Goal: Task Accomplishment & Management: Manage account settings

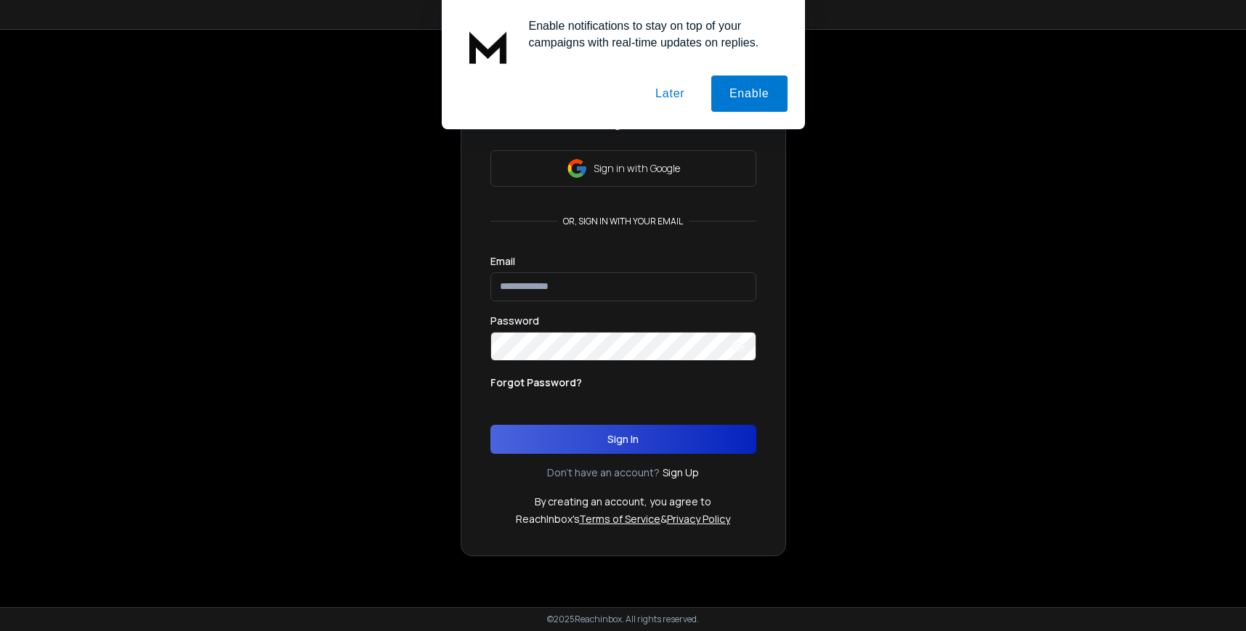
click at [569, 274] on input "email" at bounding box center [623, 286] width 266 height 29
type input "**********"
click at [605, 442] on button "Sign In" at bounding box center [623, 439] width 266 height 29
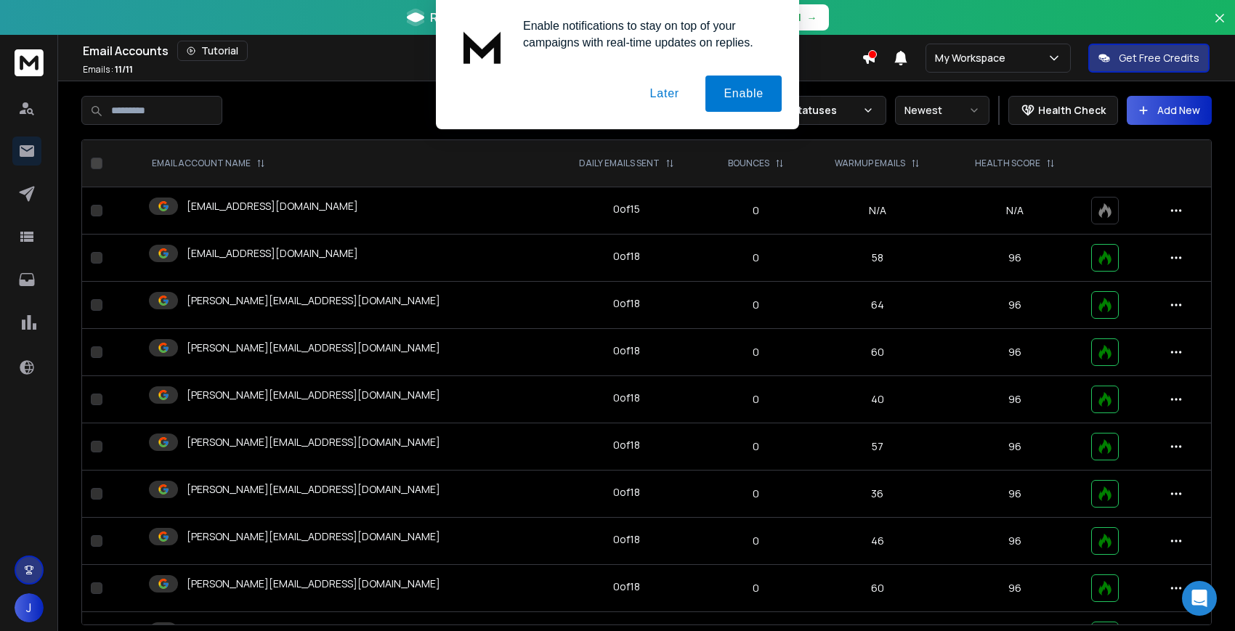
click at [660, 95] on button "Later" at bounding box center [663, 94] width 65 height 36
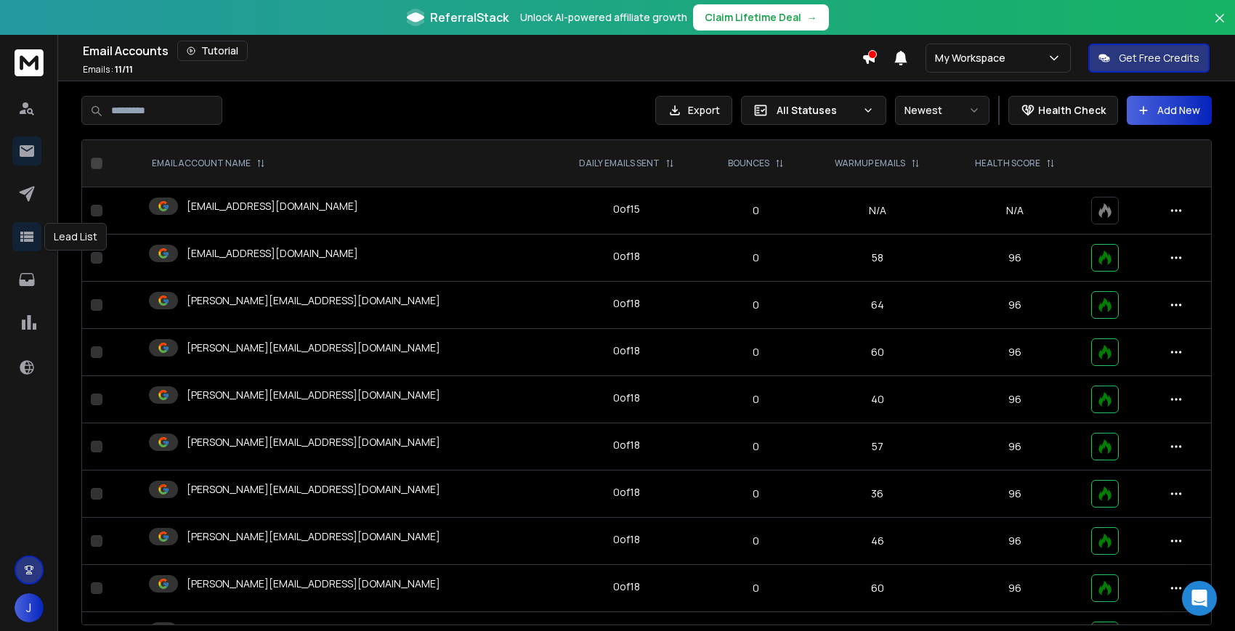
click at [16, 241] on link at bounding box center [26, 236] width 29 height 29
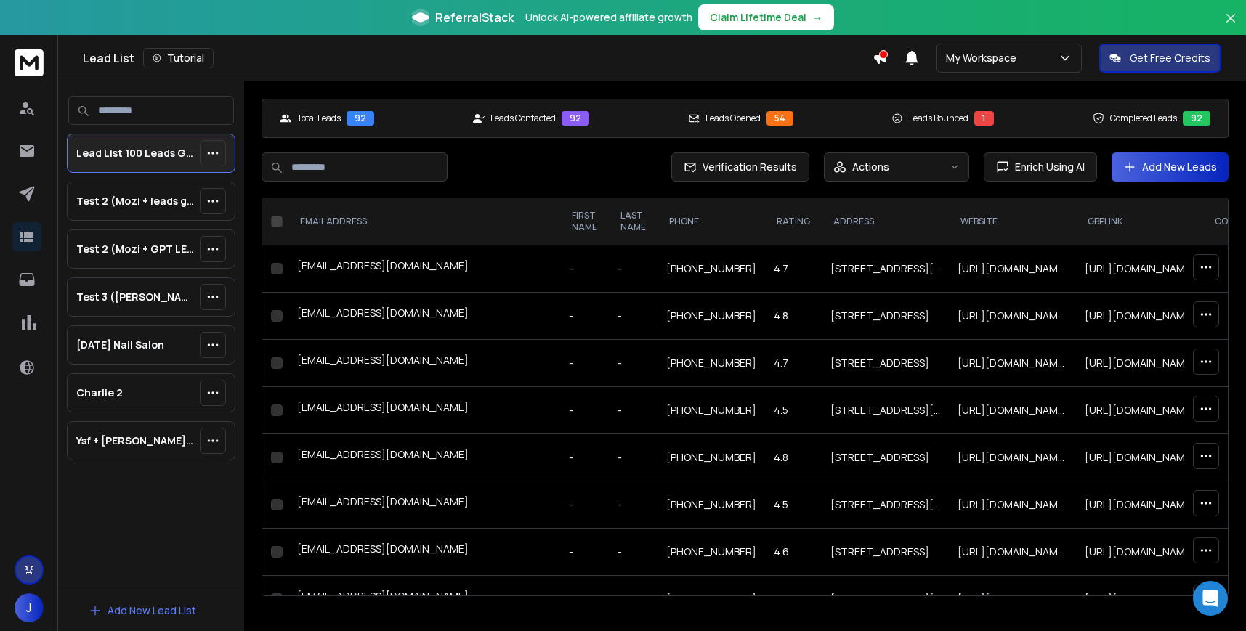
click at [142, 452] on div "Ysf + Tyler Test 1" at bounding box center [151, 440] width 169 height 39
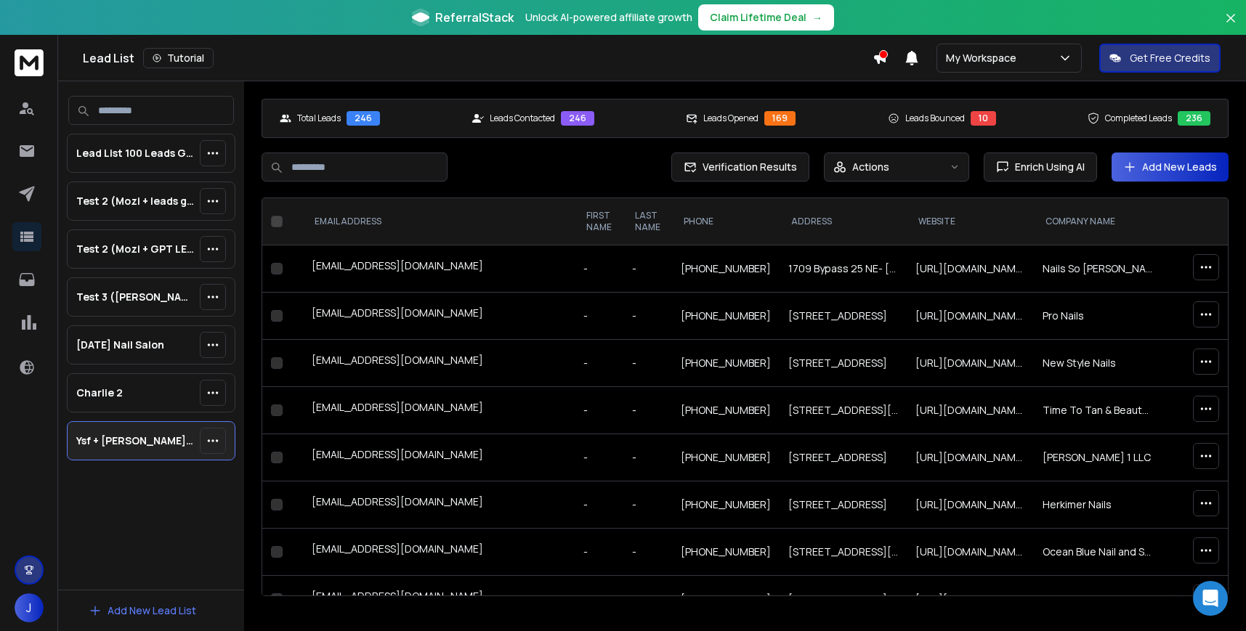
click at [150, 344] on p "Aug 30 Nail Salon" at bounding box center [120, 345] width 88 height 15
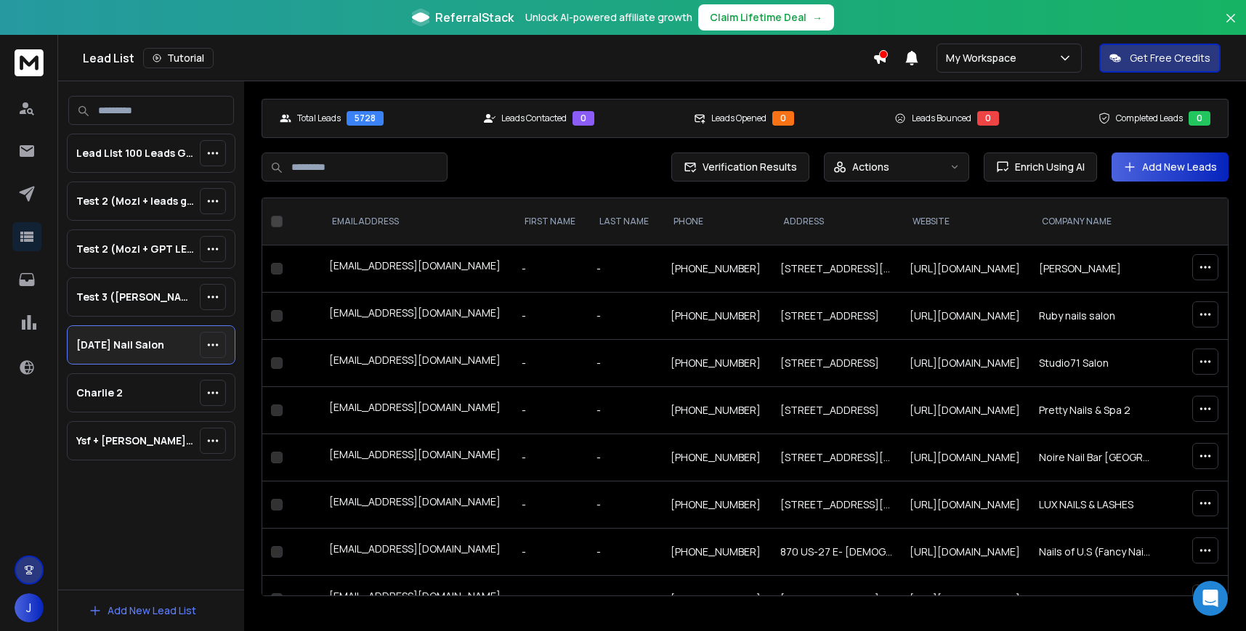
click at [145, 402] on div "Charlie 2" at bounding box center [151, 392] width 169 height 39
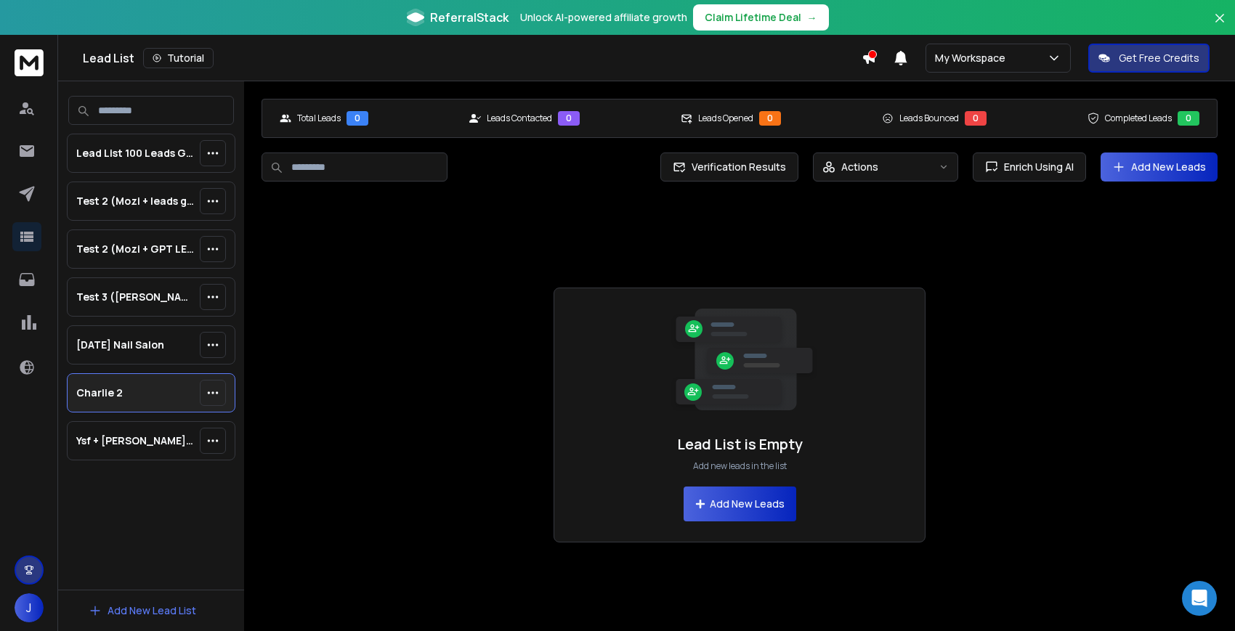
click at [152, 344] on p "Aug 30 Nail Salon" at bounding box center [120, 345] width 88 height 15
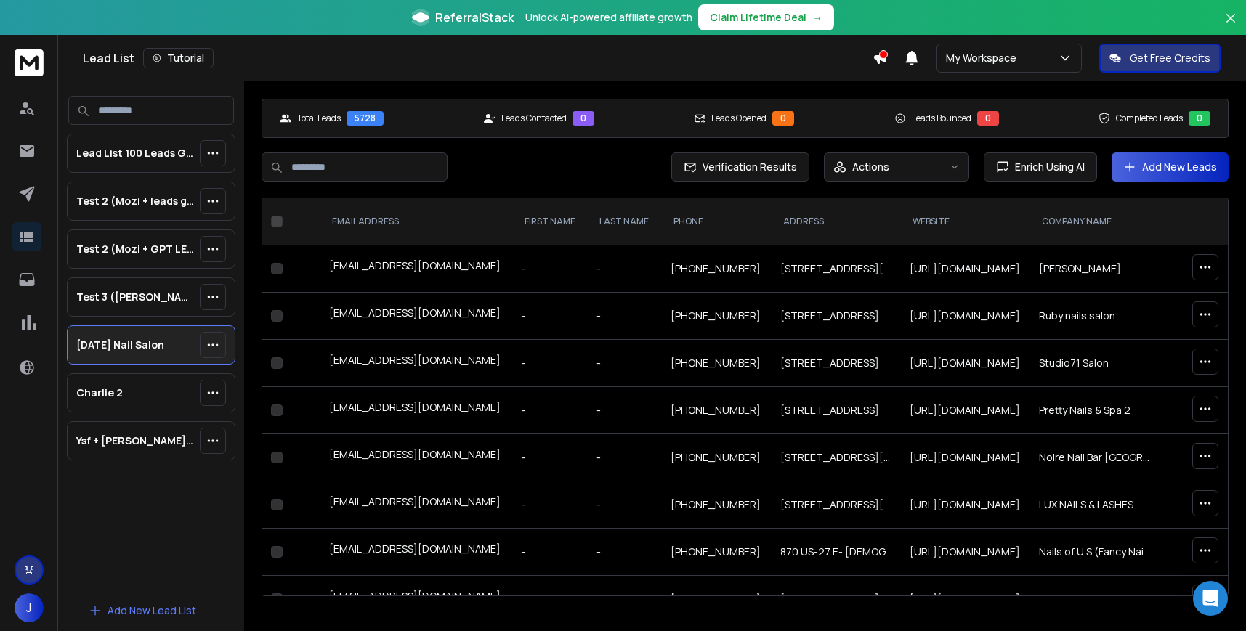
click at [150, 503] on div "Lead List 100 Leads Gorilla Test (regal script) Test 2 (Mozi + leads gorilla) T…" at bounding box center [151, 353] width 186 height 439
click at [28, 187] on icon at bounding box center [26, 193] width 17 height 17
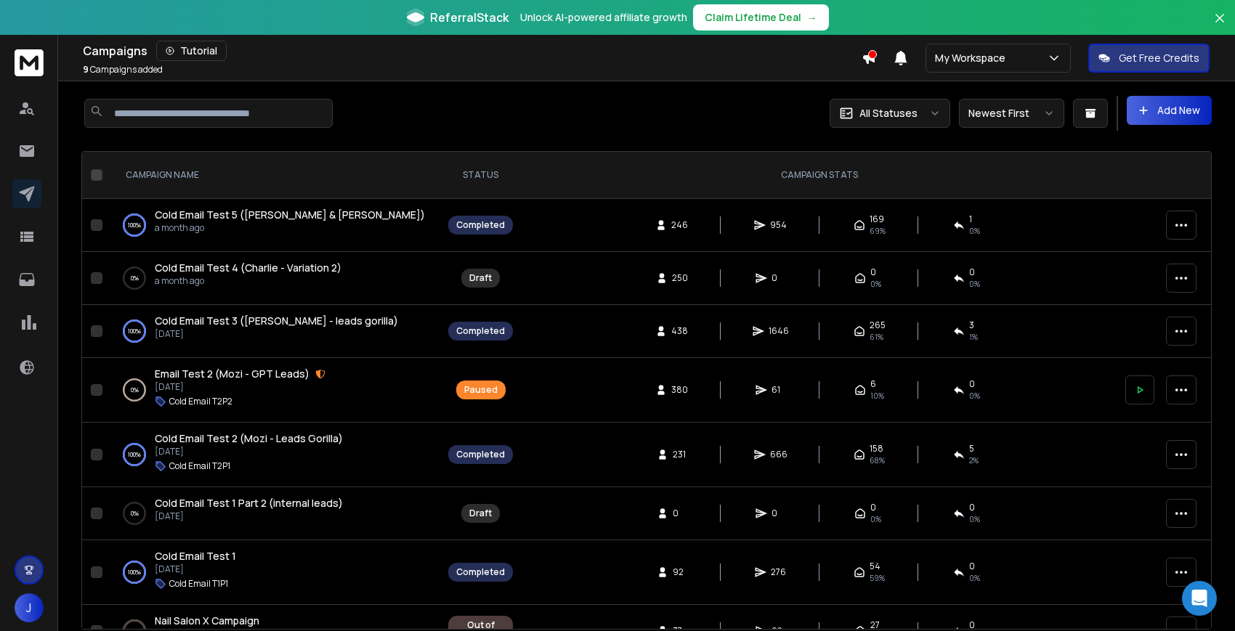
click at [1176, 220] on icon "button" at bounding box center [1181, 225] width 15 height 15
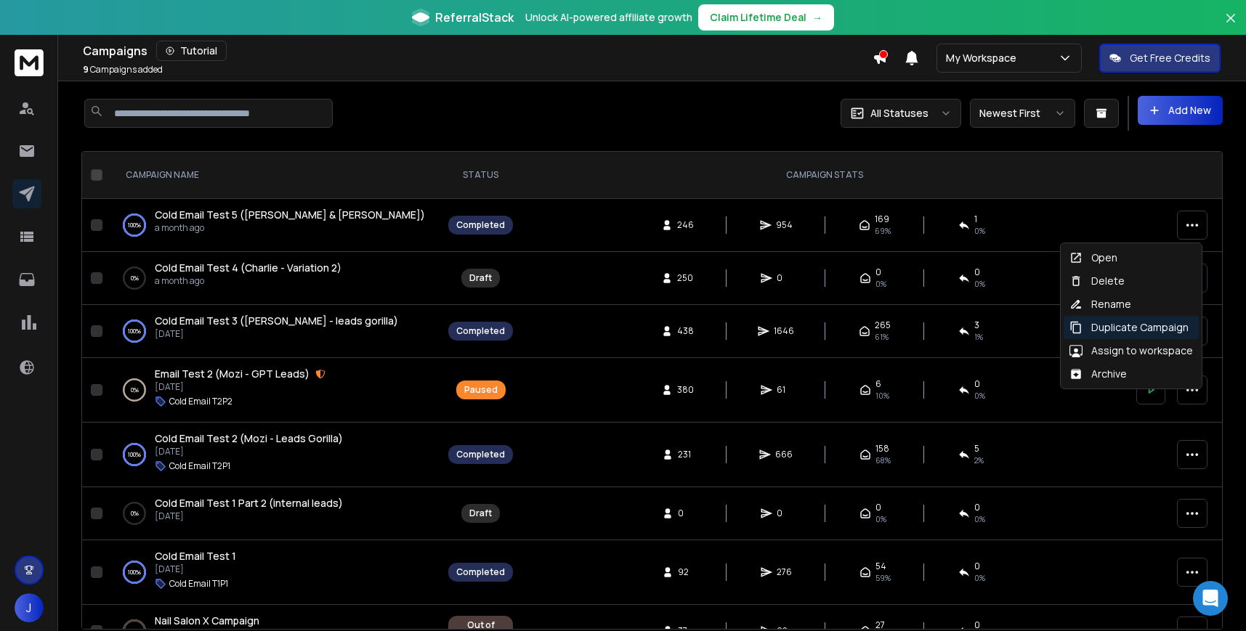
click at [1114, 327] on div "Duplicate Campaign" at bounding box center [1128, 327] width 119 height 15
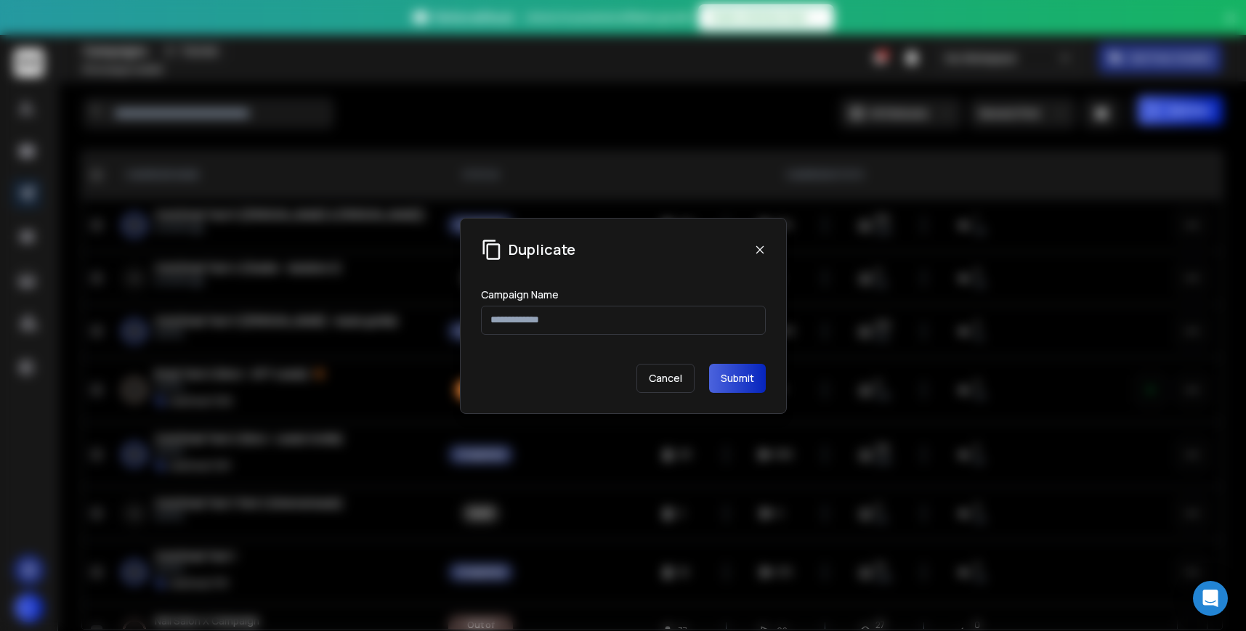
click at [755, 244] on icon at bounding box center [760, 250] width 12 height 12
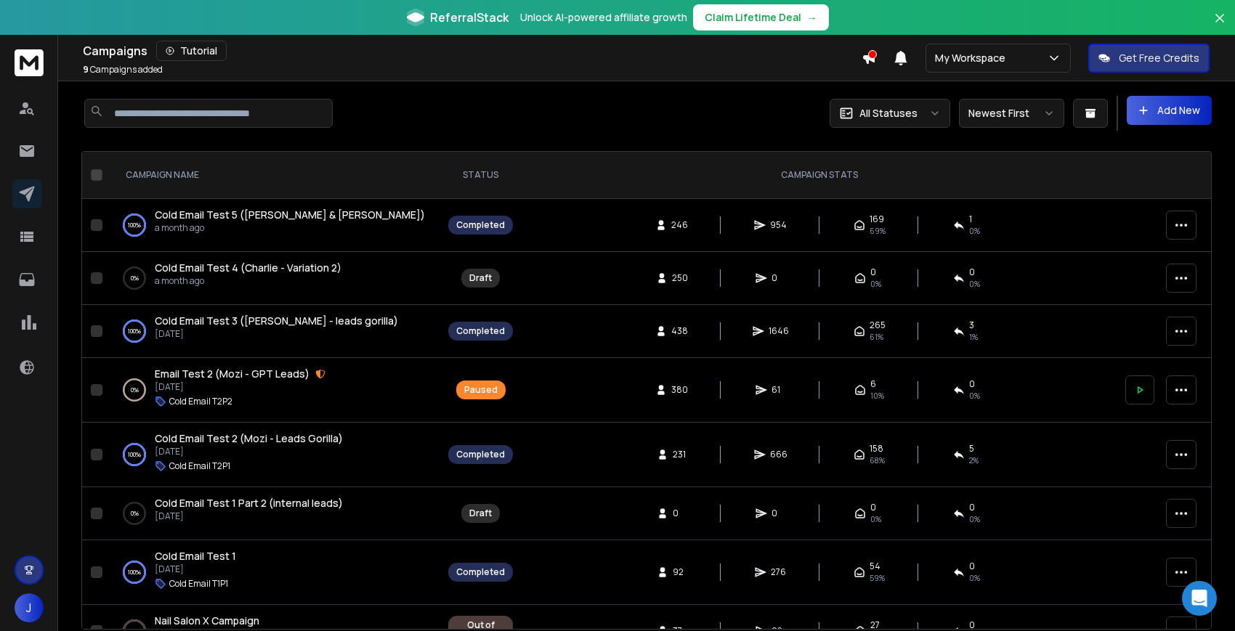
click at [1178, 219] on button "button" at bounding box center [1181, 225] width 31 height 29
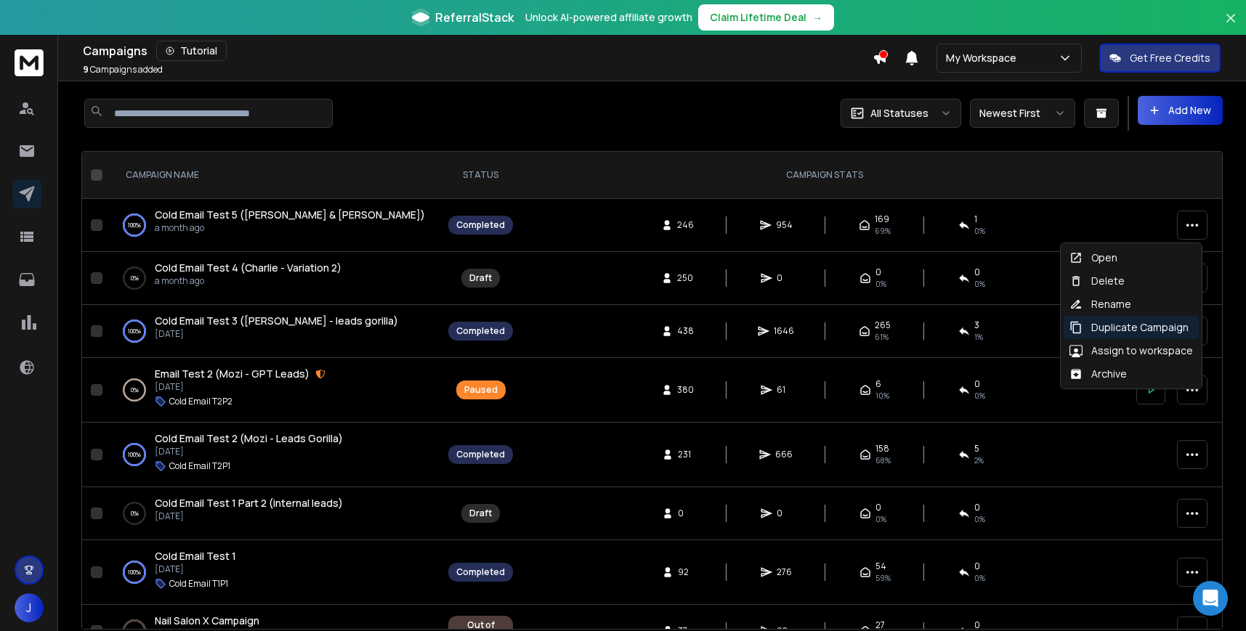
click at [1113, 321] on div "Duplicate Campaign" at bounding box center [1128, 327] width 119 height 15
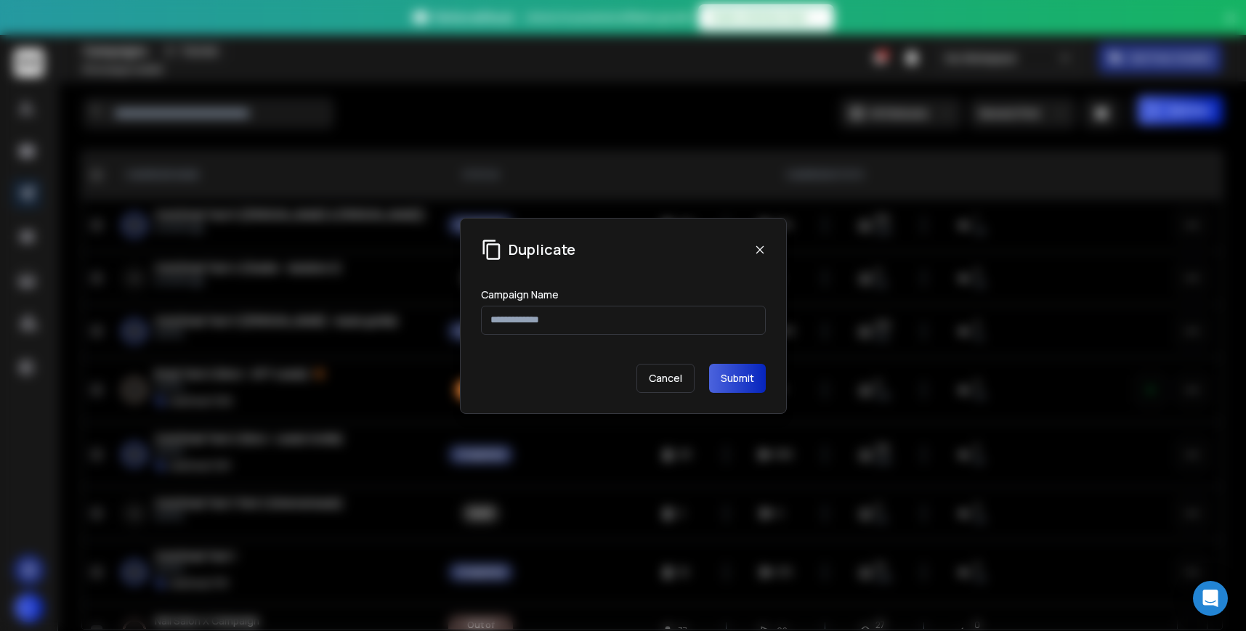
click at [590, 320] on input "text" at bounding box center [623, 320] width 285 height 29
type input "**********"
click at [740, 378] on button "Submit" at bounding box center [737, 378] width 57 height 29
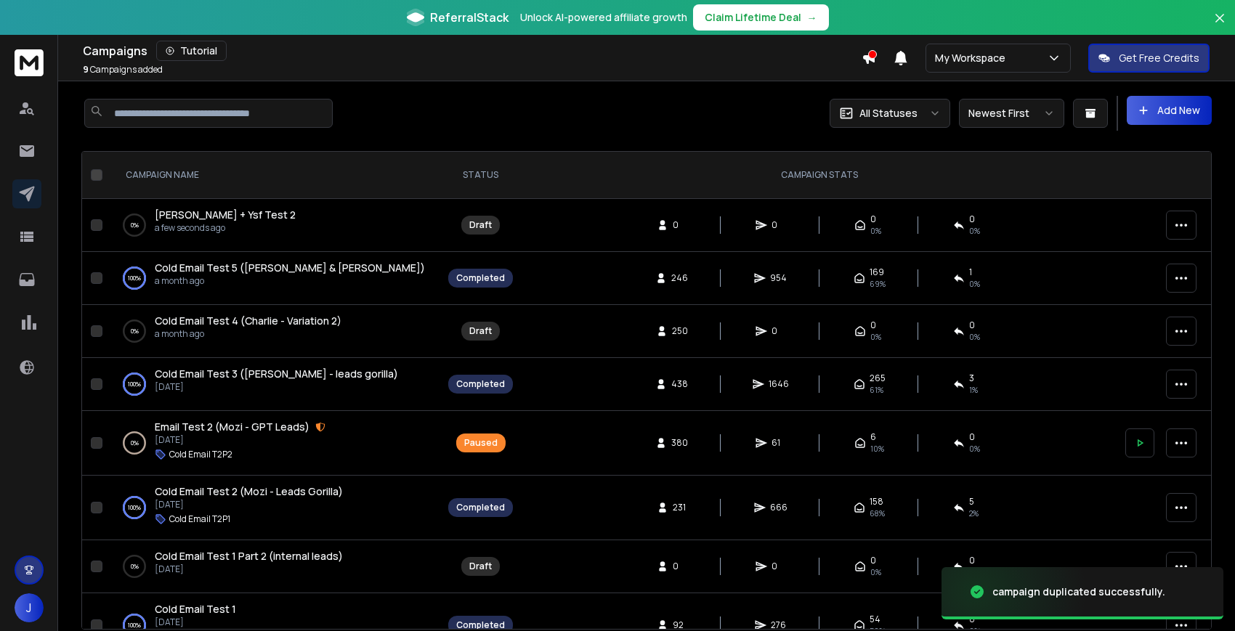
click at [530, 223] on div "0 0 0 0% 0 0%" at bounding box center [819, 225] width 578 height 23
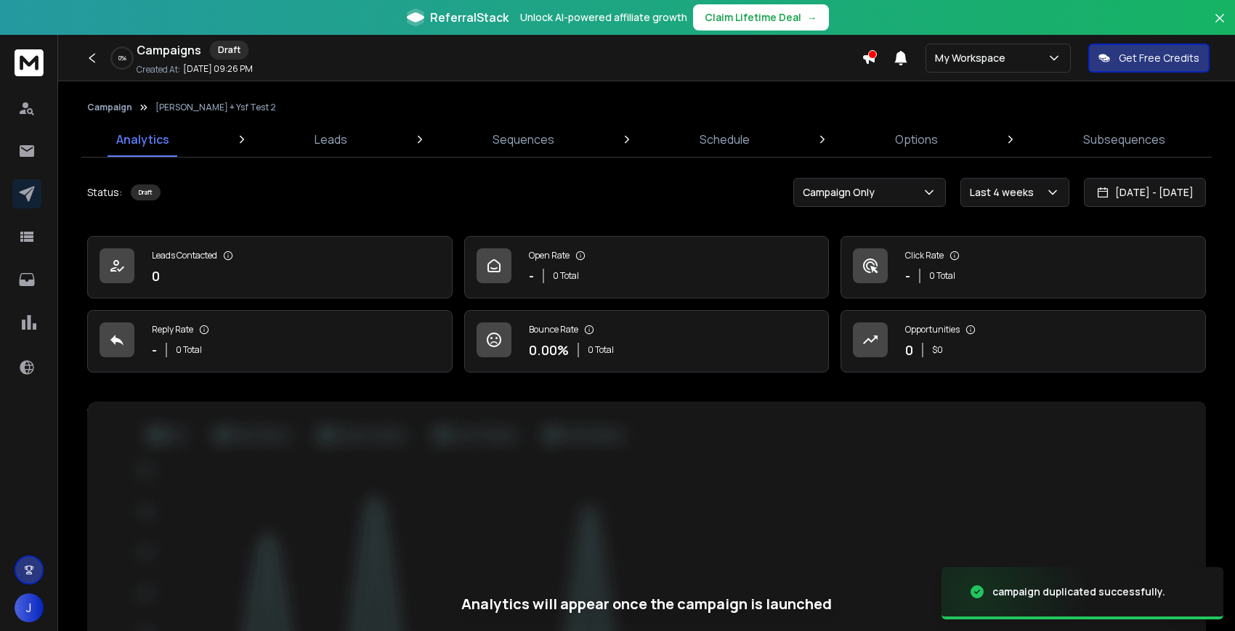
click at [344, 159] on div "Campaign Tyler + Ysf Test 2 Analytics Leads Sequences Schedule Options Subseque…" at bounding box center [646, 569] width 1130 height 947
click at [333, 150] on link "Leads" at bounding box center [331, 139] width 50 height 35
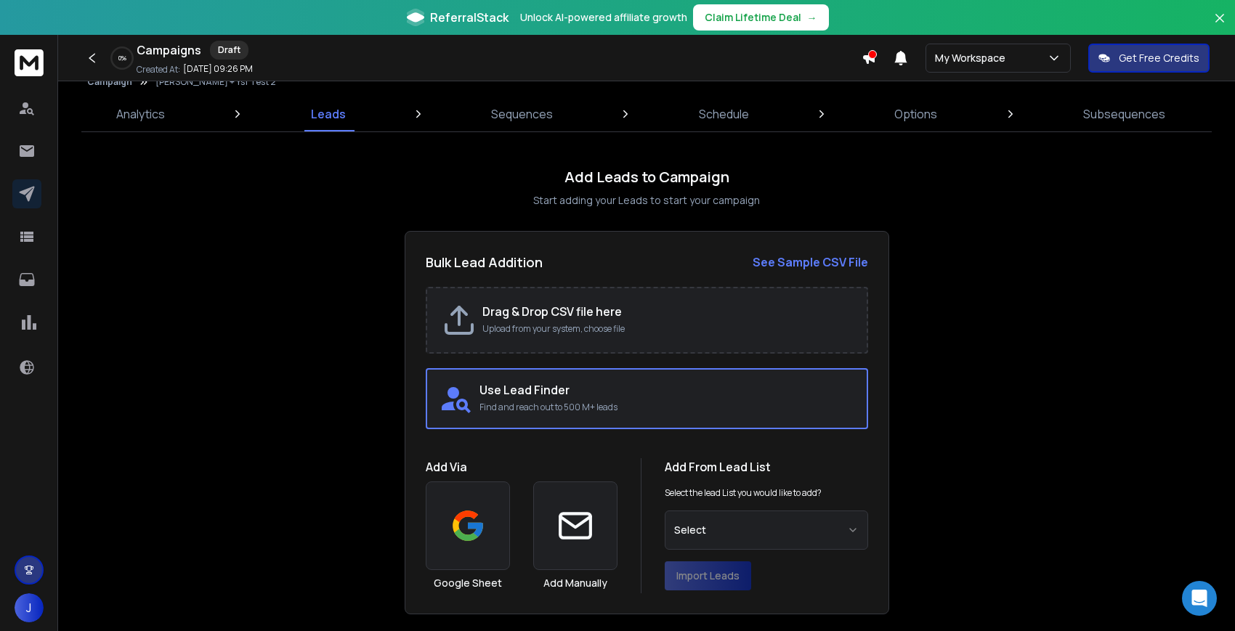
scroll to position [29, 0]
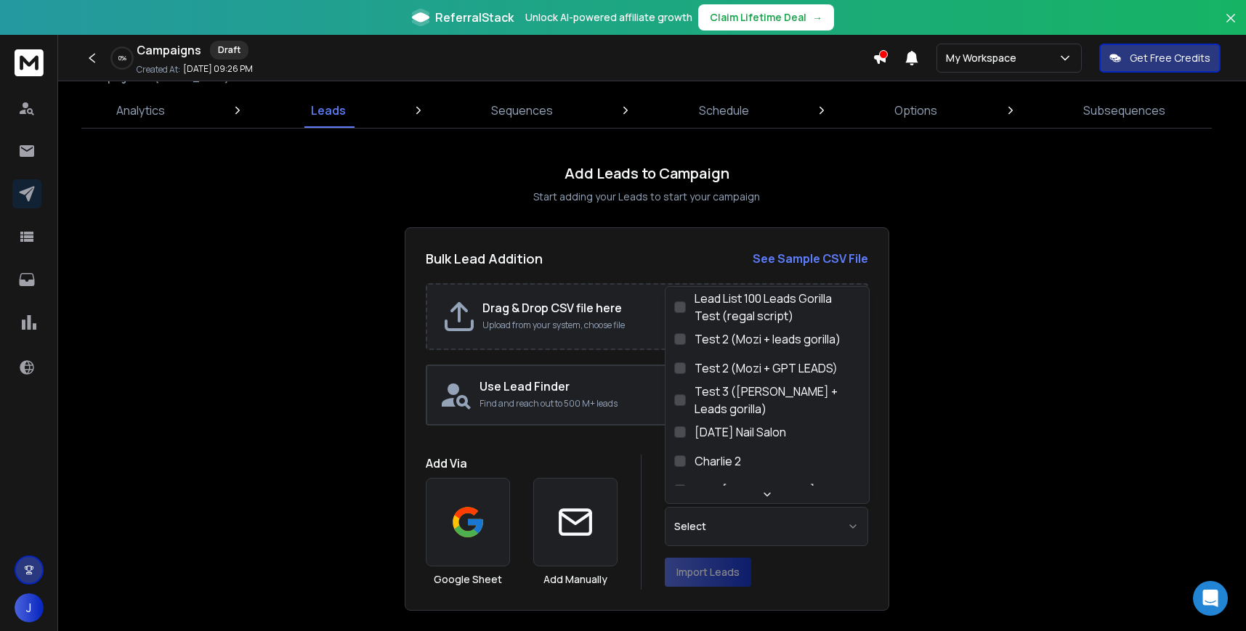
click at [761, 516] on button "Select" at bounding box center [766, 526] width 203 height 39
click at [678, 435] on button "button" at bounding box center [680, 432] width 12 height 12
click at [830, 578] on div "Select the lead List you would like to add? Aug 30 Nail Salon Import Leads" at bounding box center [766, 535] width 203 height 103
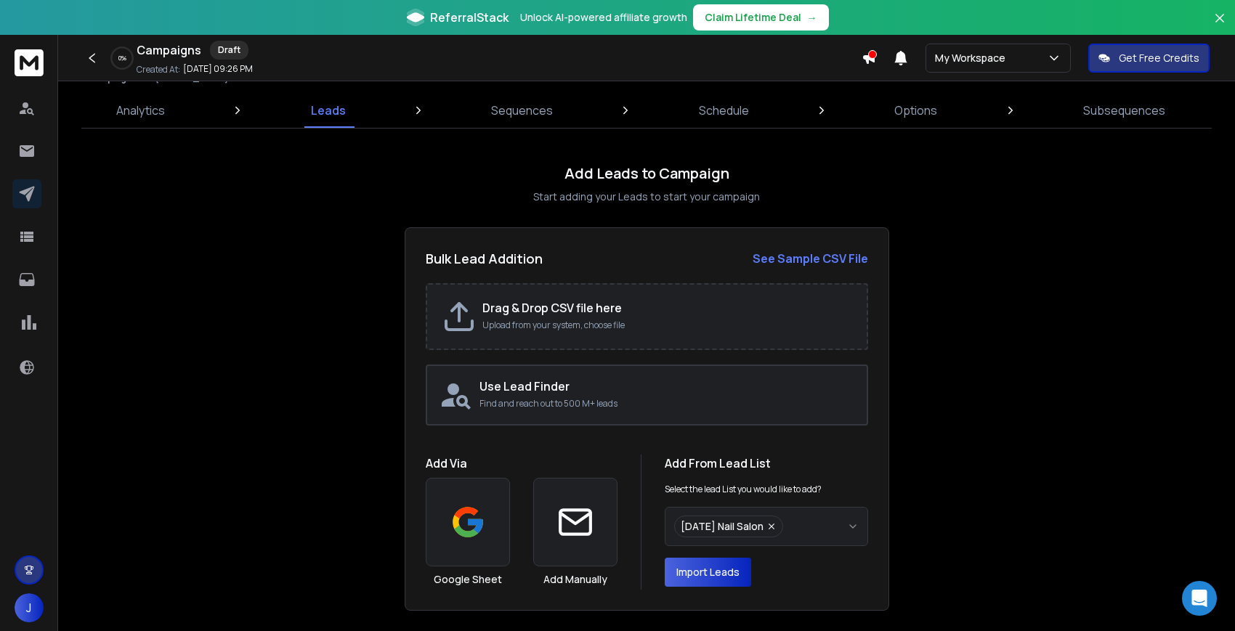
click at [721, 570] on button "Import Leads" at bounding box center [708, 572] width 86 height 29
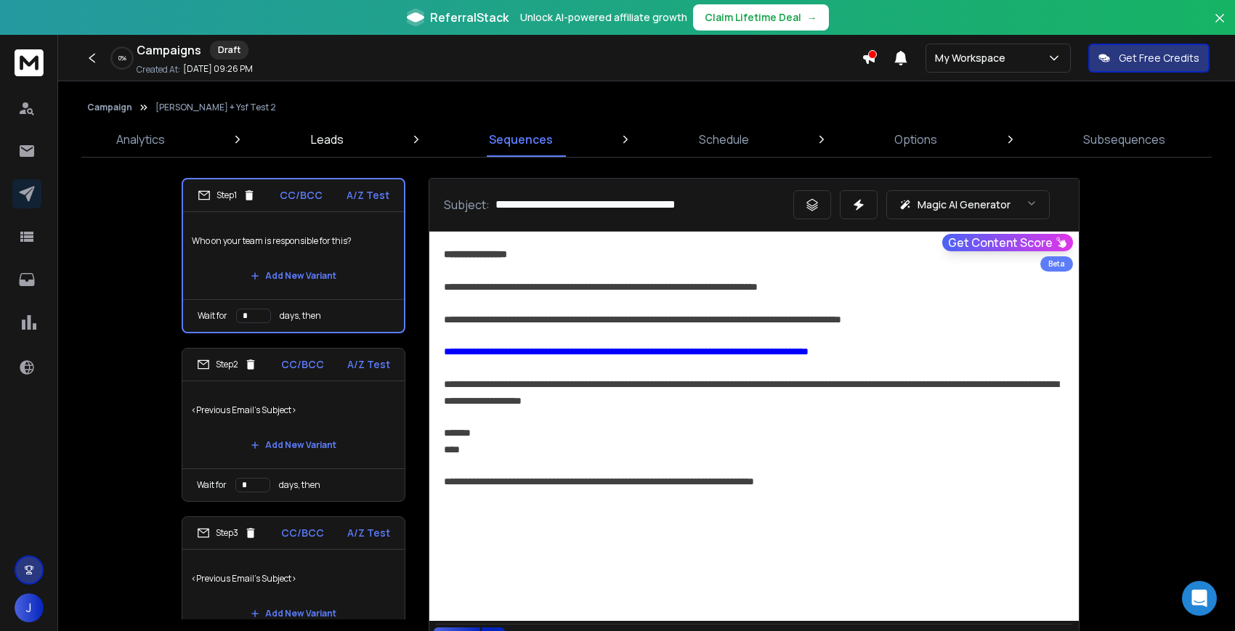
click at [345, 139] on link "Leads" at bounding box center [327, 139] width 50 height 35
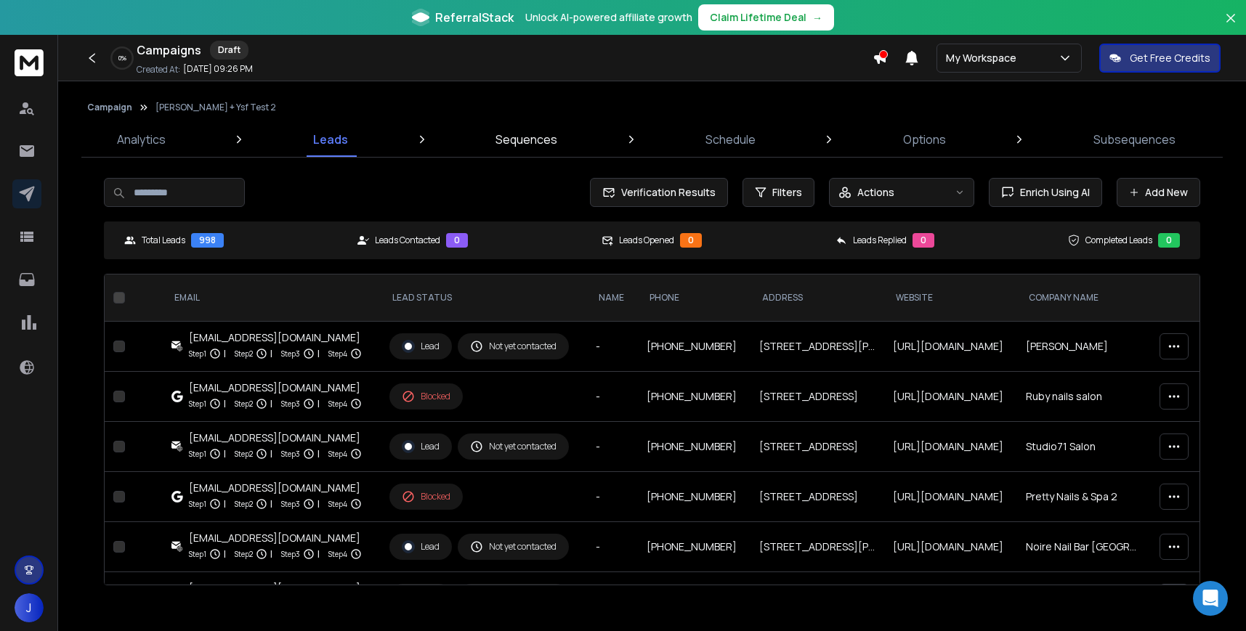
click at [543, 140] on p "Sequences" at bounding box center [526, 139] width 62 height 17
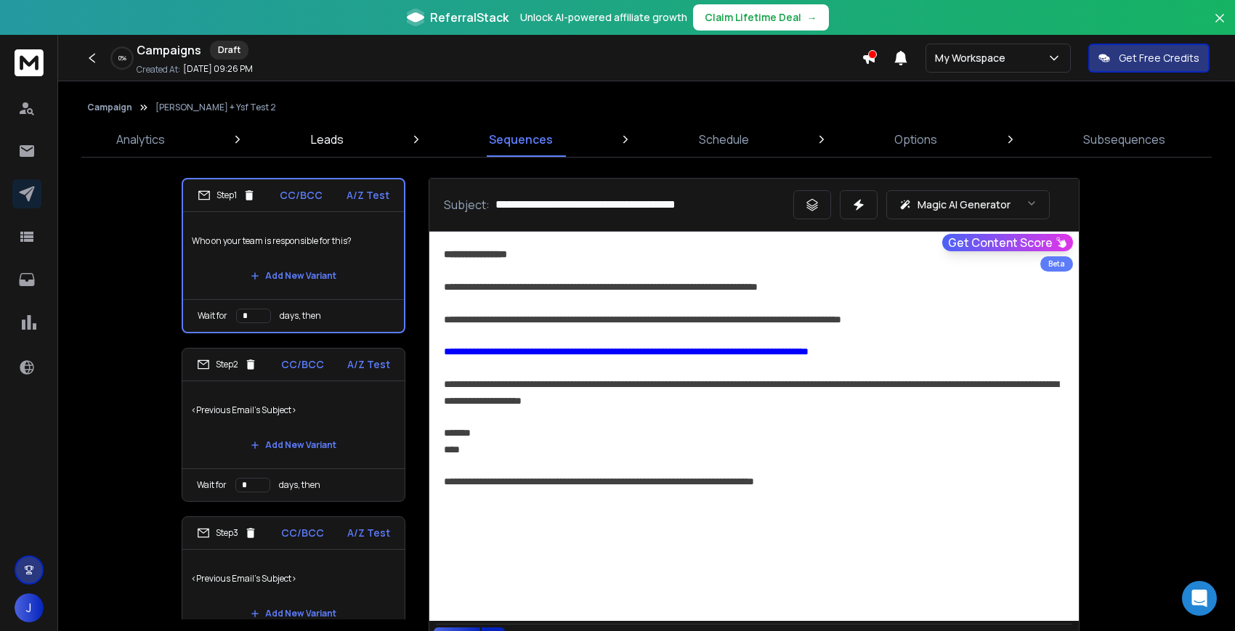
click at [338, 152] on link "Leads" at bounding box center [327, 139] width 50 height 35
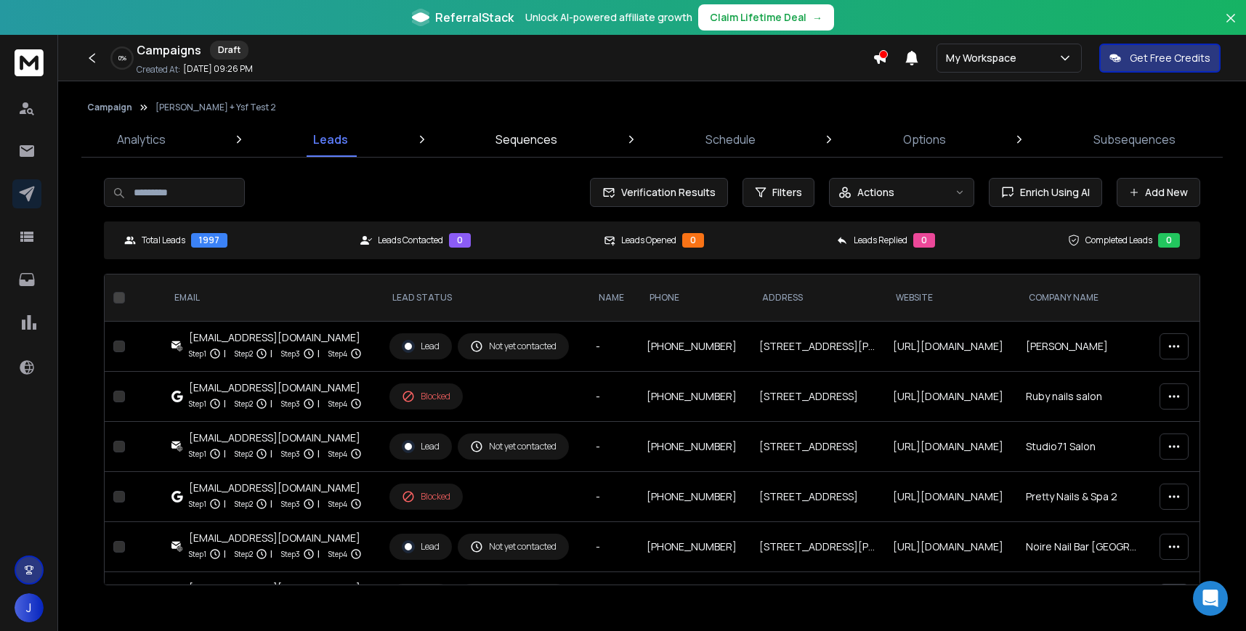
click at [549, 144] on p "Sequences" at bounding box center [526, 139] width 62 height 17
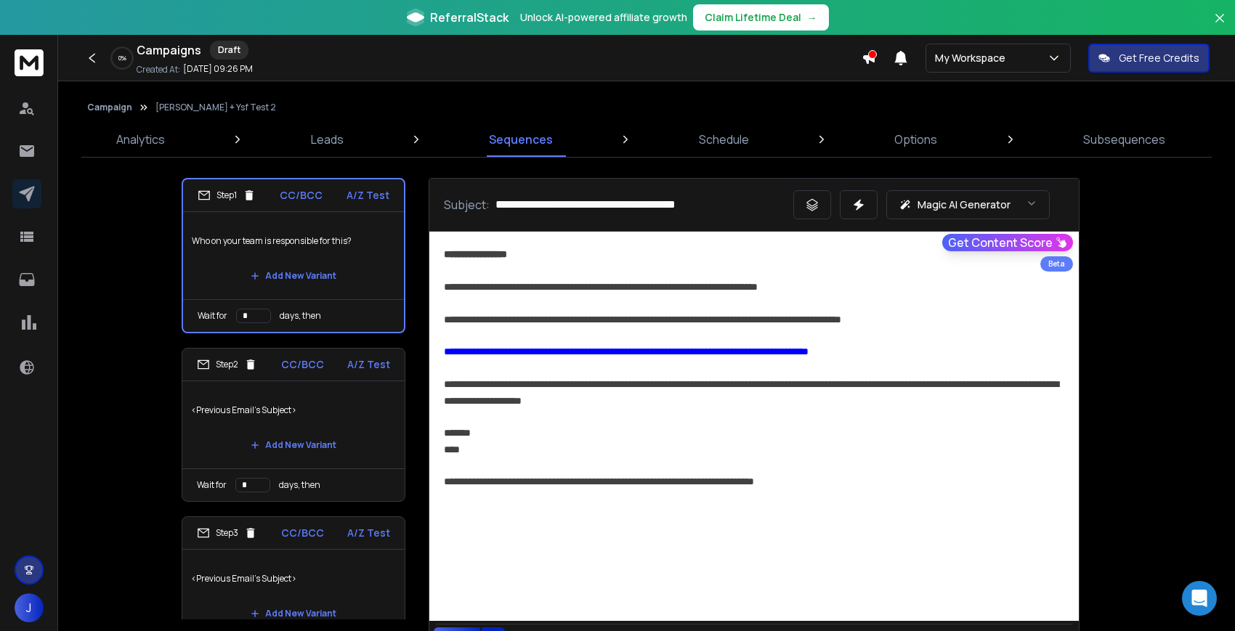
scroll to position [52, 0]
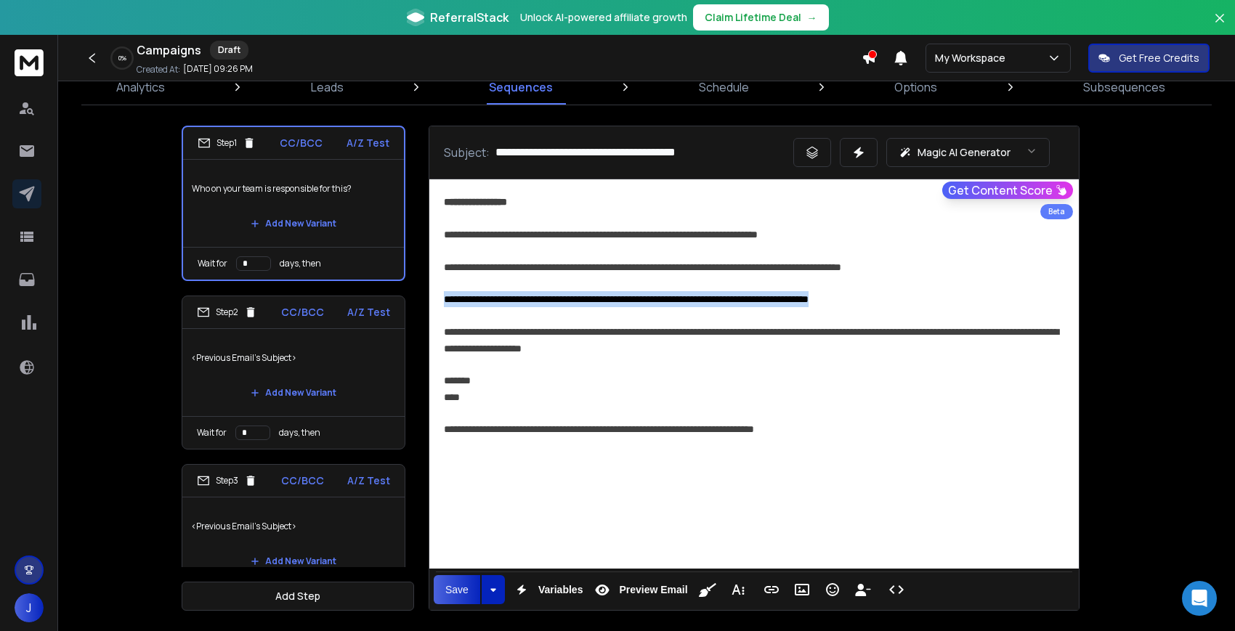
drag, startPoint x: 965, startPoint y: 297, endPoint x: 443, endPoint y: 303, distance: 522.3
click at [443, 303] on div "**********" at bounding box center [753, 368] width 649 height 378
drag, startPoint x: 952, startPoint y: 304, endPoint x: 443, endPoint y: 301, distance: 509.2
click at [443, 301] on div "**********" at bounding box center [753, 368] width 649 height 378
click at [769, 591] on icon "button" at bounding box center [771, 589] width 17 height 17
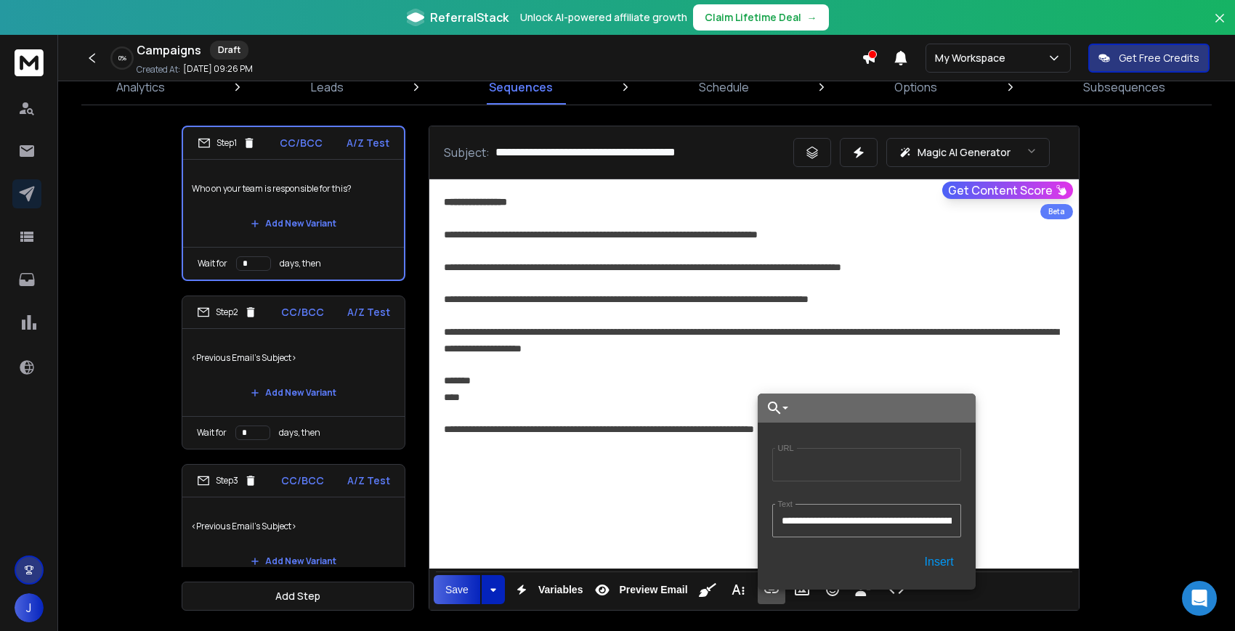
type input "**********"
click at [933, 562] on button "Insert" at bounding box center [939, 562] width 44 height 26
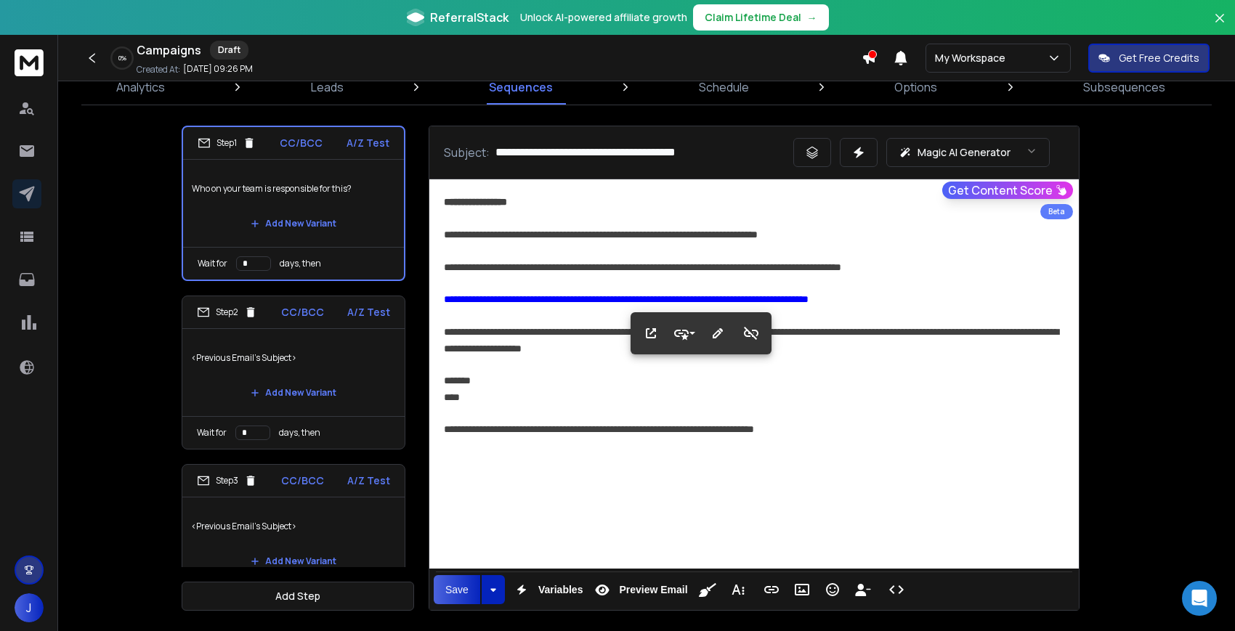
scroll to position [0, 0]
click at [723, 507] on div "**********" at bounding box center [753, 368] width 649 height 378
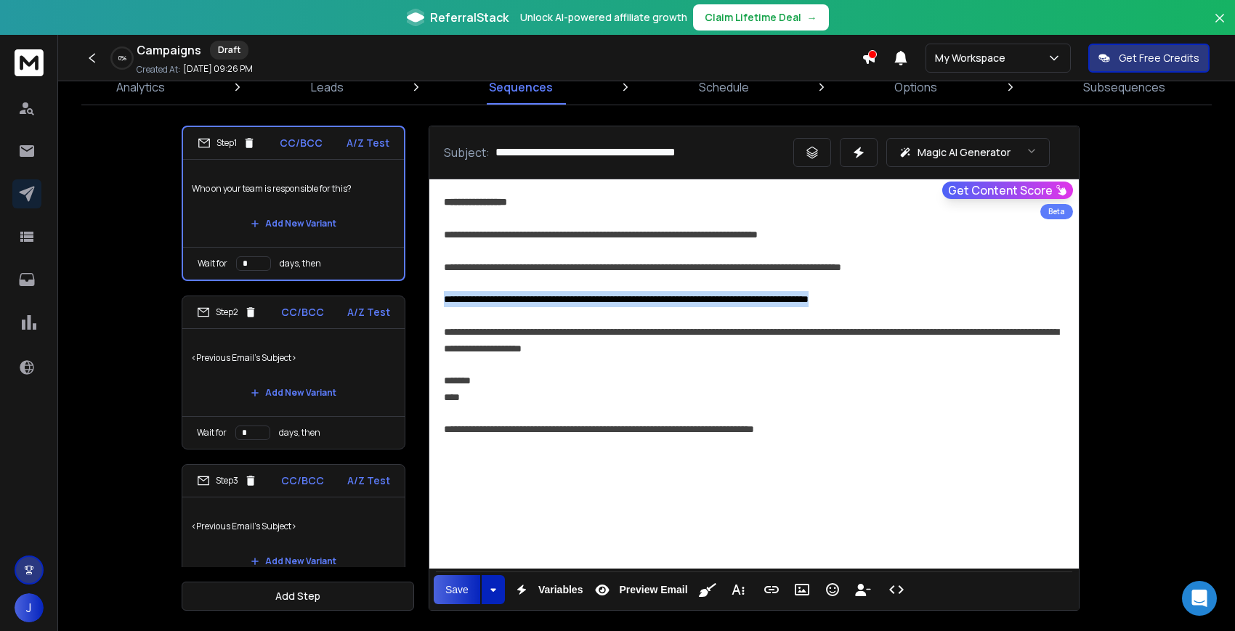
drag, startPoint x: 976, startPoint y: 304, endPoint x: 445, endPoint y: 302, distance: 531.0
click at [445, 302] on div "**********" at bounding box center [754, 316] width 620 height 244
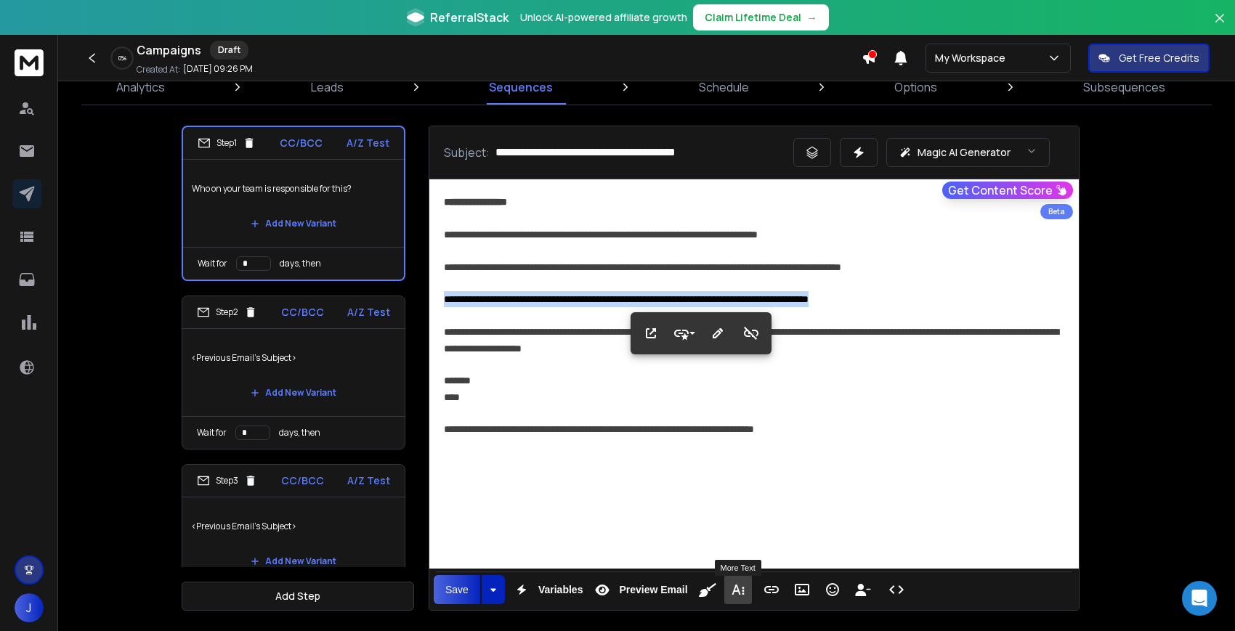
click at [732, 588] on icon "button" at bounding box center [737, 589] width 17 height 17
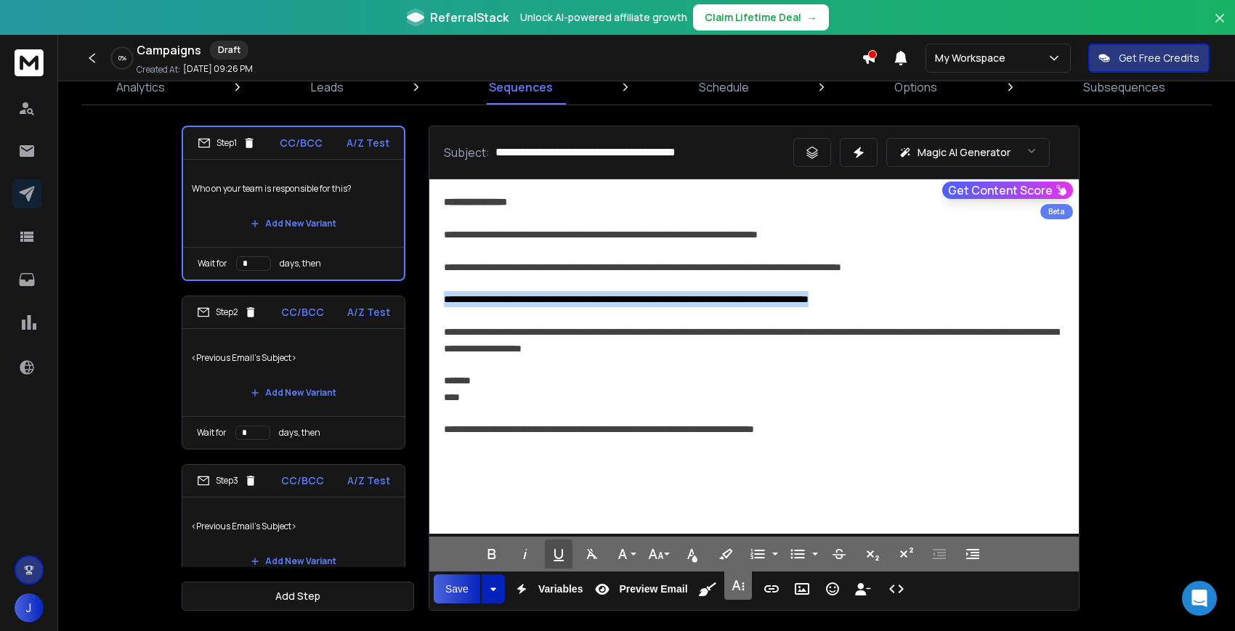
click at [552, 556] on icon "button" at bounding box center [558, 554] width 17 height 17
click at [646, 497] on div "**********" at bounding box center [753, 356] width 649 height 354
drag, startPoint x: 972, startPoint y: 305, endPoint x: 445, endPoint y: 294, distance: 527.5
click at [445, 294] on div "**********" at bounding box center [754, 316] width 620 height 244
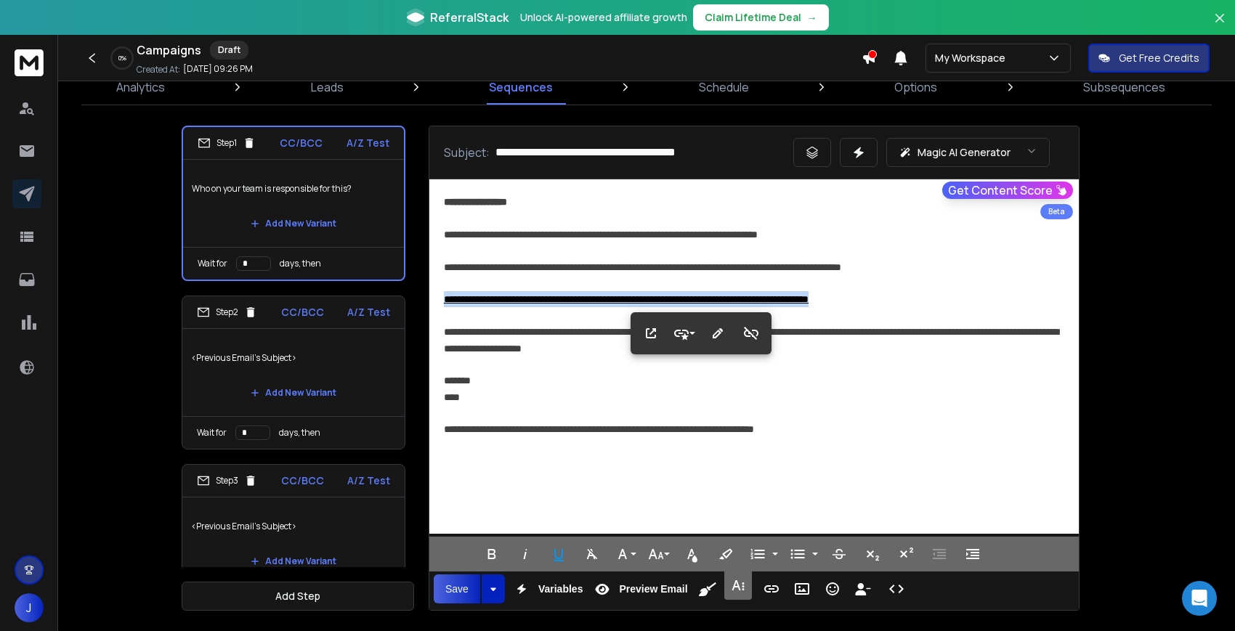
copy u "**********"
click at [356, 368] on p "<Previous Email's Subject>" at bounding box center [293, 358] width 205 height 41
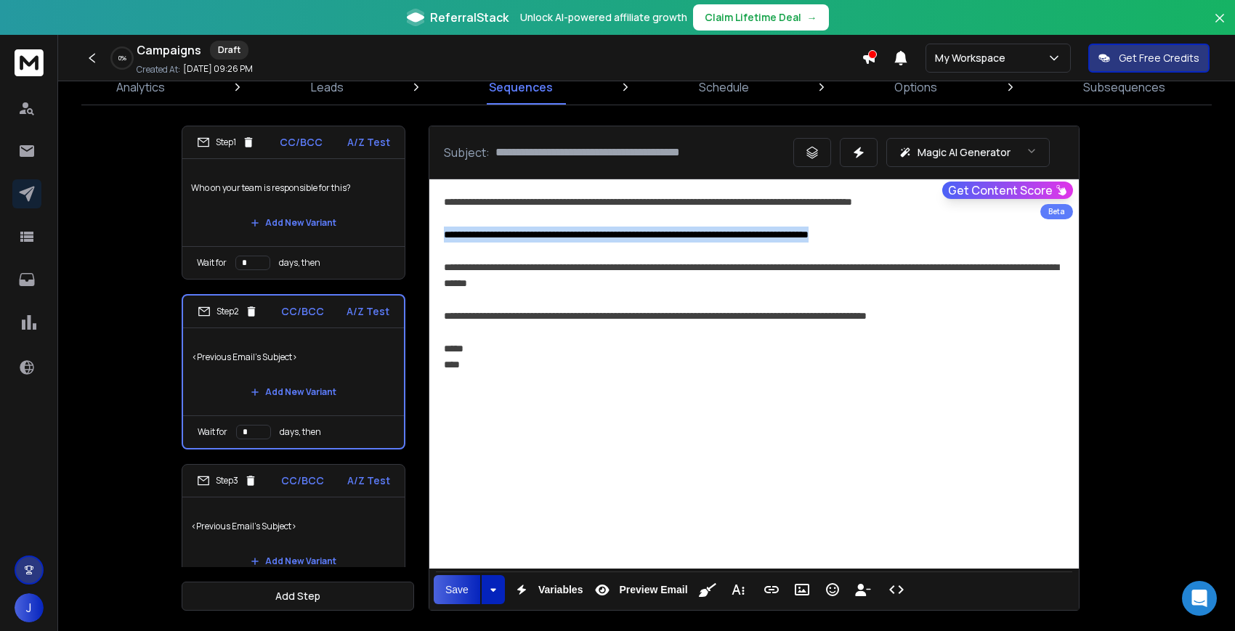
drag, startPoint x: 966, startPoint y: 235, endPoint x: 445, endPoint y: 235, distance: 521.6
click at [445, 235] on div "**********" at bounding box center [754, 283] width 620 height 179
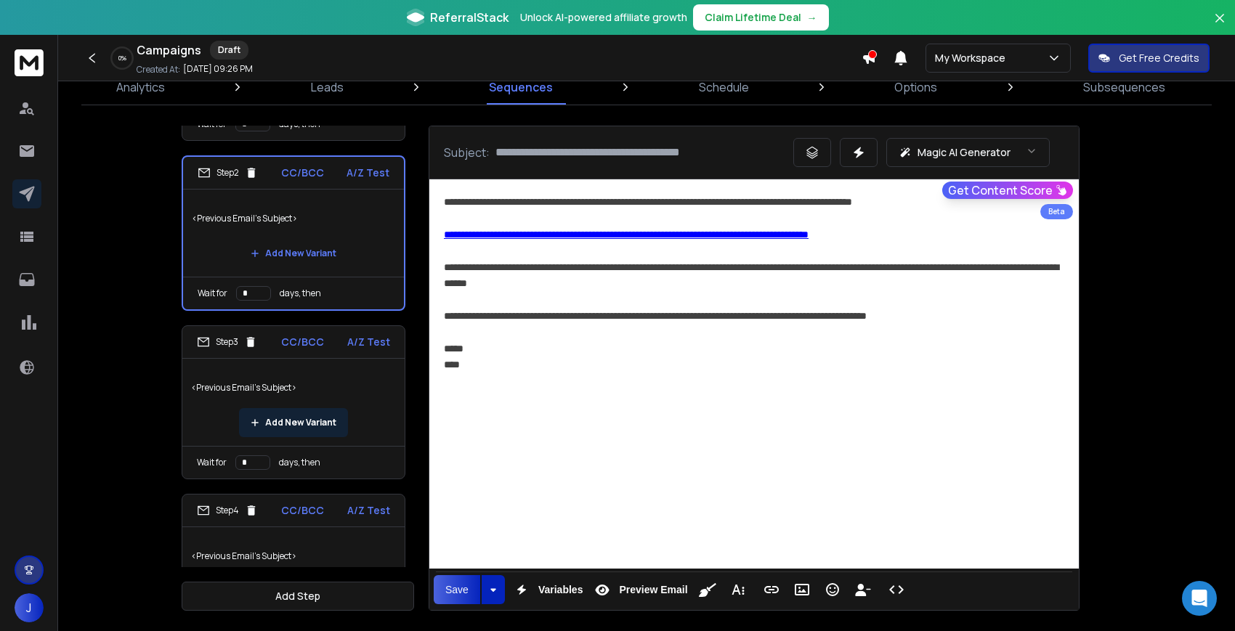
scroll to position [145, 0]
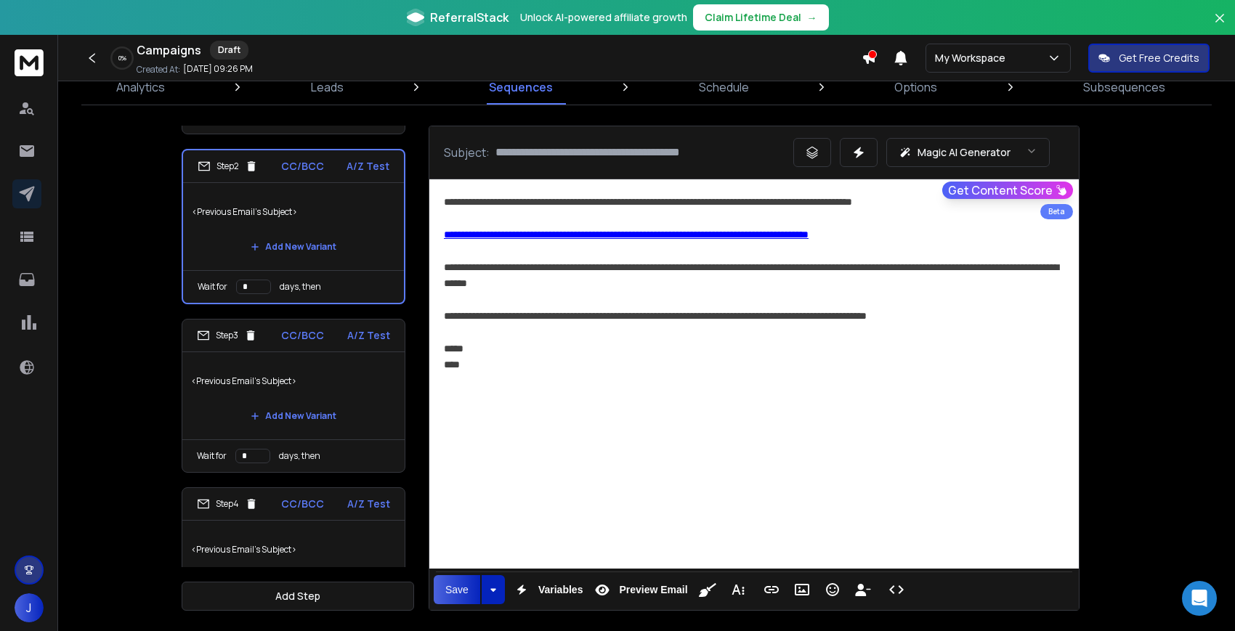
click at [365, 374] on p "<Previous Email's Subject>" at bounding box center [293, 381] width 205 height 41
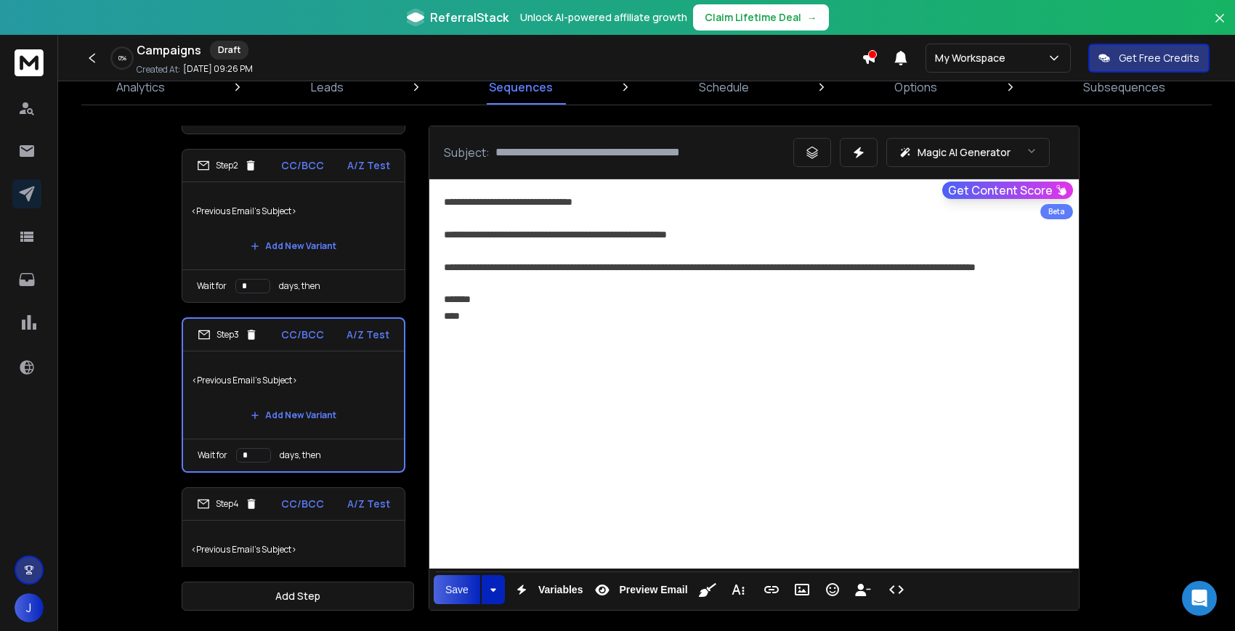
click at [366, 547] on p "<Previous Email's Subject>" at bounding box center [293, 550] width 205 height 41
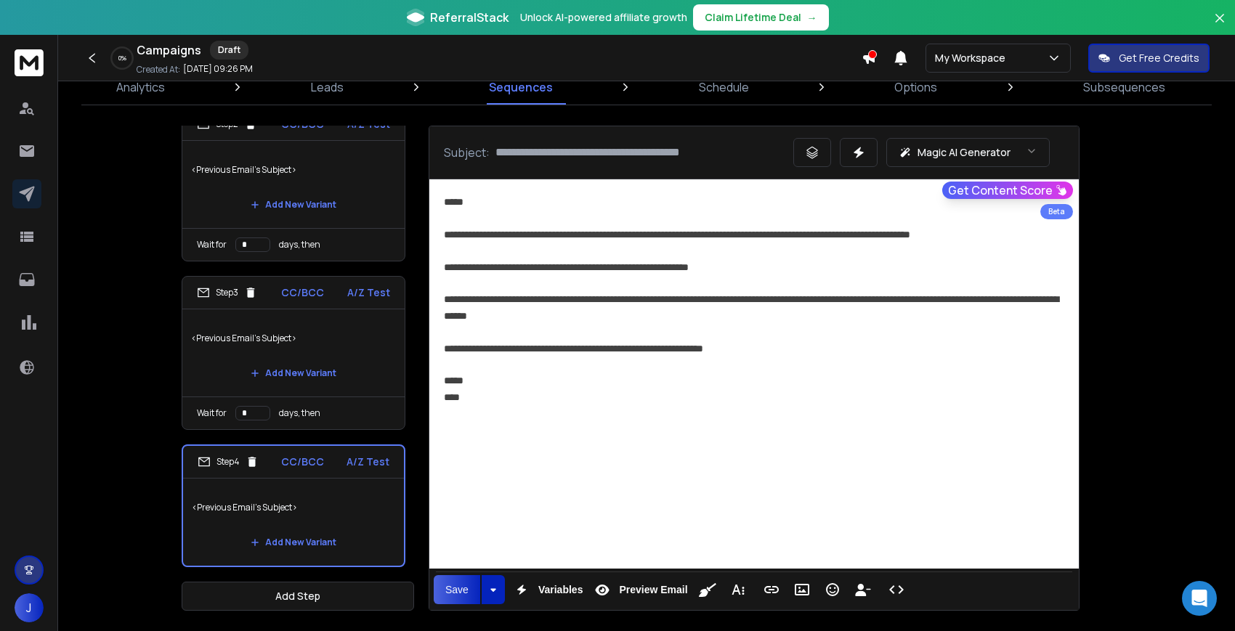
click at [360, 352] on p "<Previous Email's Subject>" at bounding box center [293, 338] width 205 height 41
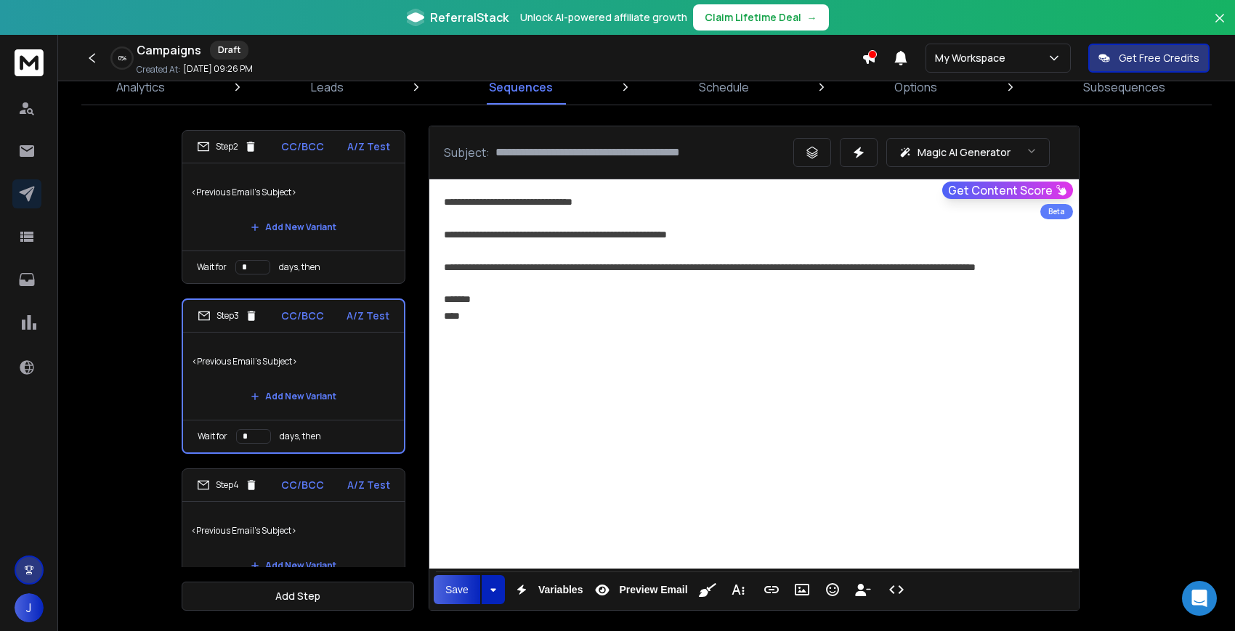
scroll to position [41, 0]
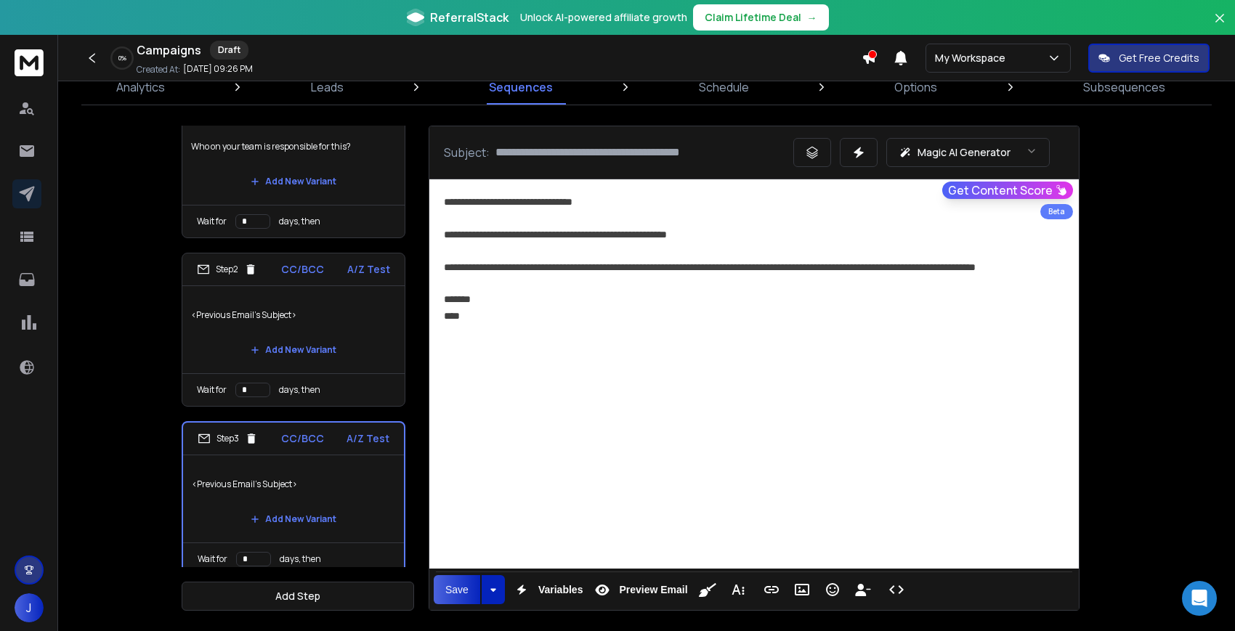
click at [359, 331] on p "<Previous Email's Subject>" at bounding box center [293, 315] width 205 height 41
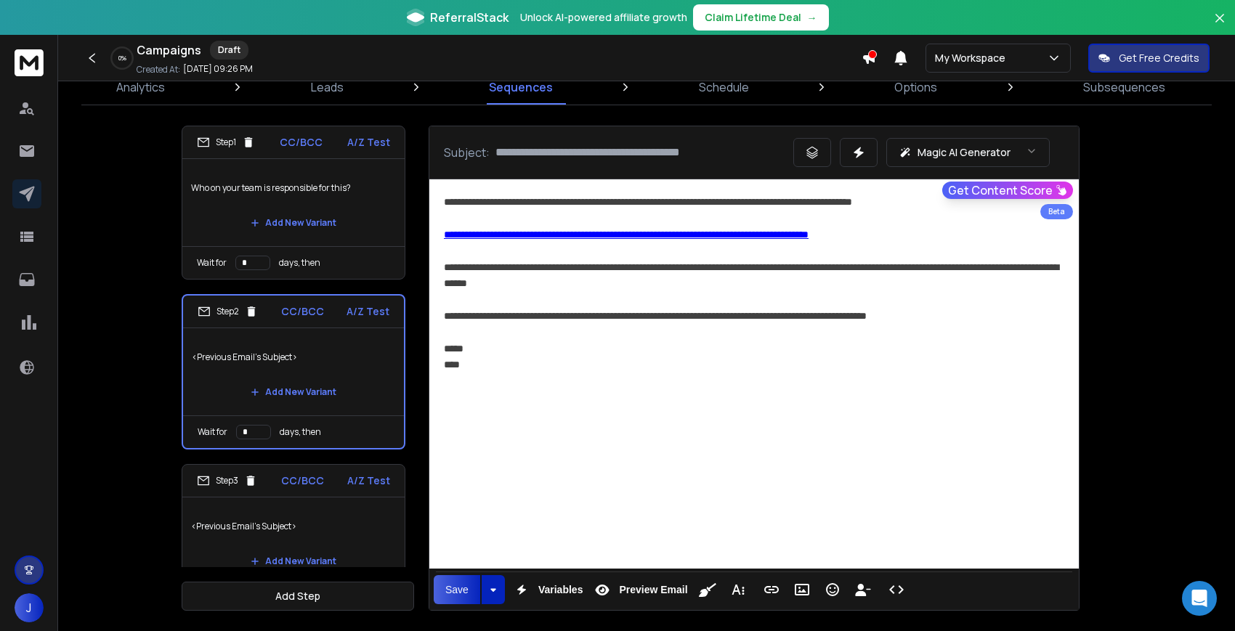
scroll to position [187, 0]
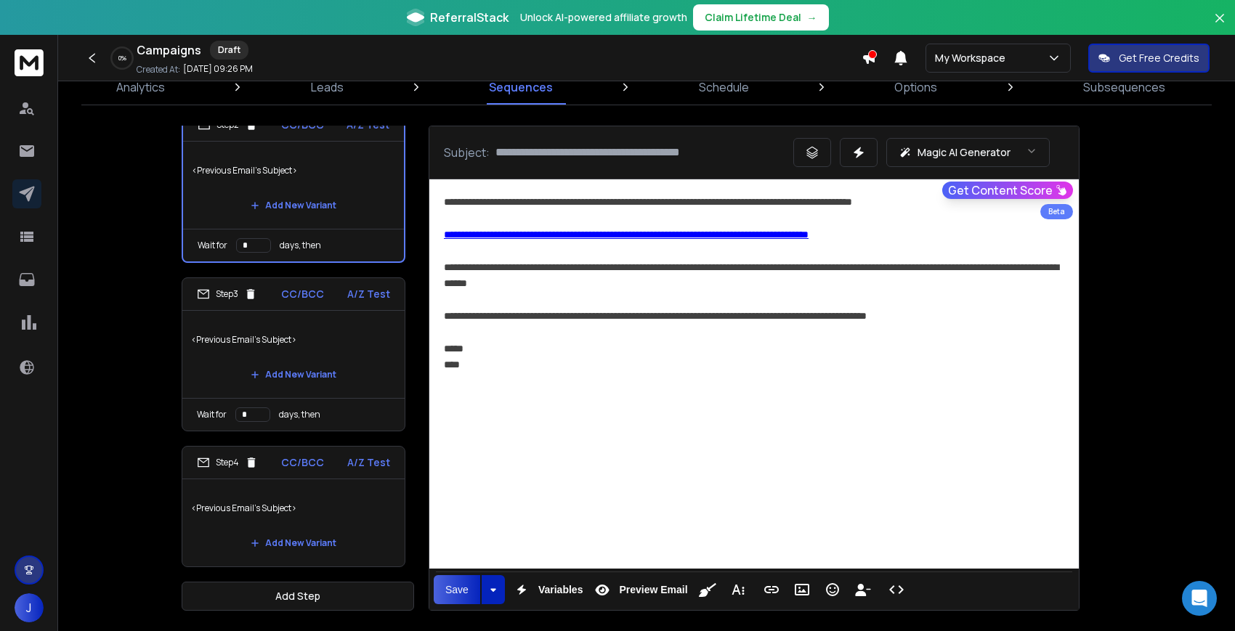
click at [372, 505] on p "<Previous Email's Subject>" at bounding box center [293, 508] width 205 height 41
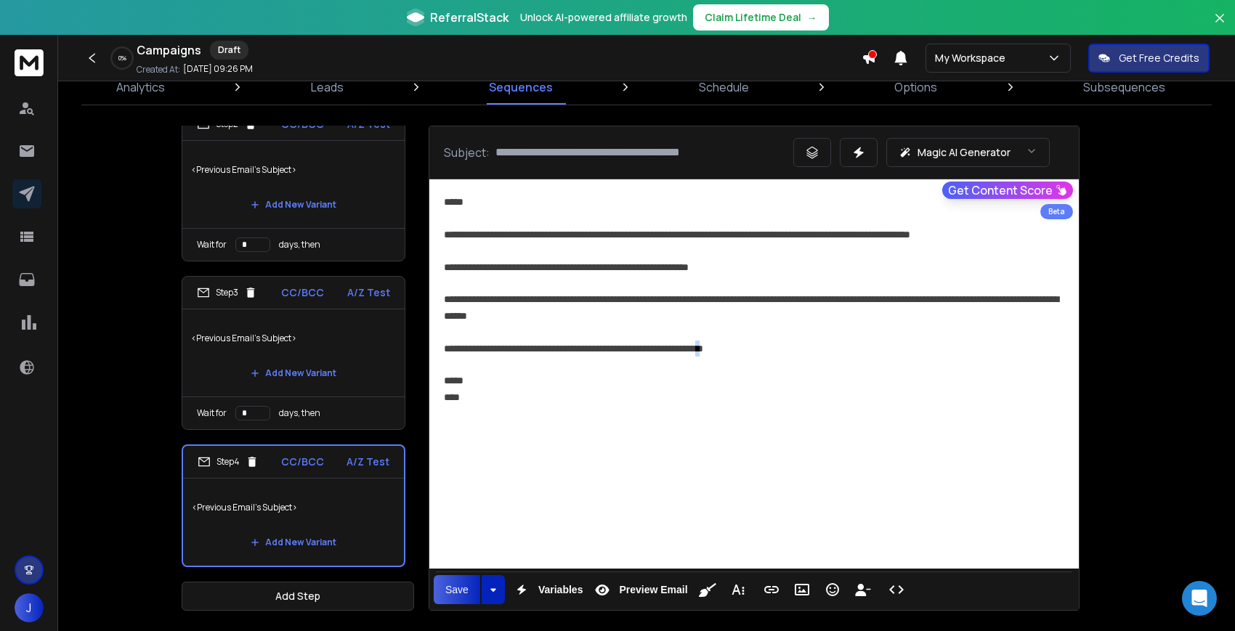
click at [755, 349] on div "**********" at bounding box center [754, 299] width 620 height 211
click at [766, 399] on div "**********" at bounding box center [754, 299] width 620 height 211
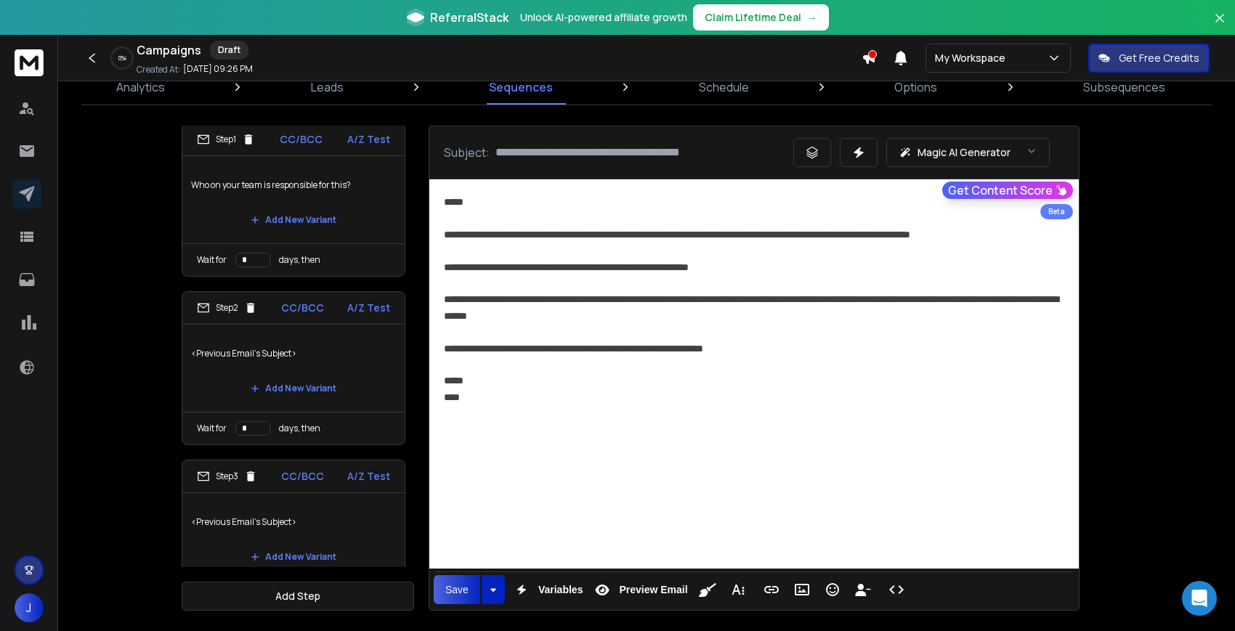
scroll to position [0, 0]
click at [359, 359] on p "<Previous Email's Subject>" at bounding box center [293, 356] width 205 height 41
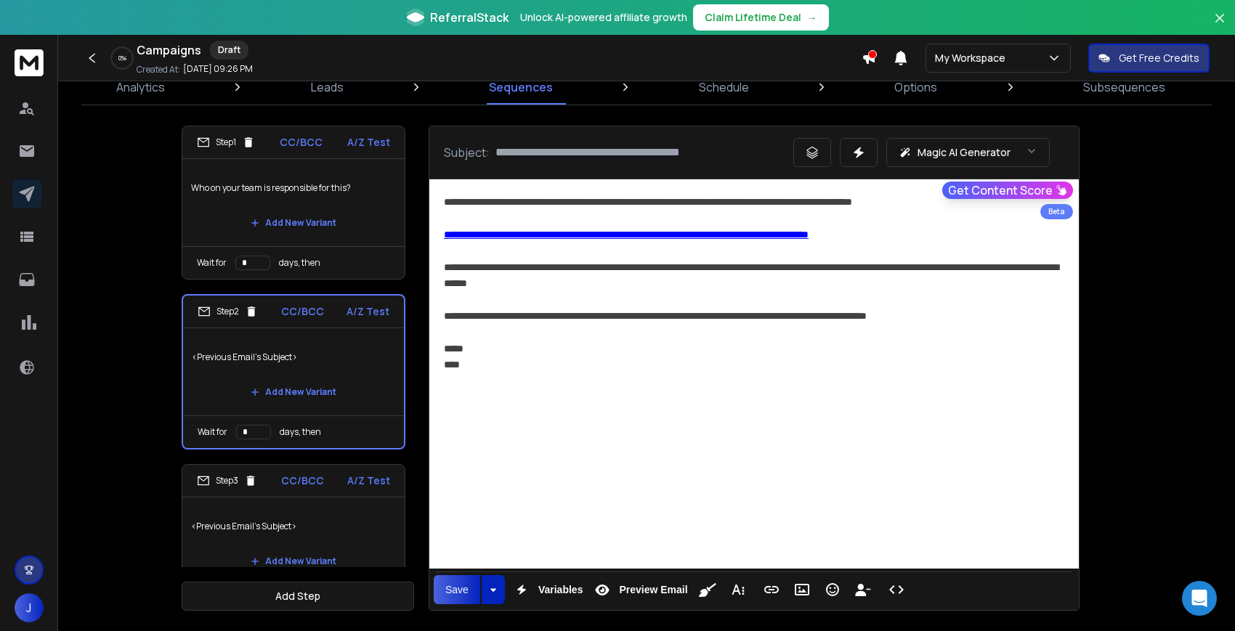
click at [362, 219] on div "Add New Variant" at bounding box center [293, 222] width 205 height 29
type input "**********"
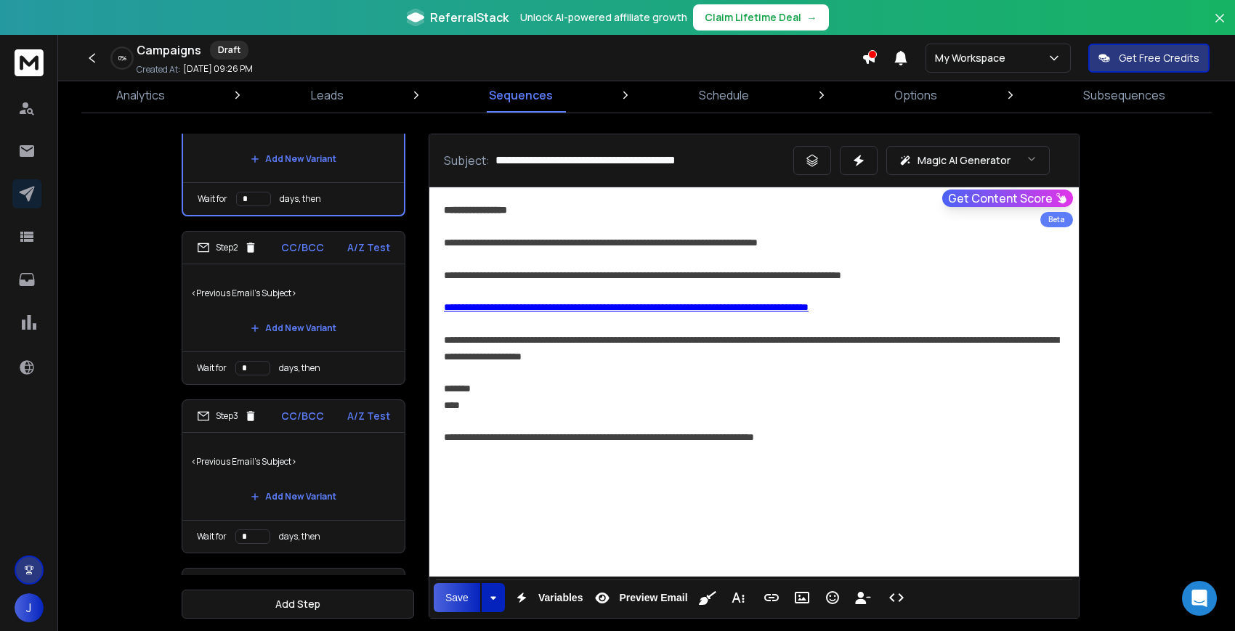
scroll to position [52, 0]
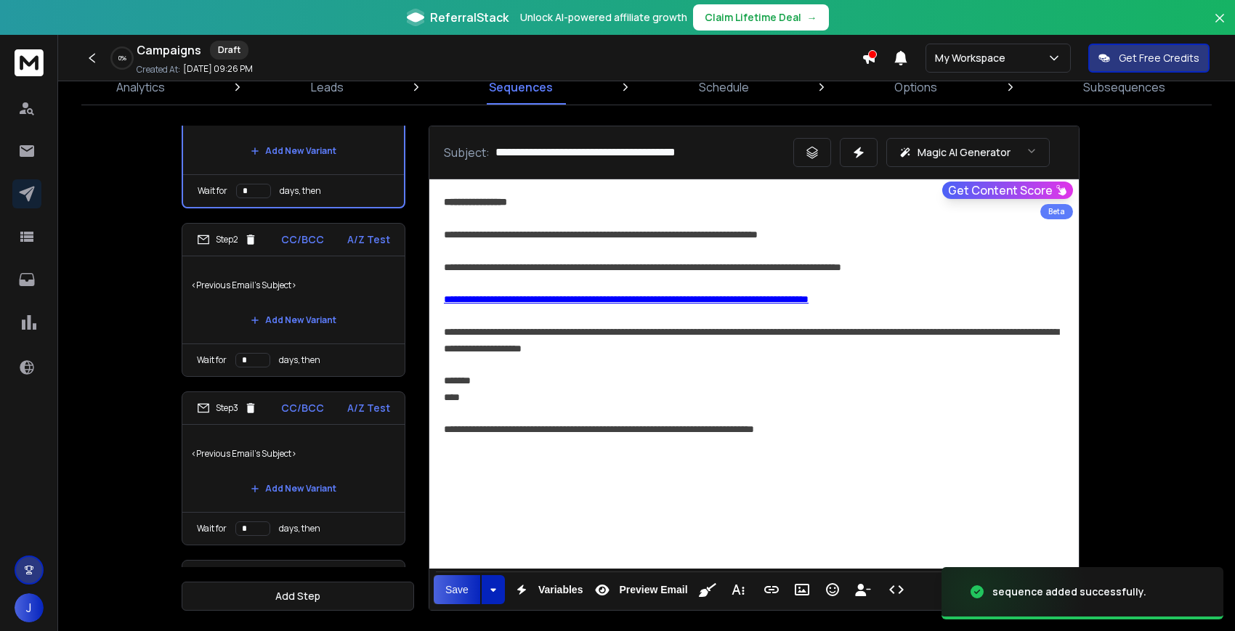
click at [381, 315] on div "Add New Variant" at bounding box center [293, 320] width 205 height 29
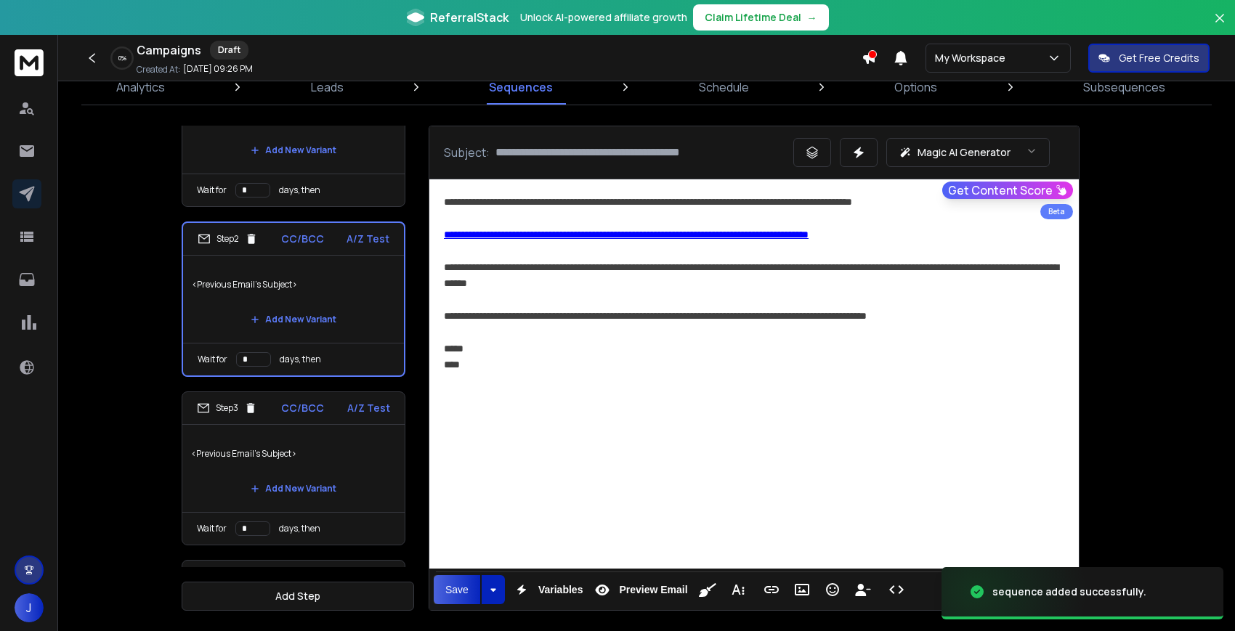
click at [388, 487] on div "Add New Variant" at bounding box center [293, 488] width 205 height 29
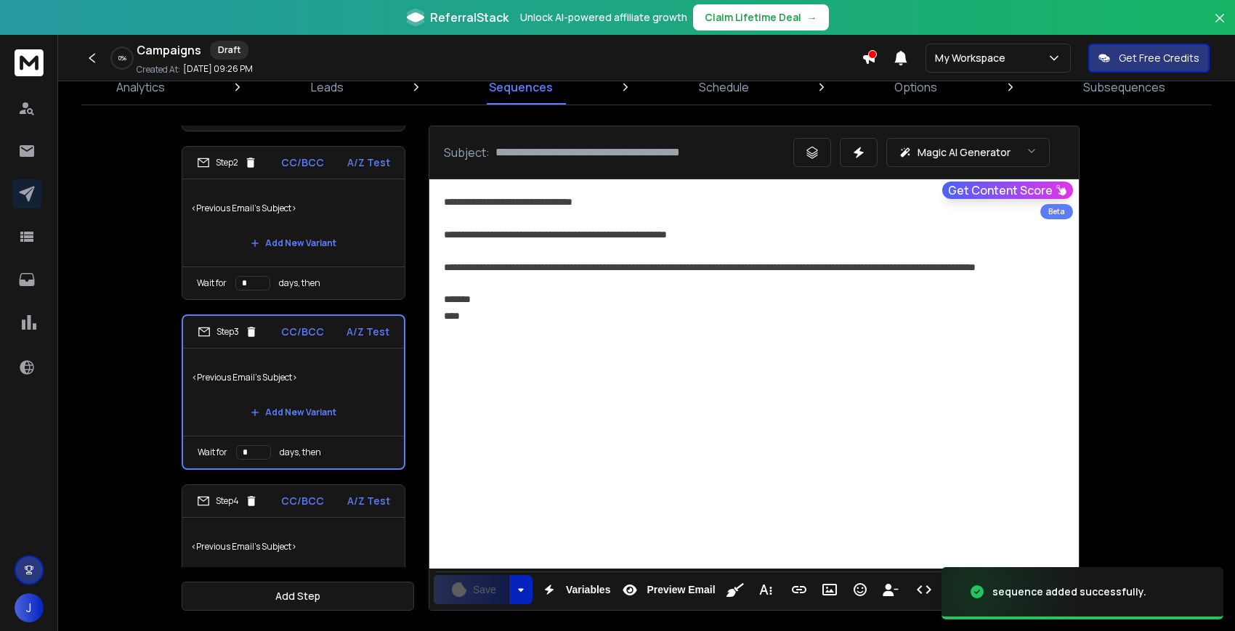
scroll to position [187, 0]
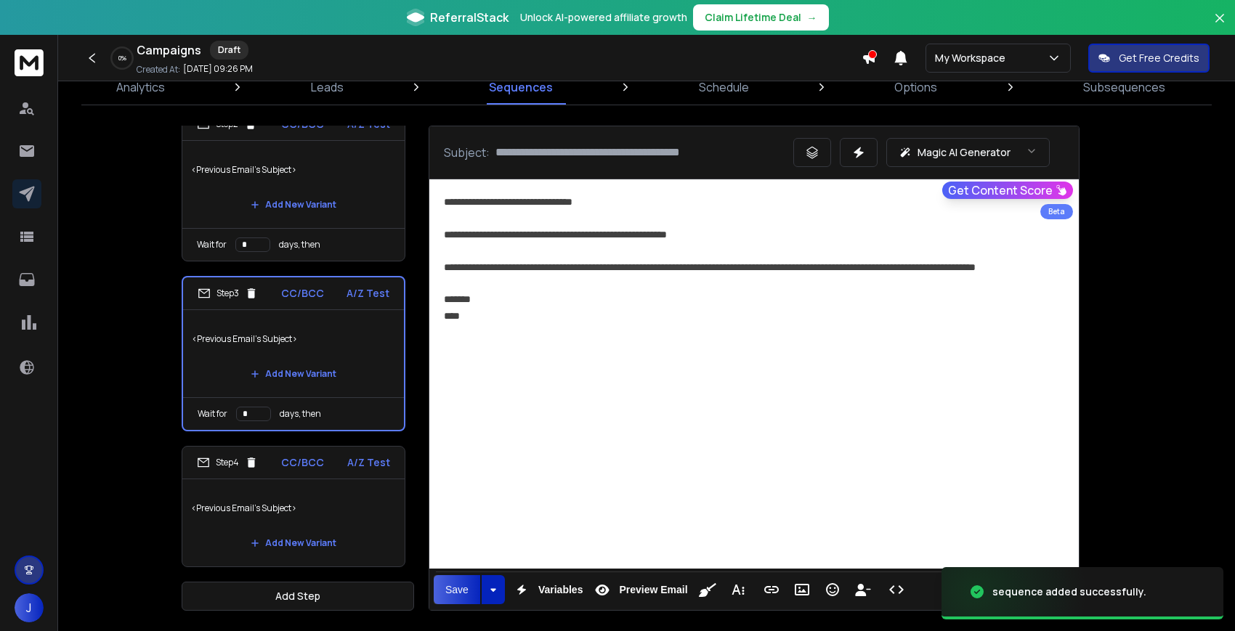
click at [383, 525] on p "<Previous Email's Subject>" at bounding box center [293, 508] width 205 height 41
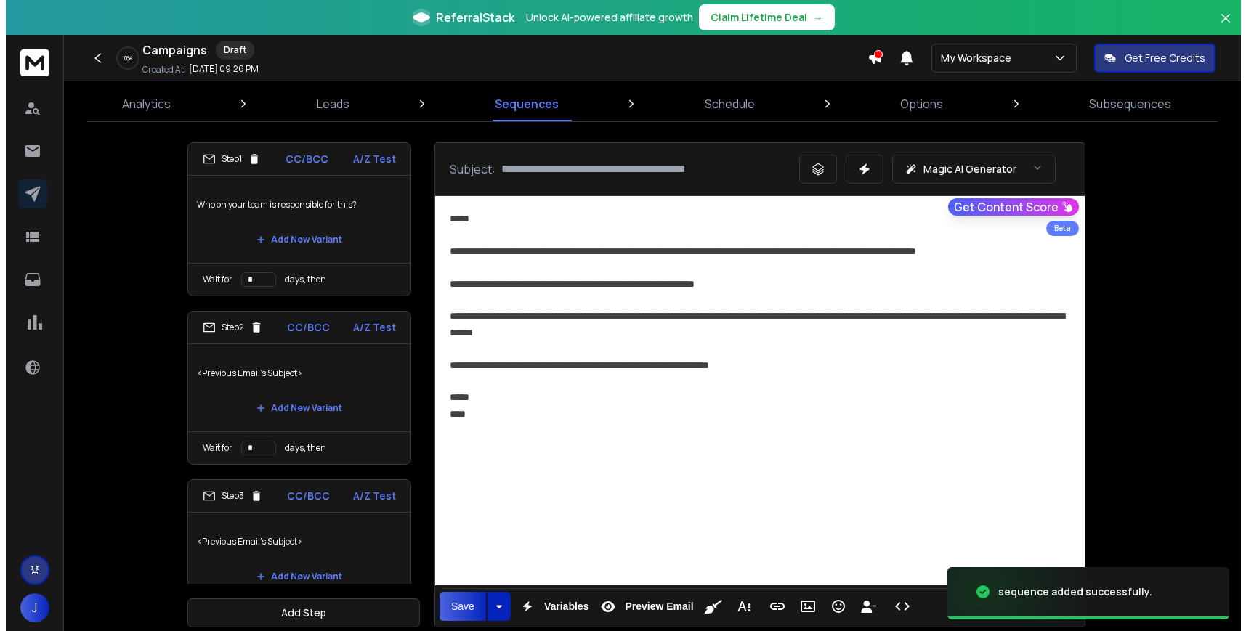
scroll to position [0, 0]
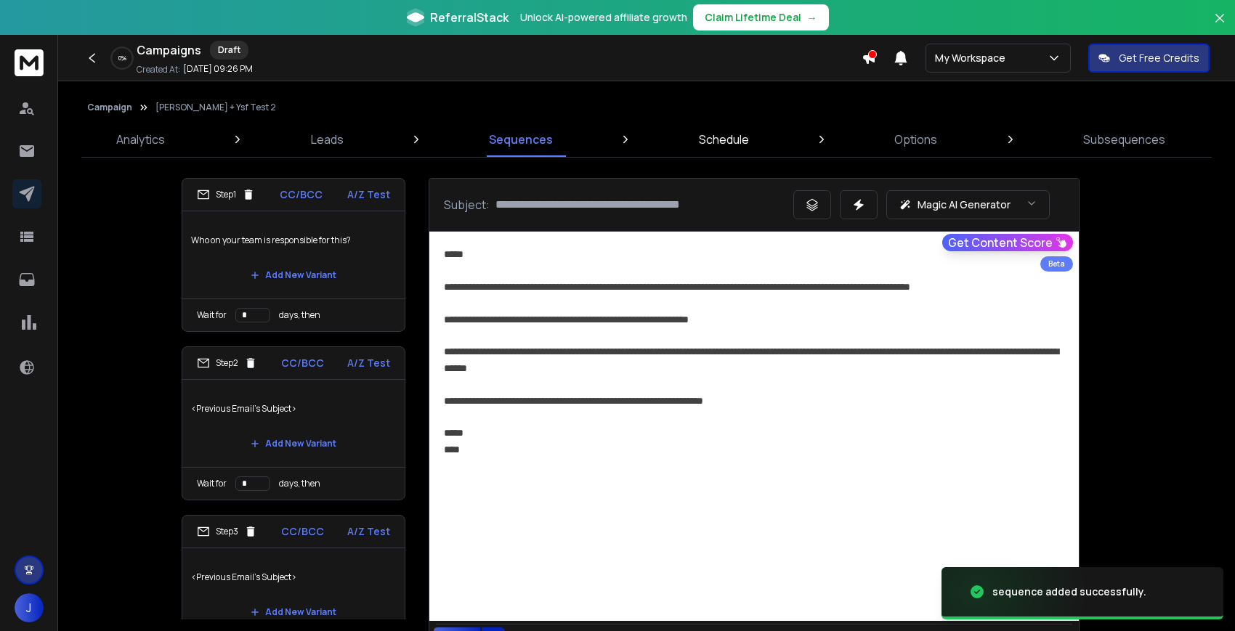
click at [692, 146] on link "Schedule" at bounding box center [724, 139] width 68 height 35
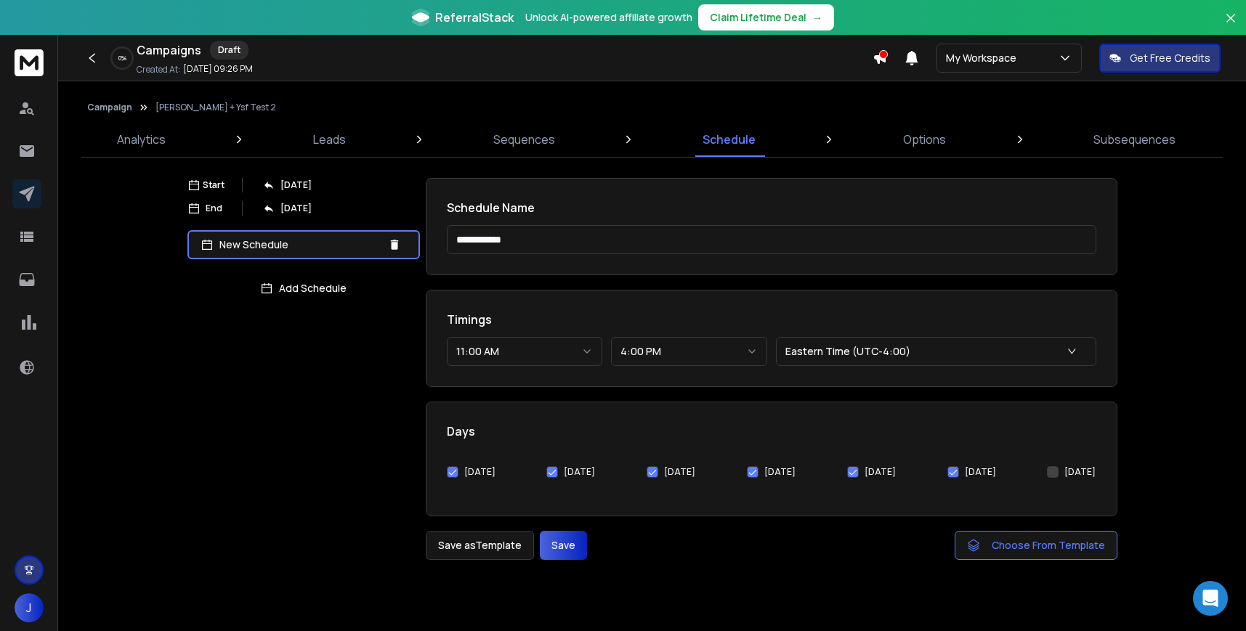
drag, startPoint x: 557, startPoint y: 544, endPoint x: 554, endPoint y: 578, distance: 33.5
click at [556, 546] on button "Save" at bounding box center [563, 545] width 47 height 29
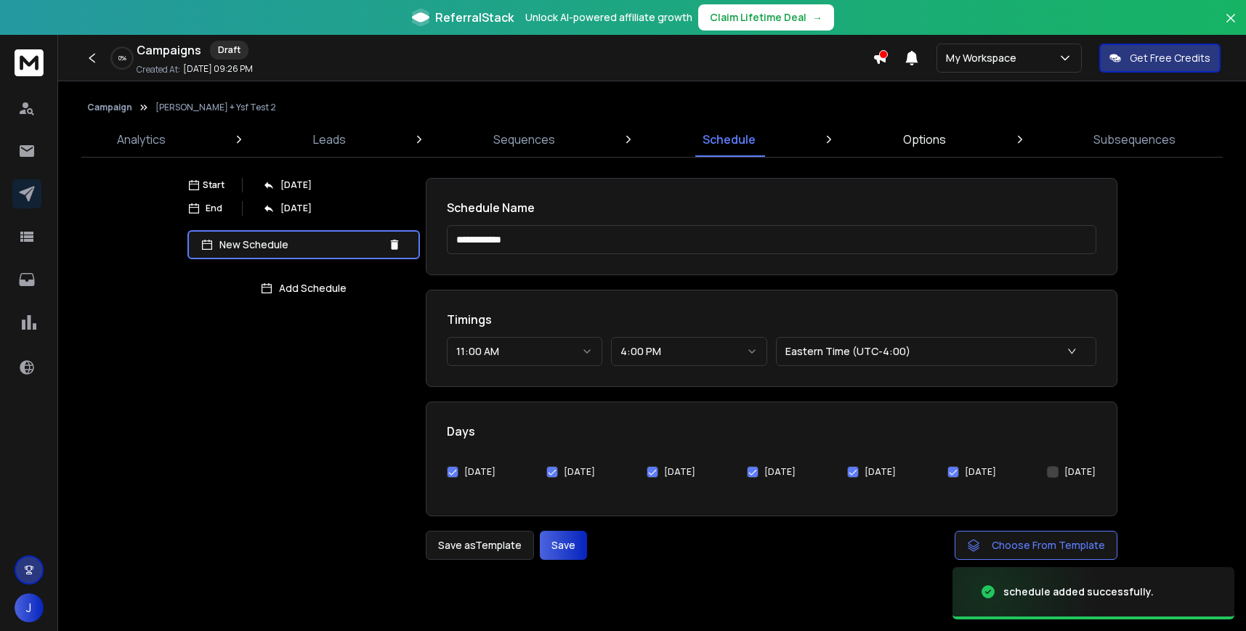
click at [919, 134] on p "Options" at bounding box center [924, 139] width 43 height 17
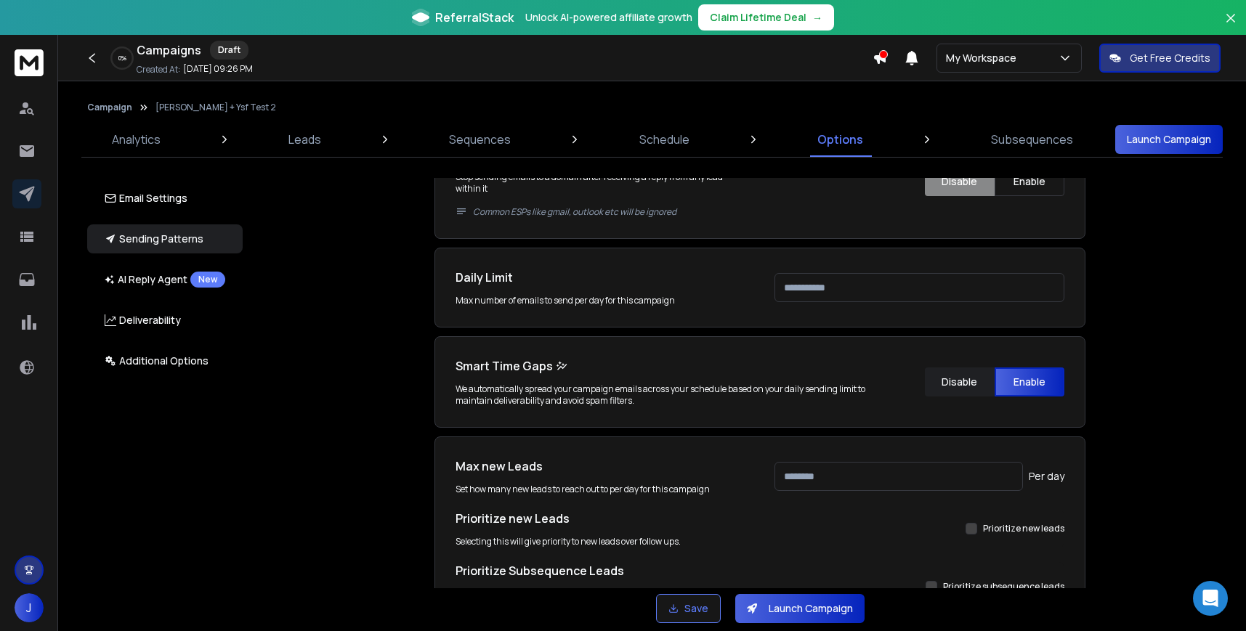
scroll to position [654, 0]
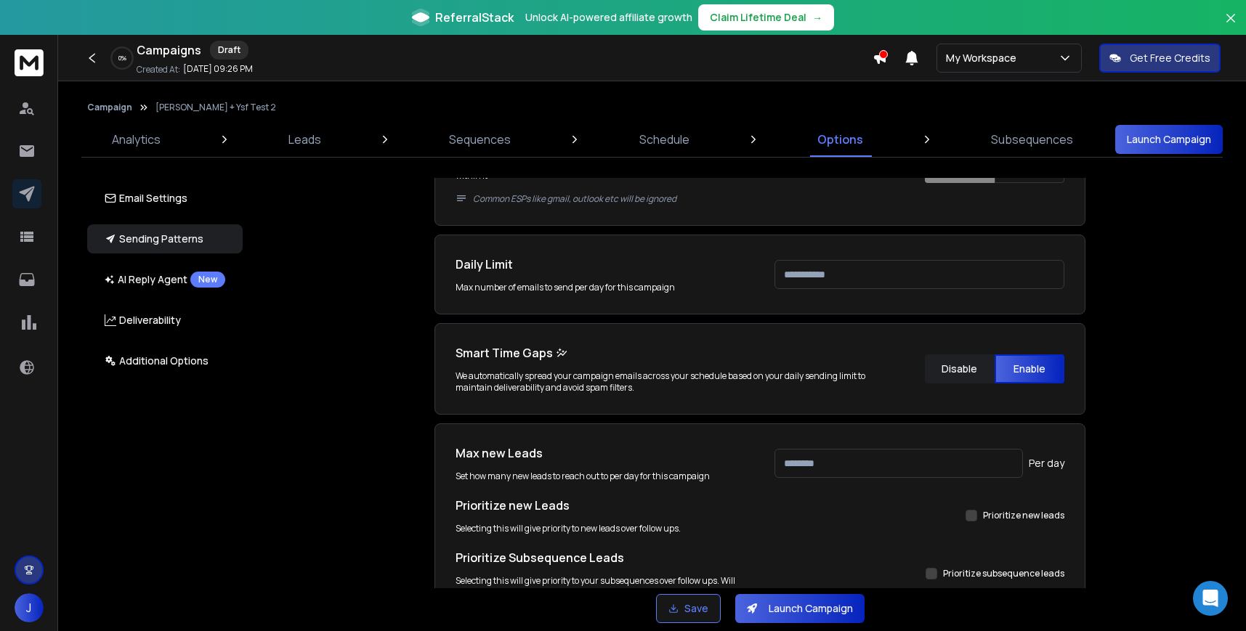
drag, startPoint x: 801, startPoint y: 272, endPoint x: 711, endPoint y: 282, distance: 89.9
click at [711, 282] on div "Daily Limit Max number of emails to send per day for this campaign ***" at bounding box center [759, 275] width 609 height 38
type input "***"
click at [344, 364] on div "Email Accounts Accounts to Use Select one or more accounts to send emails from …" at bounding box center [768, 383] width 1005 height 410
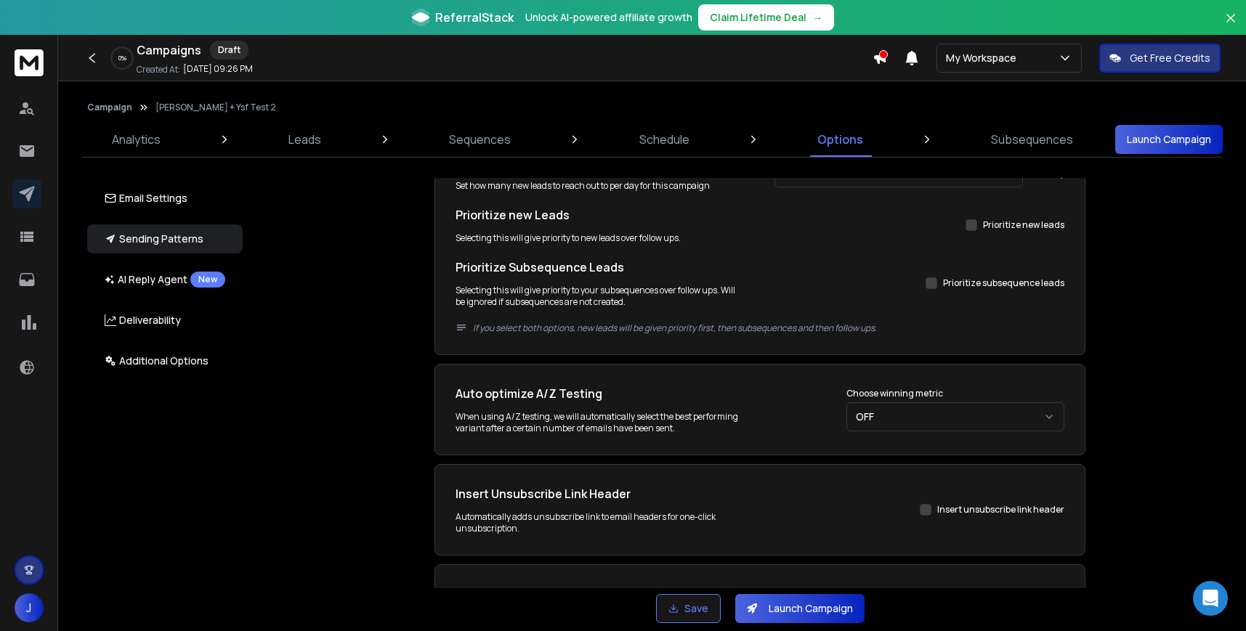
scroll to position [872, 0]
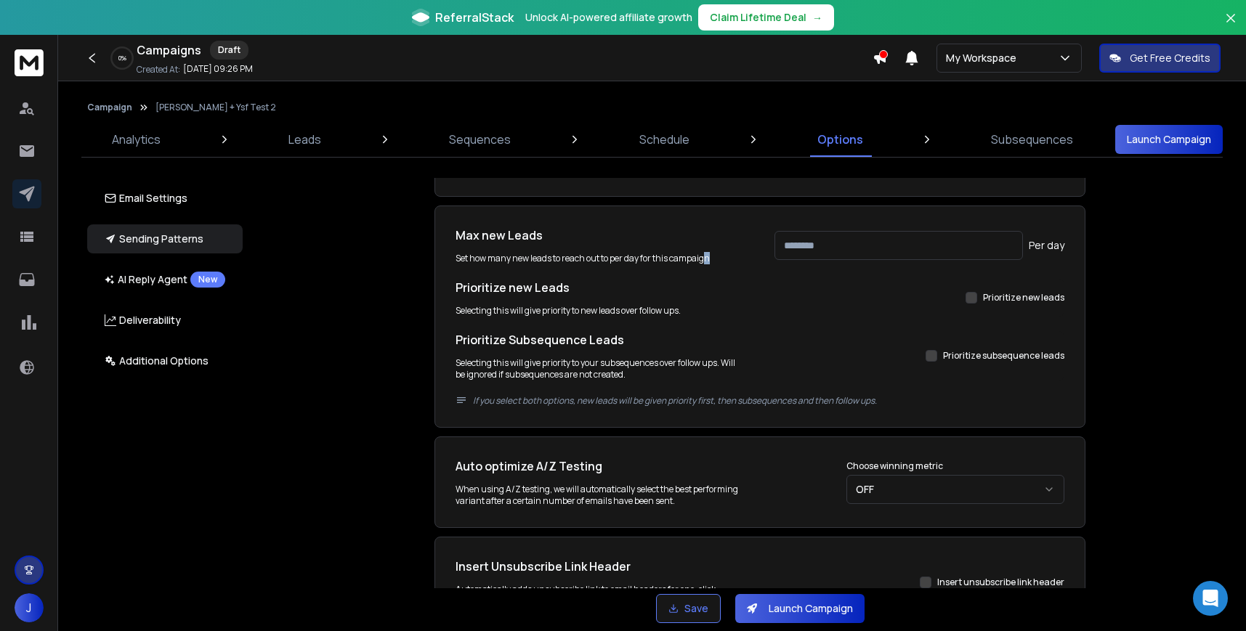
drag, startPoint x: 742, startPoint y: 264, endPoint x: 728, endPoint y: 264, distance: 14.5
click at [705, 264] on div "Max new Leads Set how many new leads to reach out to per day for this campaign …" at bounding box center [759, 246] width 609 height 38
drag, startPoint x: 747, startPoint y: 254, endPoint x: 735, endPoint y: 255, distance: 11.7
click at [735, 255] on div "Max new Leads Set how many new leads to reach out to per day for this campaign …" at bounding box center [759, 246] width 609 height 38
type input "**"
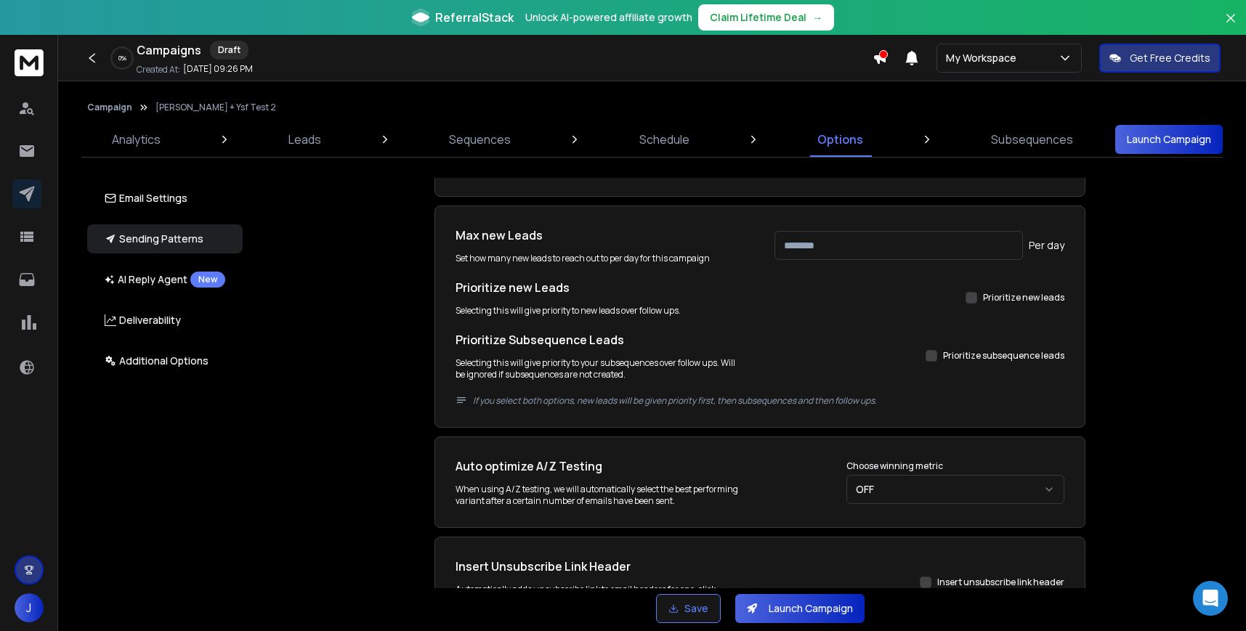
click at [351, 327] on div "Email Accounts Accounts to Use Select one or more accounts to send emails from …" at bounding box center [768, 383] width 1005 height 410
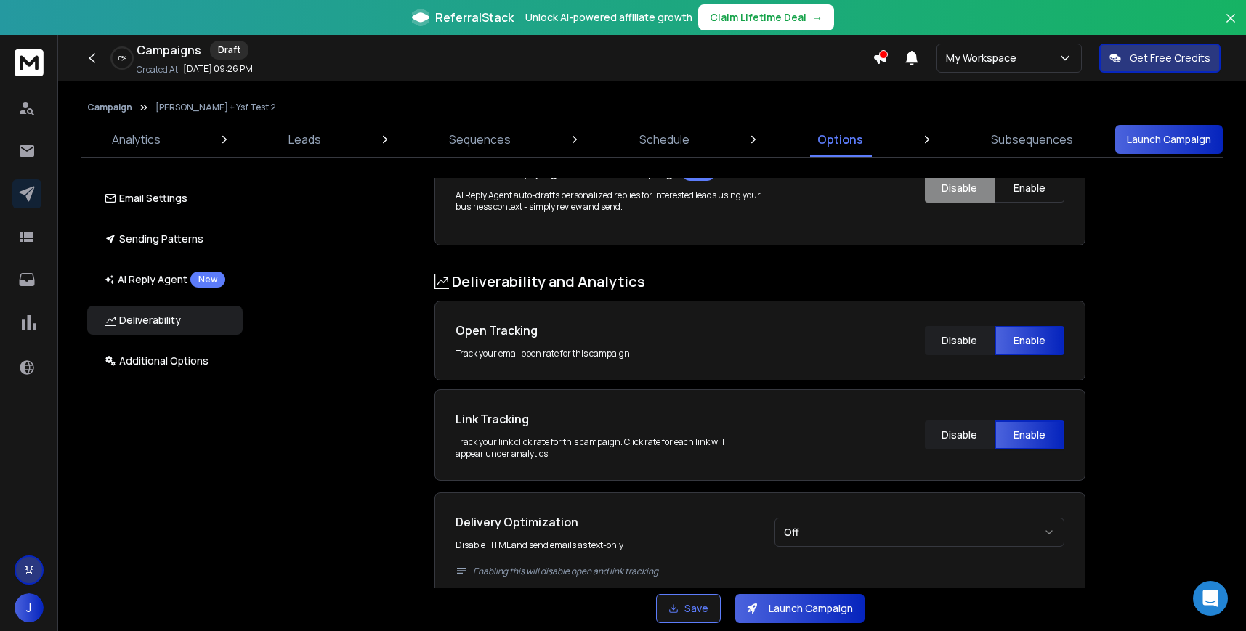
scroll to position [1598, 0]
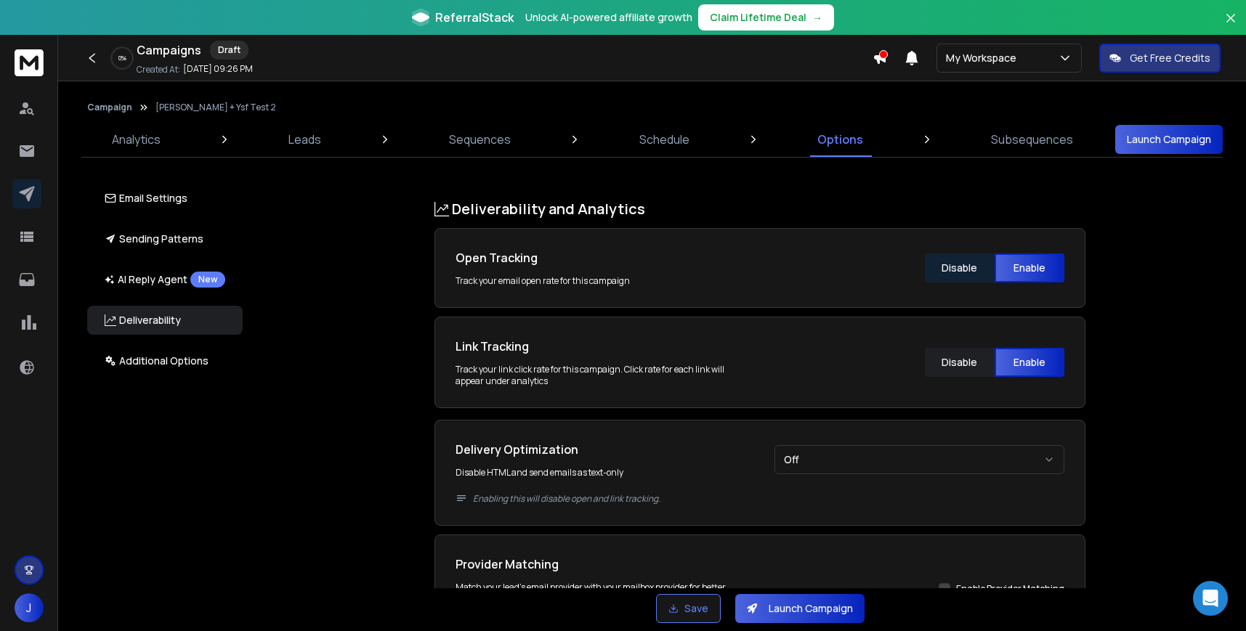
click at [927, 272] on button "Disable" at bounding box center [960, 268] width 70 height 29
click at [925, 367] on button "Disable" at bounding box center [960, 362] width 70 height 29
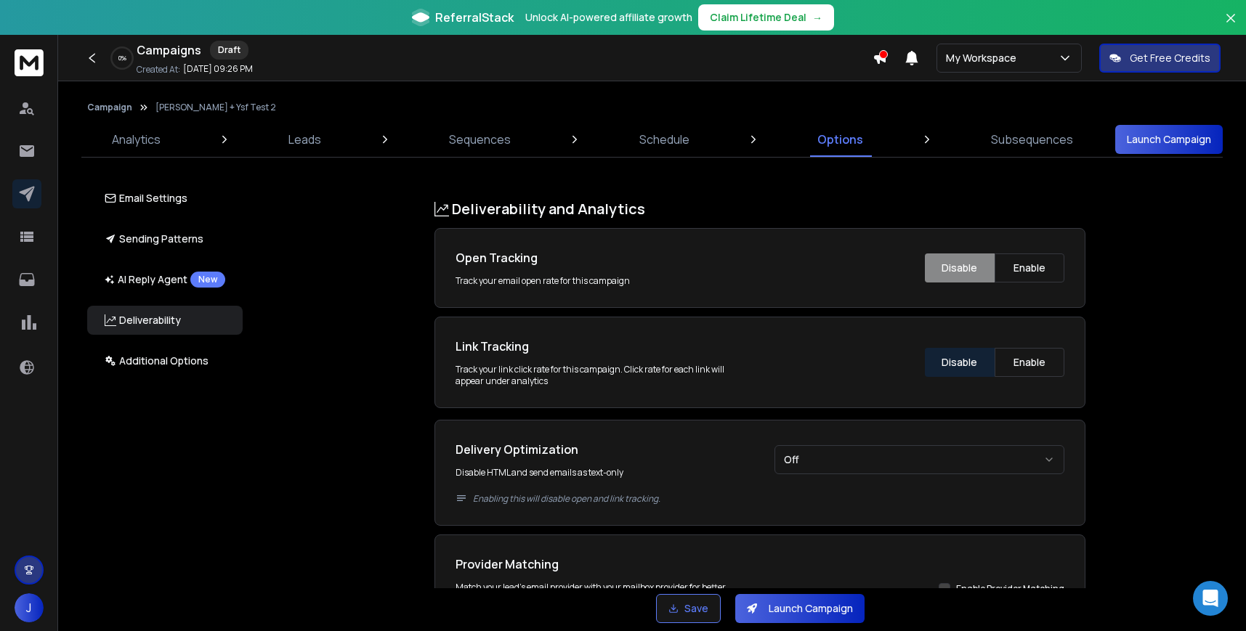
click at [947, 366] on button "Disable" at bounding box center [960, 362] width 70 height 29
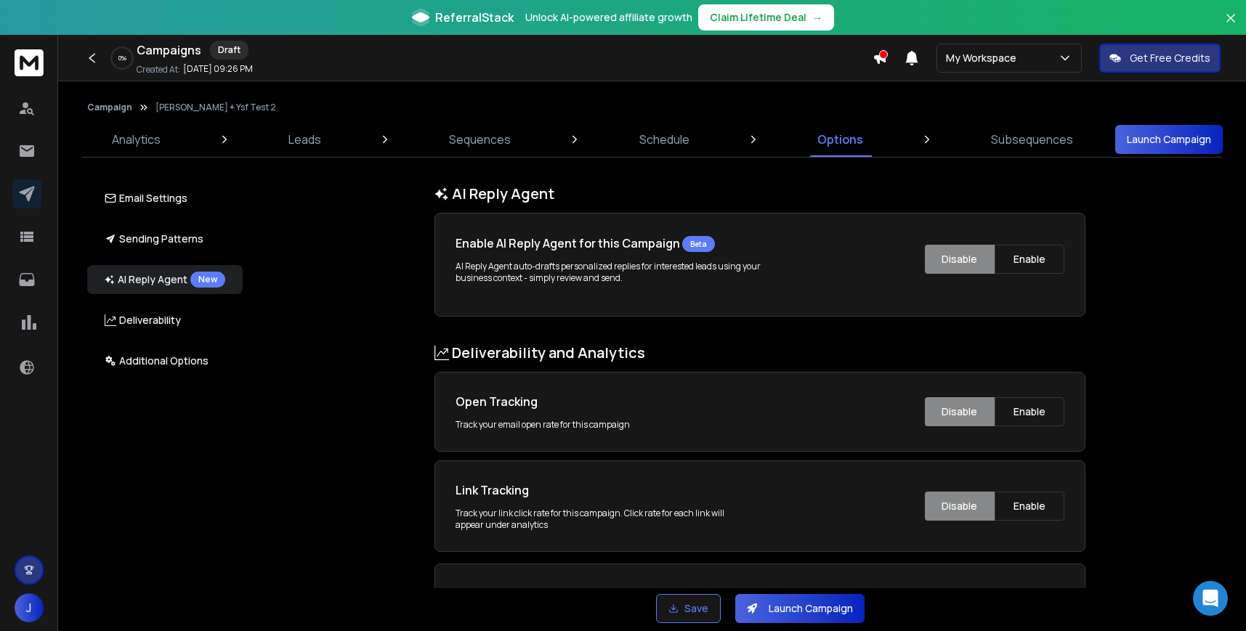
scroll to position [1453, 0]
click at [674, 602] on button "Save" at bounding box center [688, 608] width 65 height 29
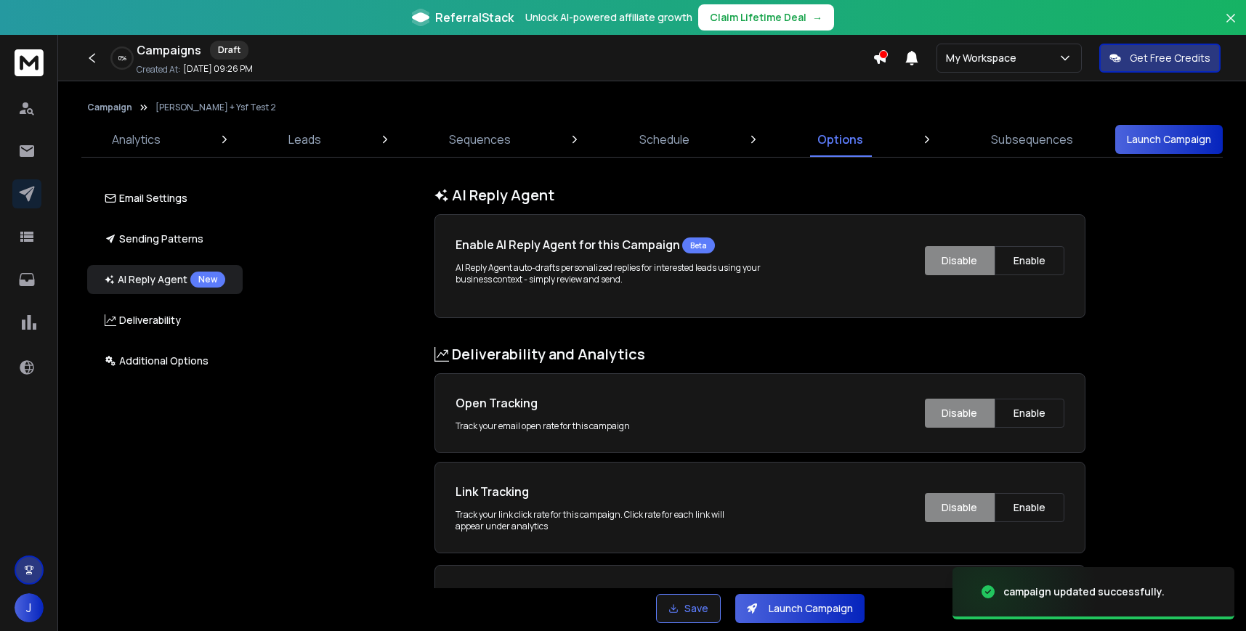
click at [371, 147] on div "Analytics Leads Sequences Schedule Options Subsequences" at bounding box center [592, 139] width 1022 height 35
click at [320, 143] on p "Leads" at bounding box center [304, 139] width 33 height 17
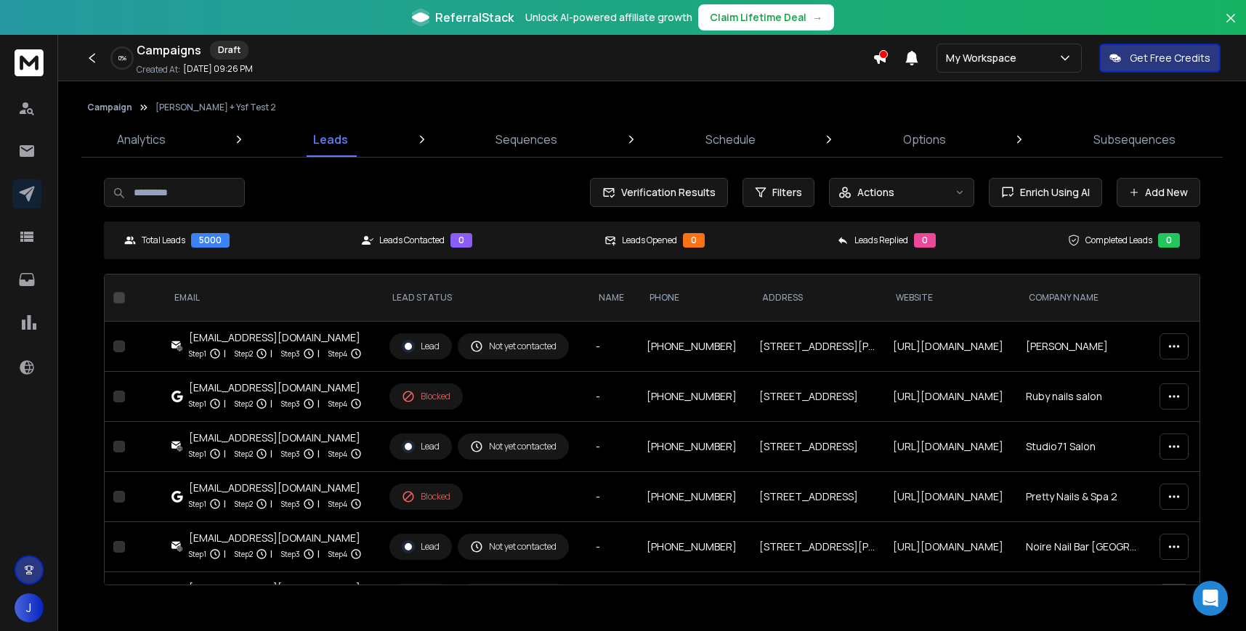
click at [333, 145] on p "Leads" at bounding box center [330, 139] width 35 height 17
click at [23, 244] on icon at bounding box center [26, 236] width 17 height 17
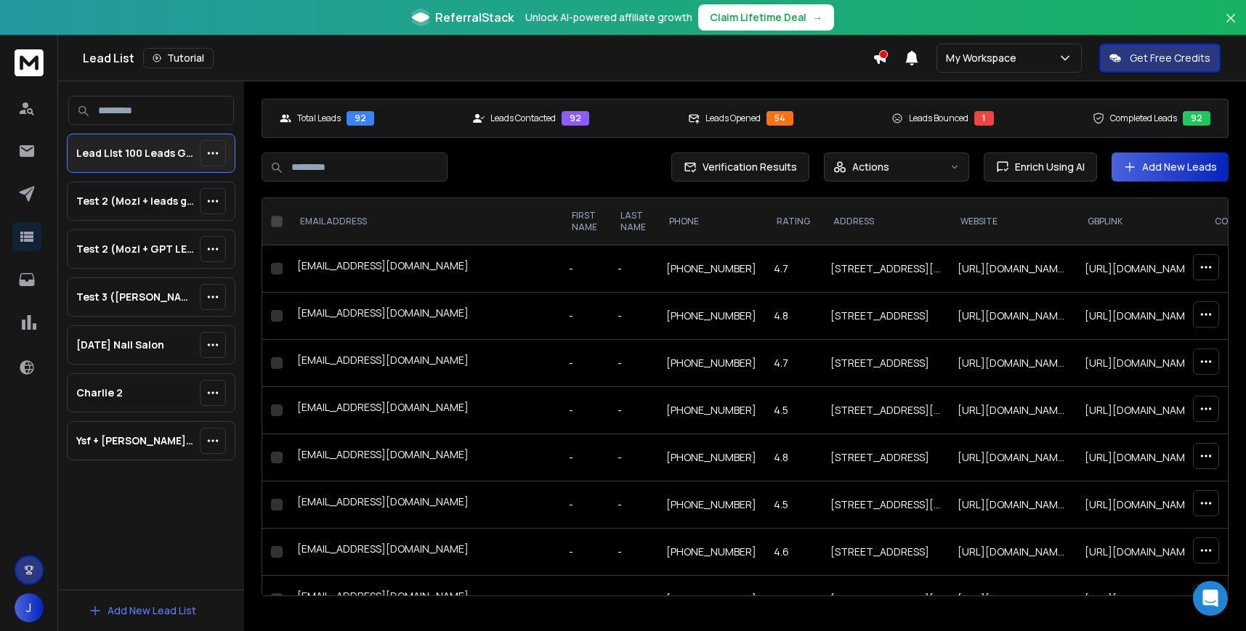
click at [132, 347] on p "Aug 30 Nail Salon" at bounding box center [120, 345] width 88 height 15
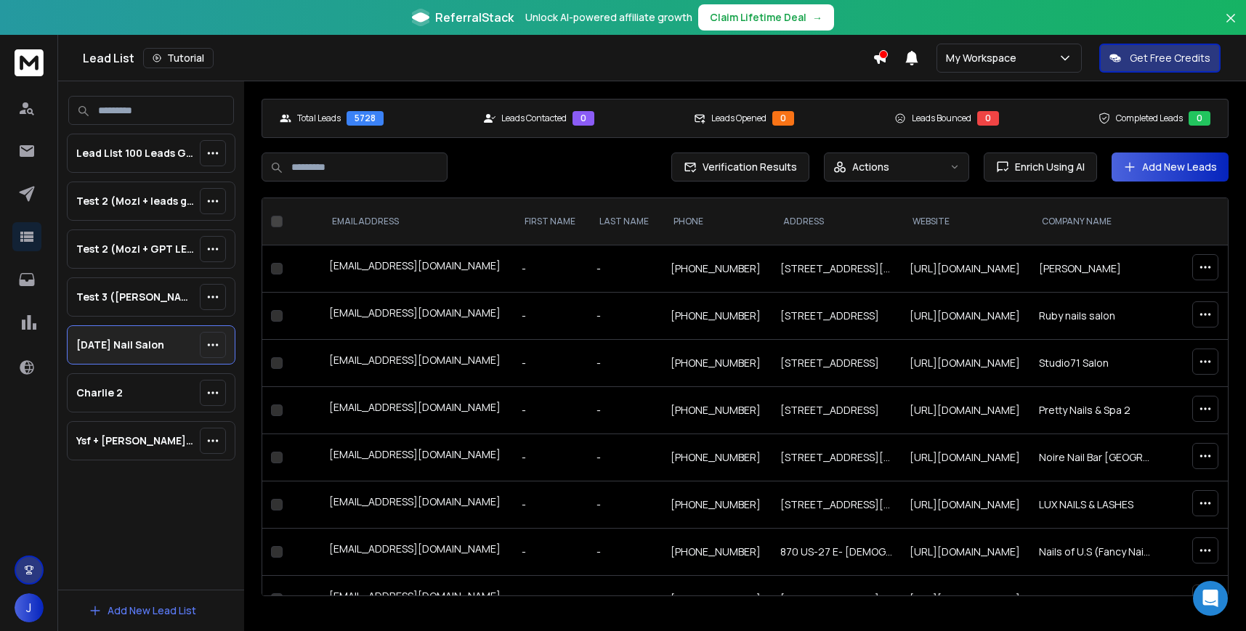
click at [139, 431] on div "Ysf + Tyler Test 1" at bounding box center [151, 440] width 169 height 39
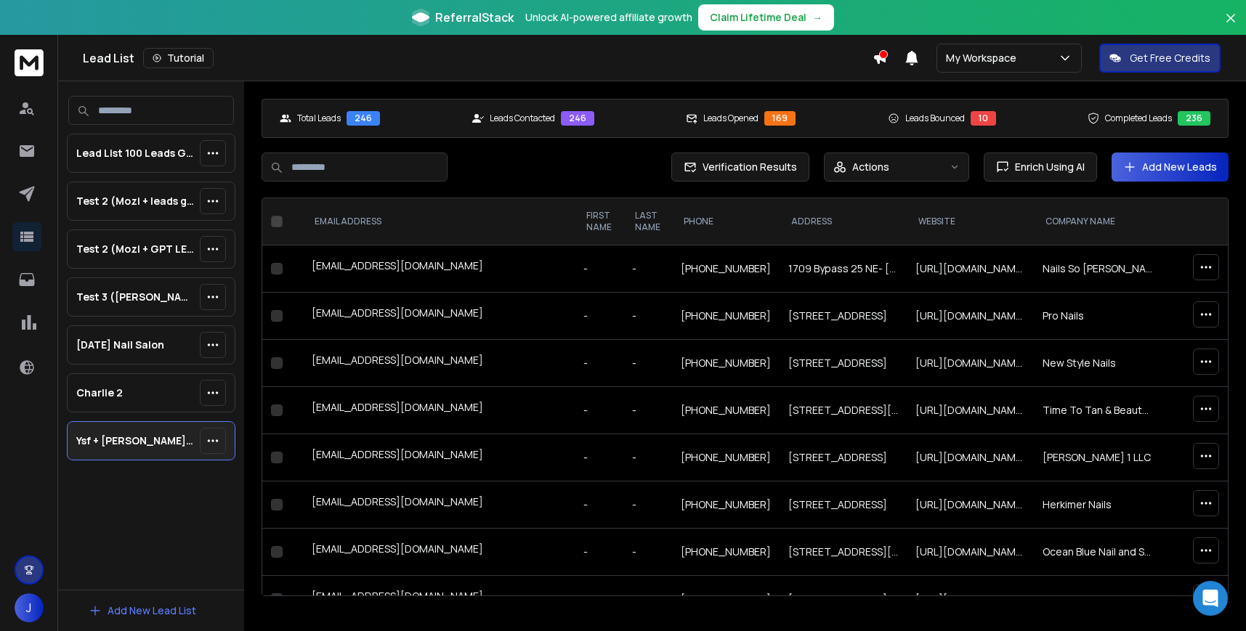
click at [138, 345] on p "Aug 30 Nail Salon" at bounding box center [120, 345] width 88 height 15
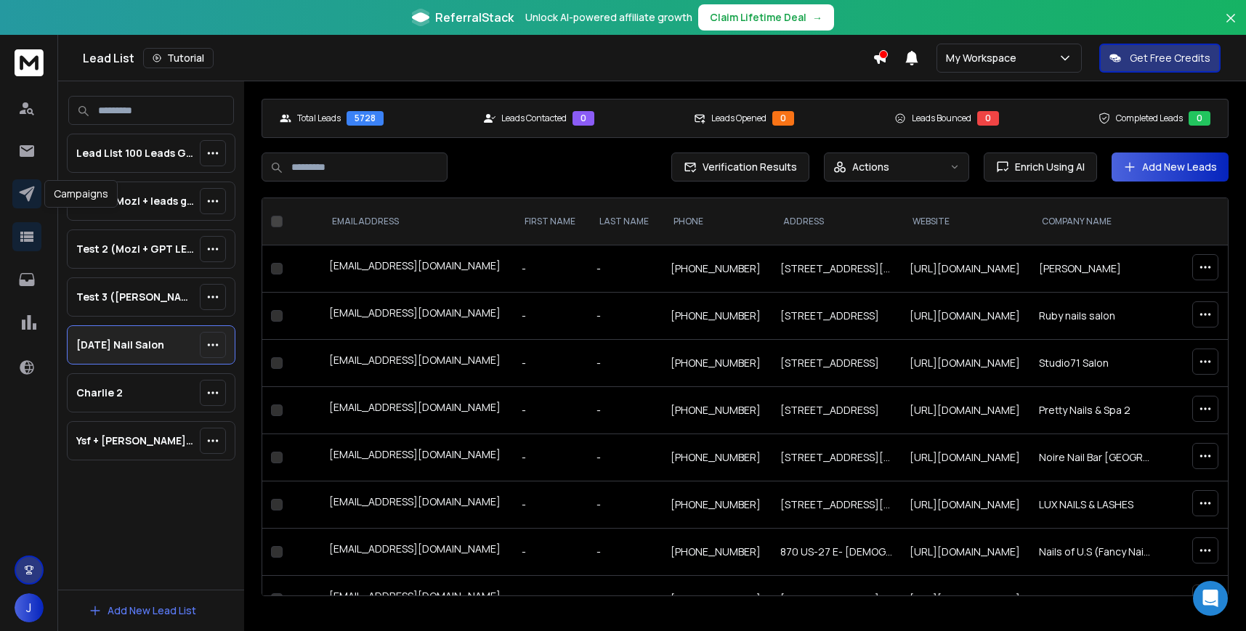
click at [31, 194] on icon at bounding box center [26, 194] width 15 height 15
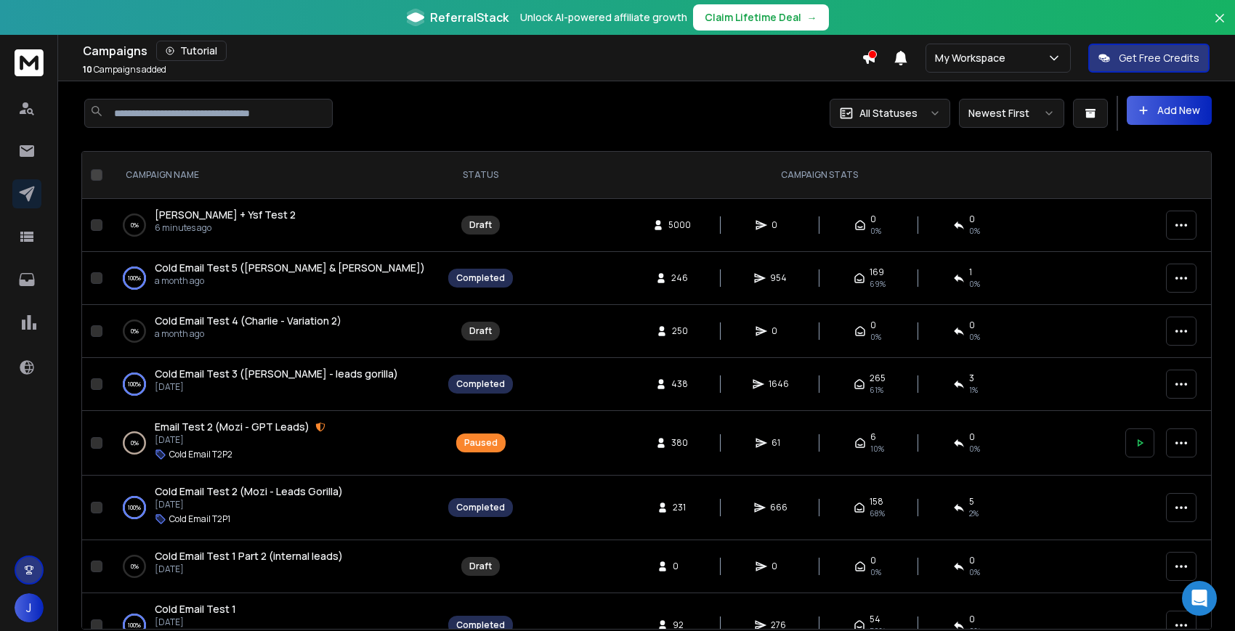
click at [288, 214] on div "0 % Tyler + Ysf Test 2 6 minutes ago" at bounding box center [274, 225] width 302 height 35
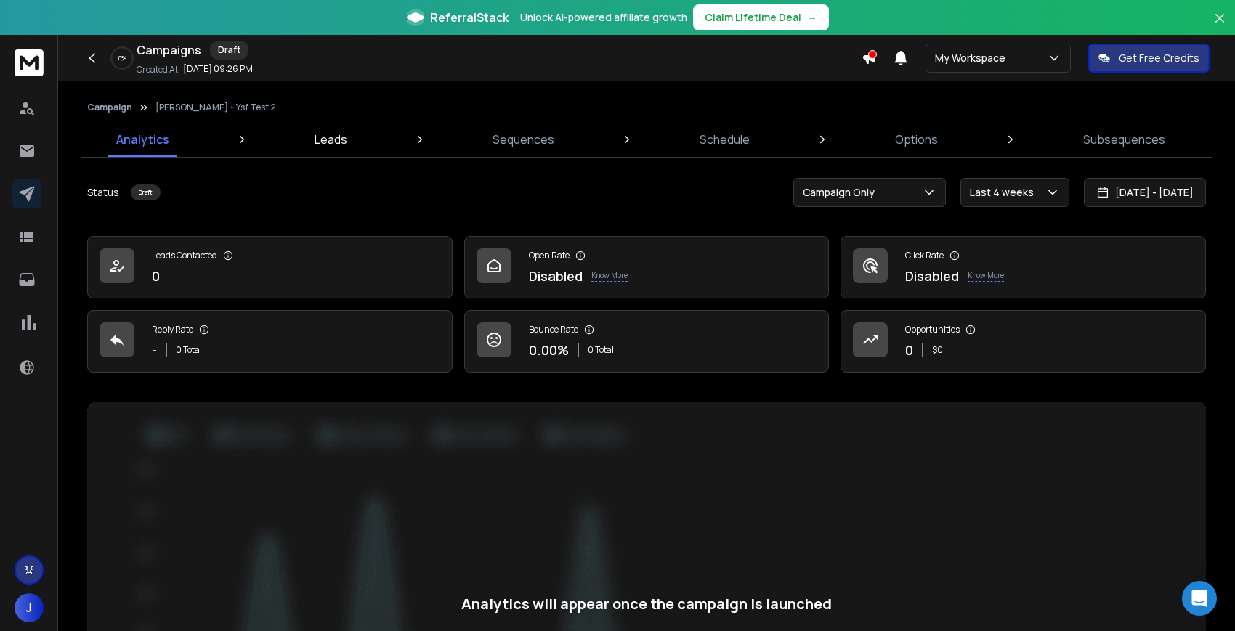
click at [338, 145] on p "Leads" at bounding box center [331, 139] width 33 height 17
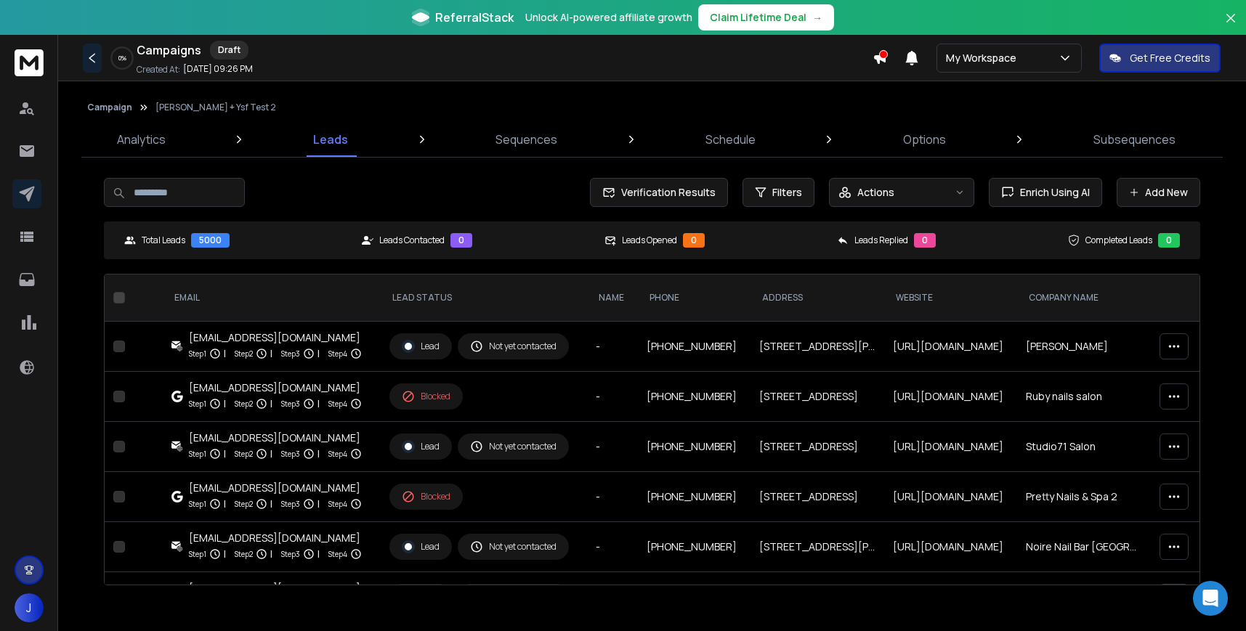
click at [93, 60] on icon at bounding box center [92, 58] width 13 height 13
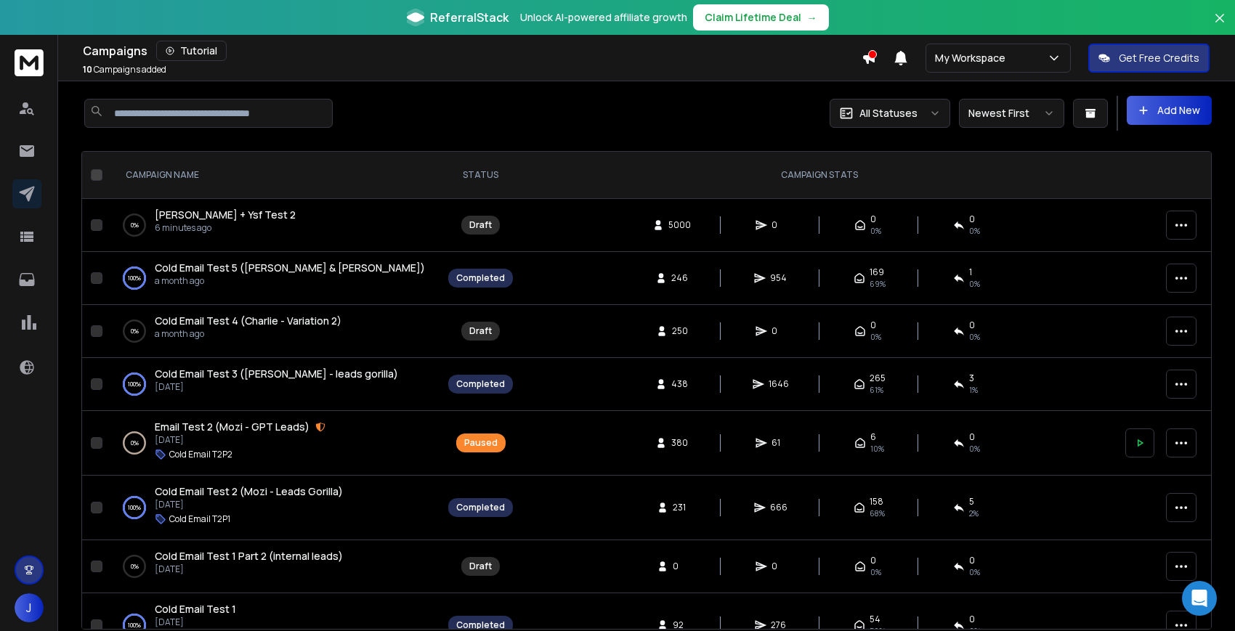
click at [232, 270] on span "Cold Email Test 5 (Tyler & Youssef)" at bounding box center [290, 268] width 270 height 14
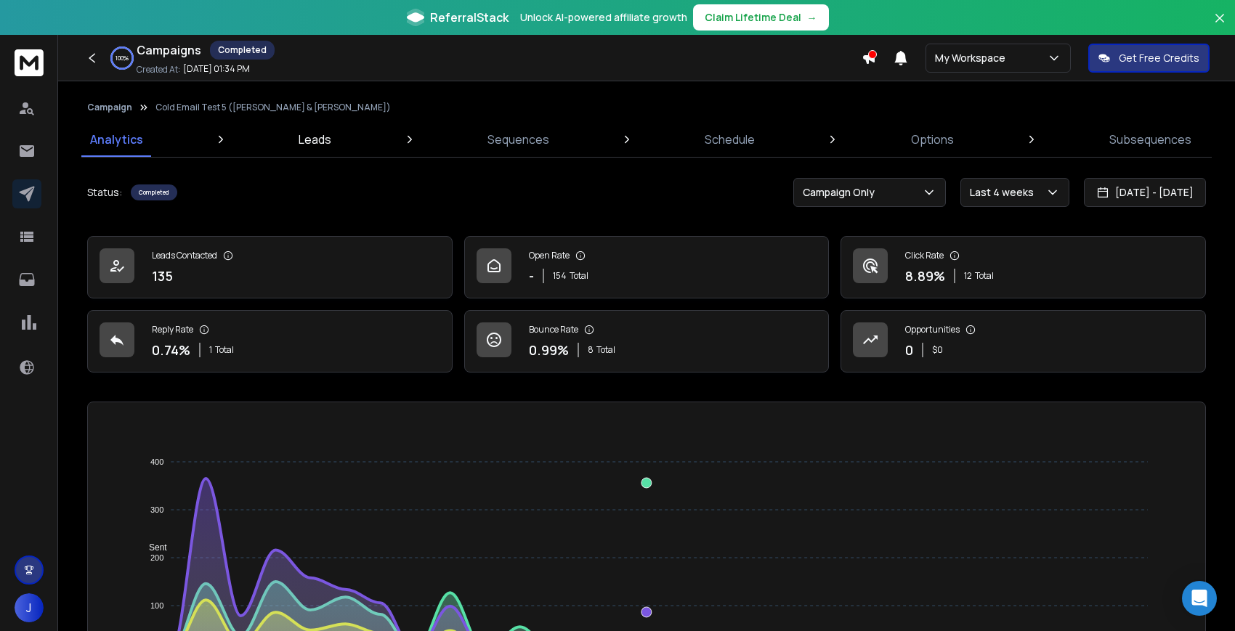
click at [309, 150] on link "Leads" at bounding box center [315, 139] width 50 height 35
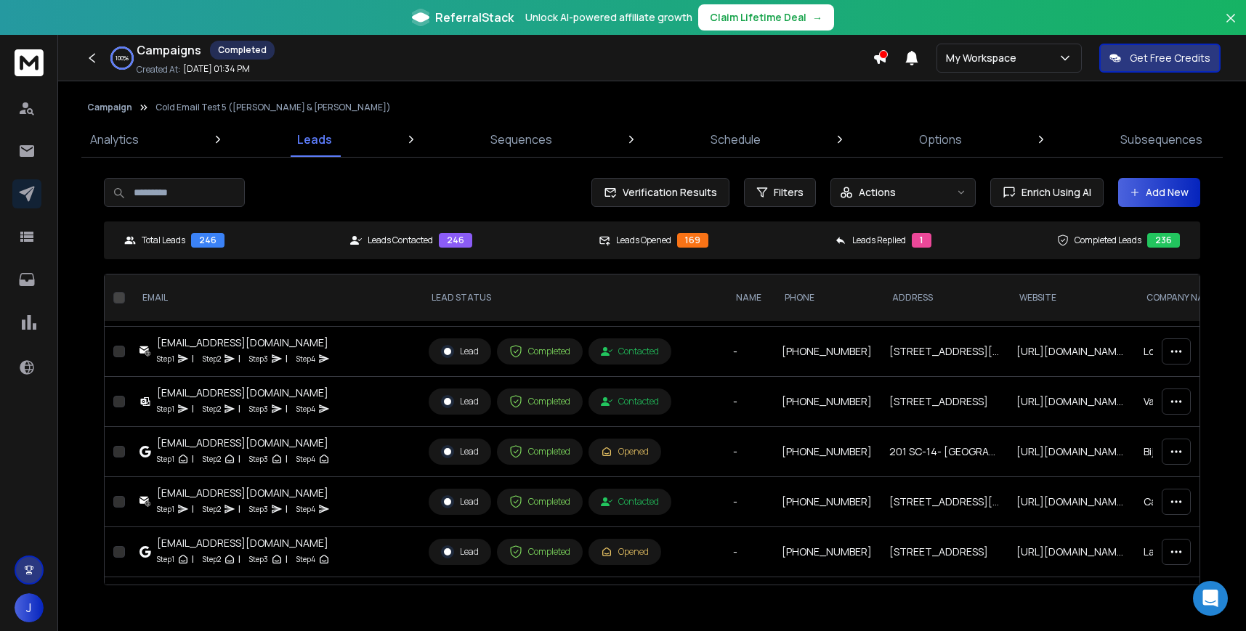
scroll to position [2034, 0]
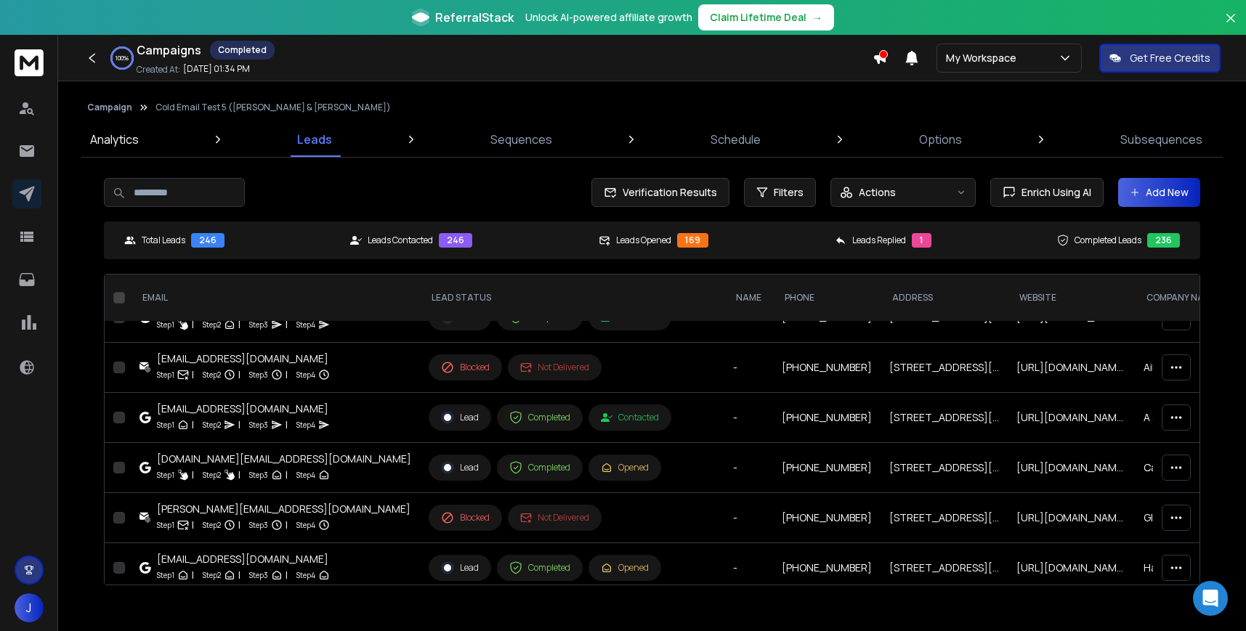
click at [122, 145] on p "Analytics" at bounding box center [114, 139] width 49 height 17
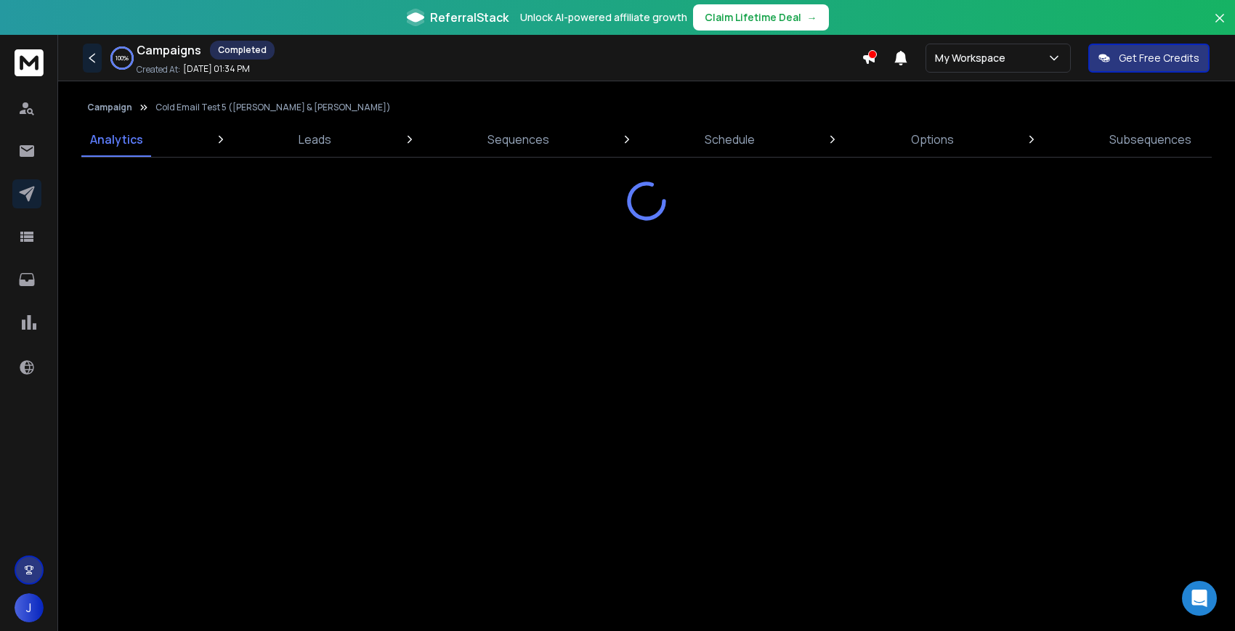
click at [85, 53] on button at bounding box center [92, 58] width 19 height 29
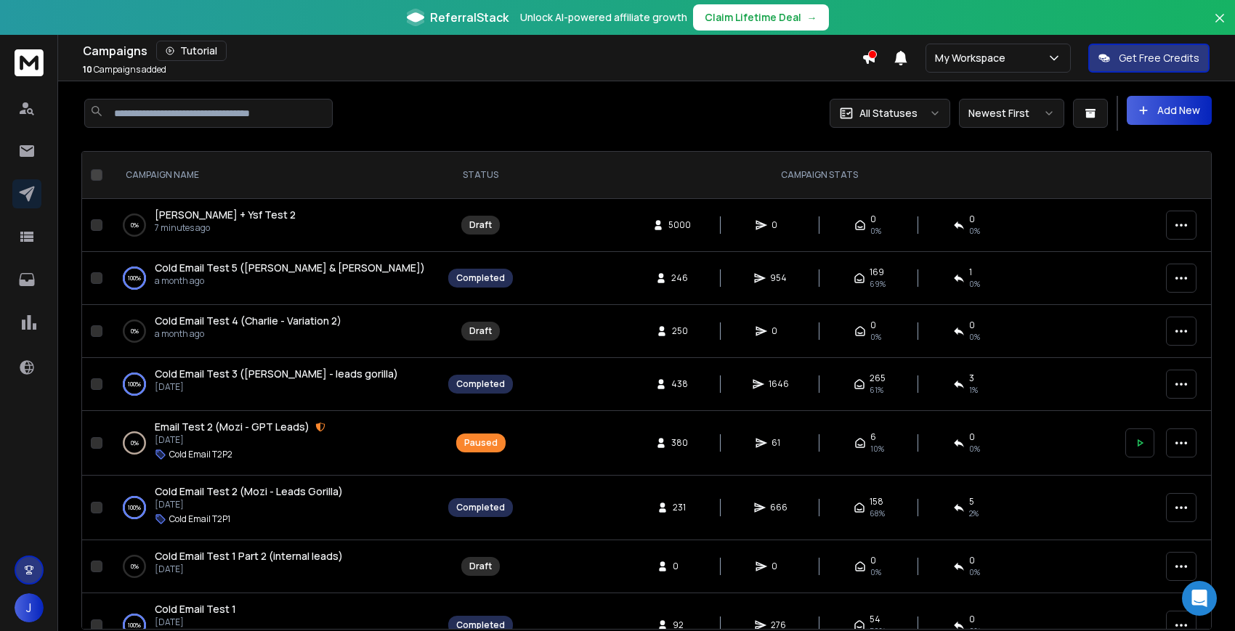
click at [1175, 225] on icon "button" at bounding box center [1181, 225] width 12 height 3
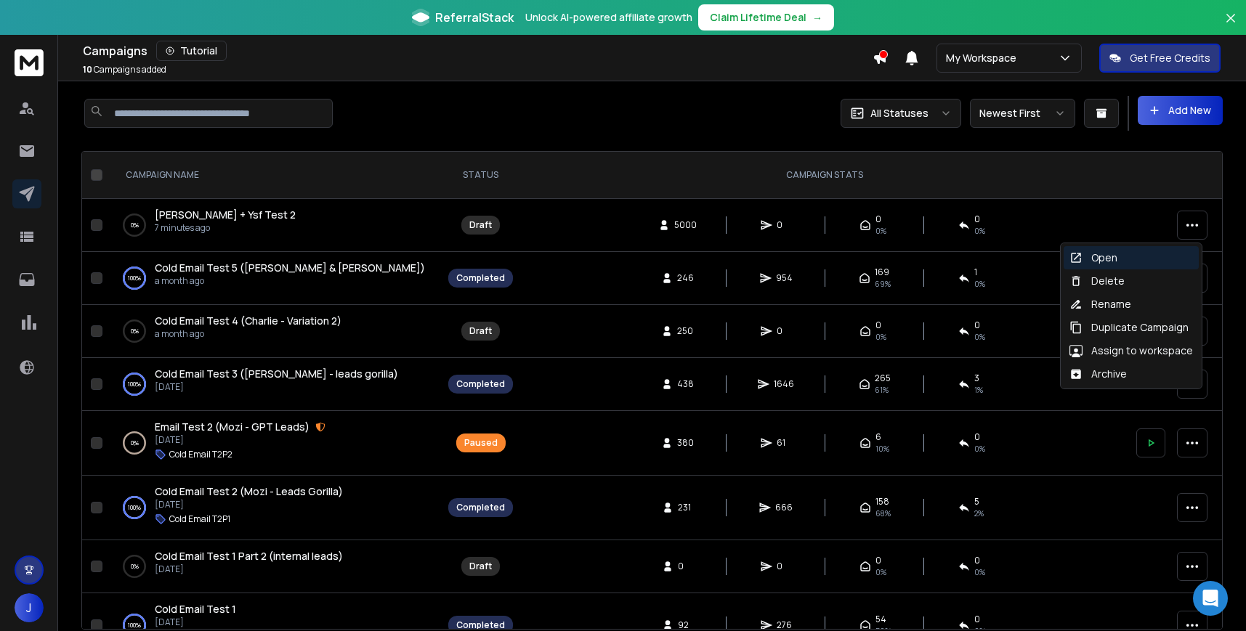
click at [1185, 222] on icon "button" at bounding box center [1192, 225] width 15 height 15
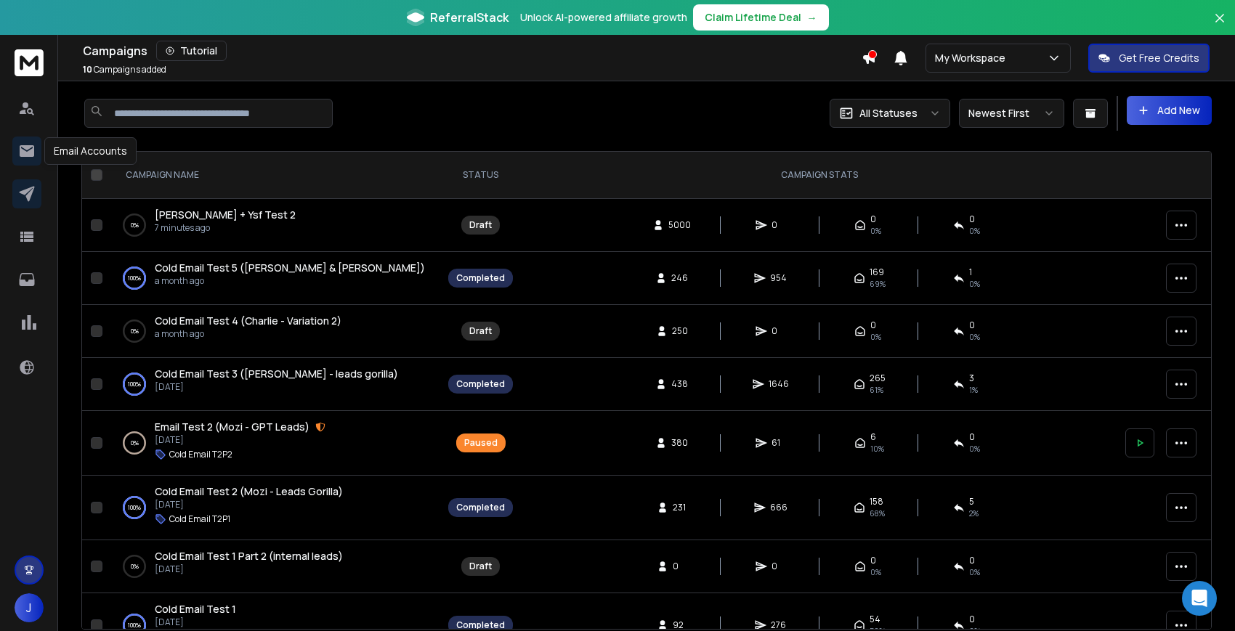
click at [34, 137] on link at bounding box center [26, 151] width 29 height 29
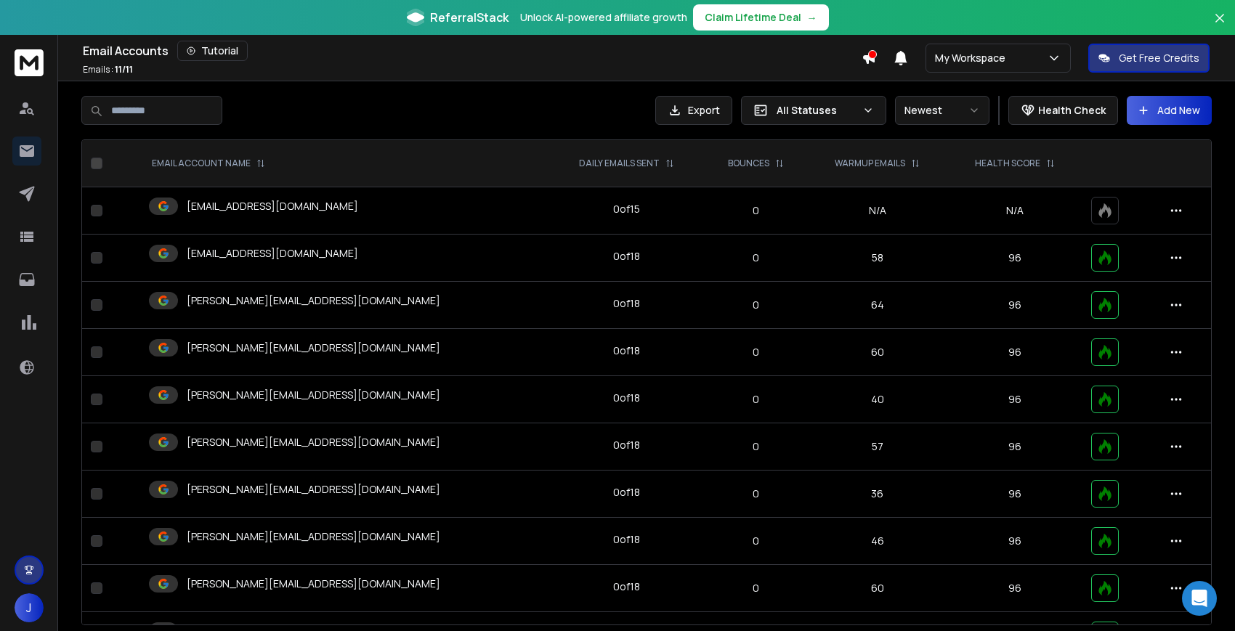
click at [1170, 254] on icon at bounding box center [1176, 257] width 13 height 13
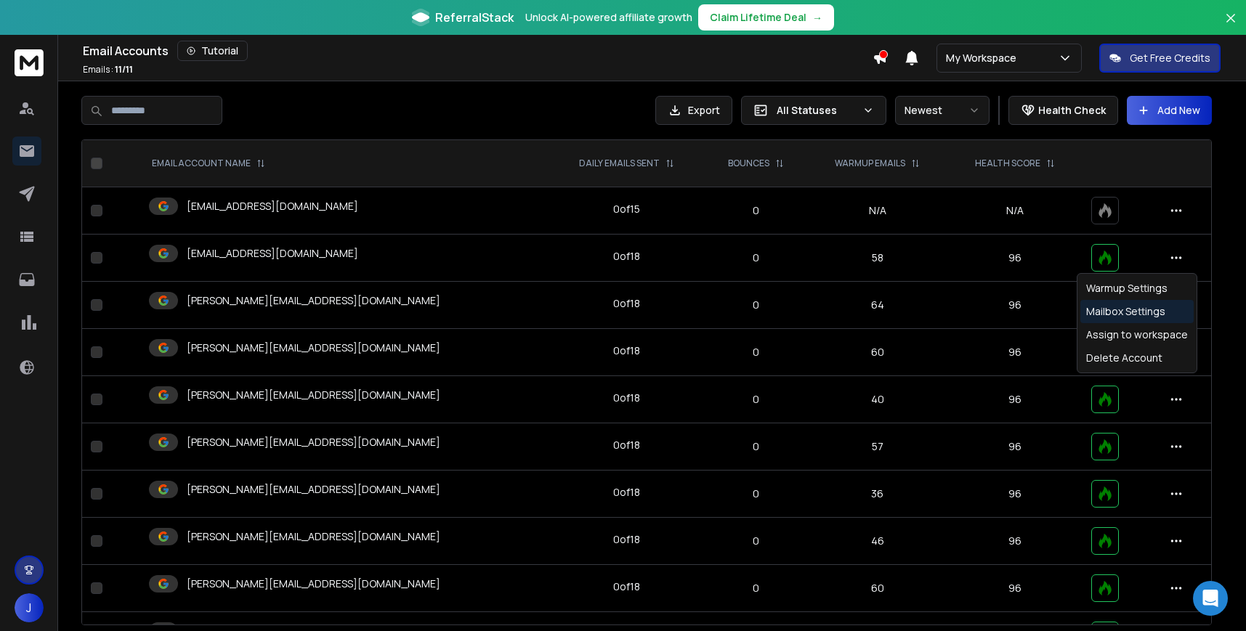
click at [1126, 312] on div "Mailbox Settings" at bounding box center [1136, 311] width 113 height 23
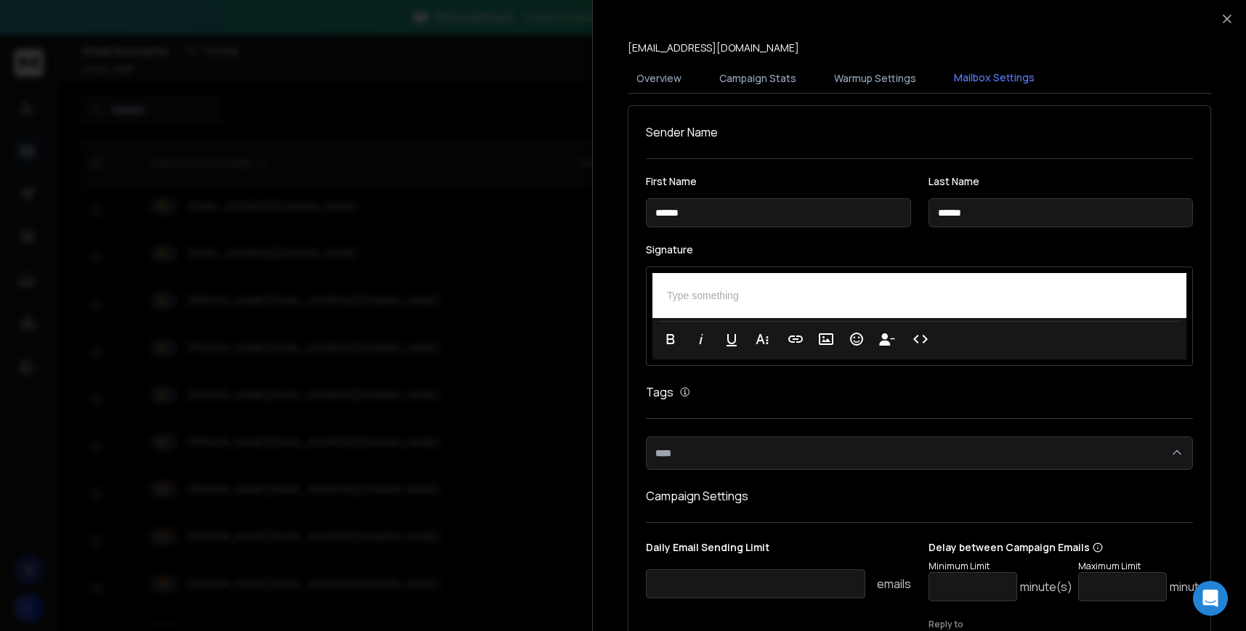
click at [846, 72] on button "Warmup Settings" at bounding box center [875, 78] width 100 height 32
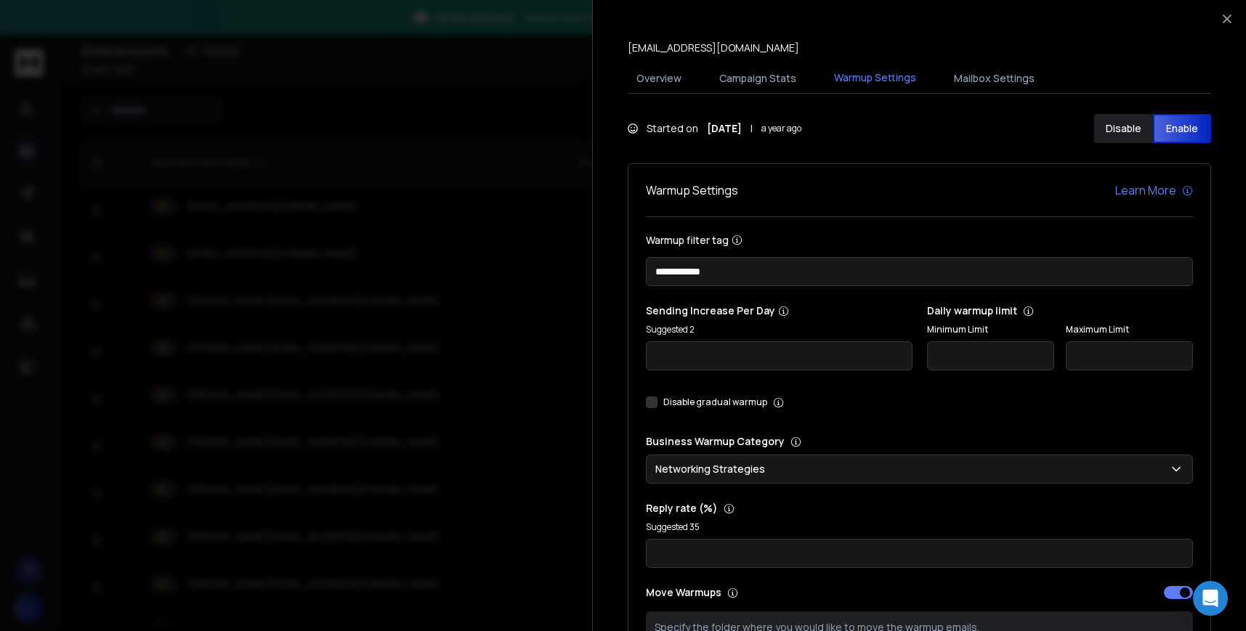
click at [963, 74] on button "Mailbox Settings" at bounding box center [994, 78] width 98 height 32
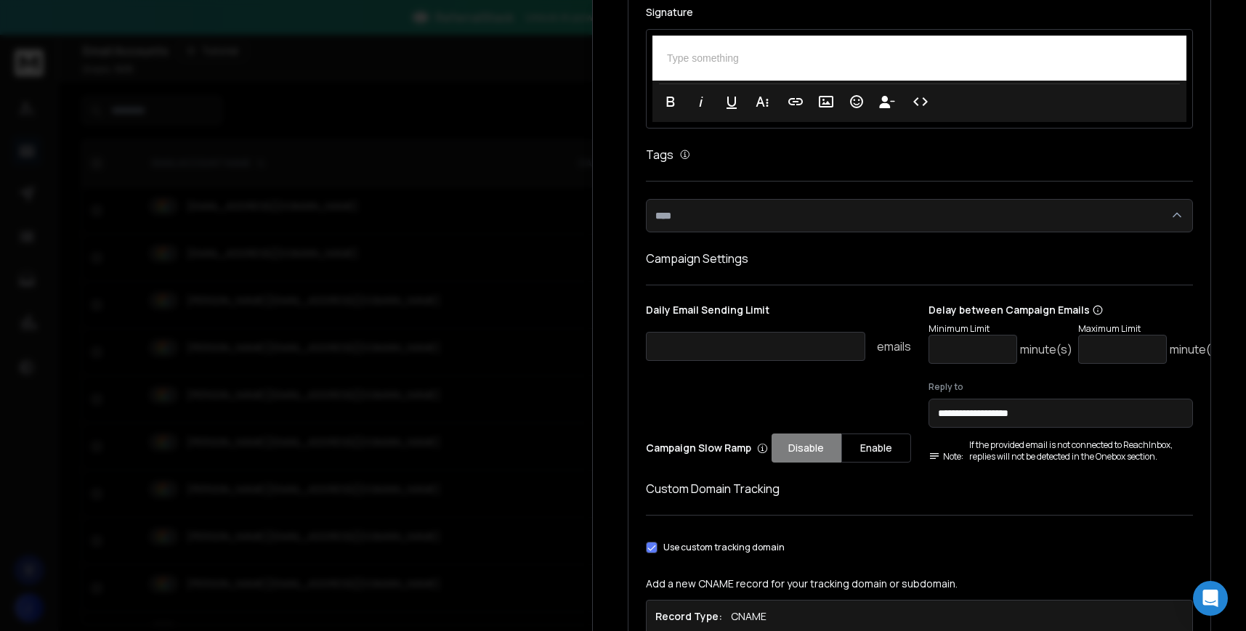
scroll to position [291, 0]
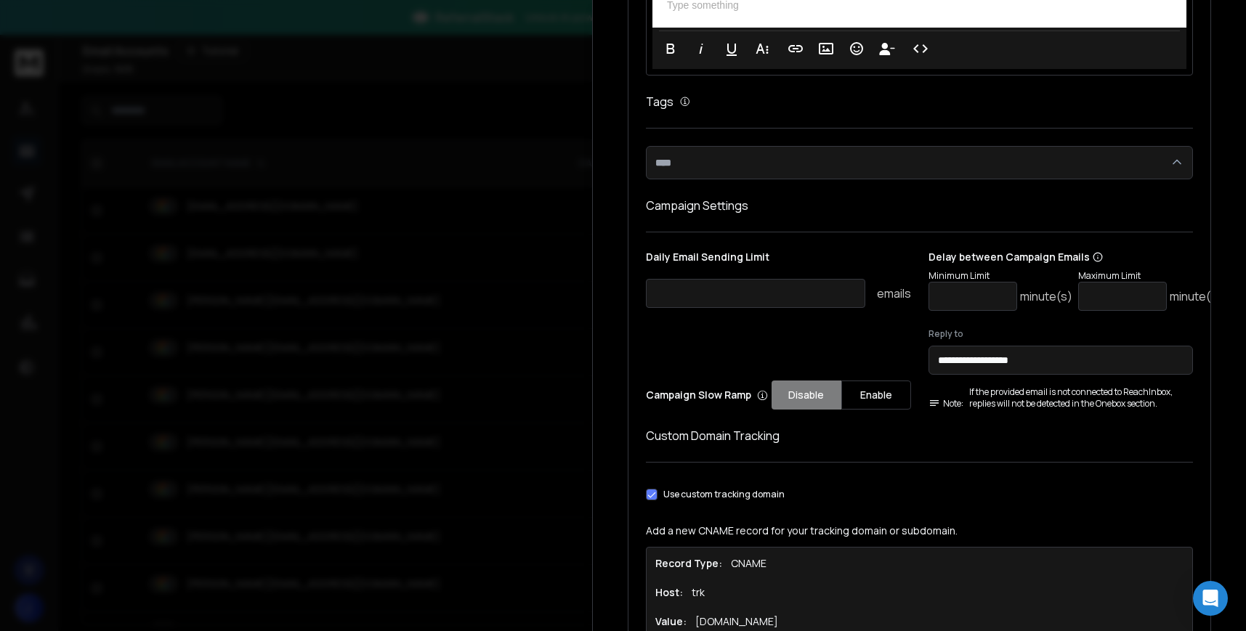
drag, startPoint x: 682, startPoint y: 301, endPoint x: 642, endPoint y: 300, distance: 40.0
click at [642, 300] on div "**********" at bounding box center [919, 312] width 583 height 994
type input "**"
click at [779, 325] on div "**********" at bounding box center [919, 330] width 547 height 160
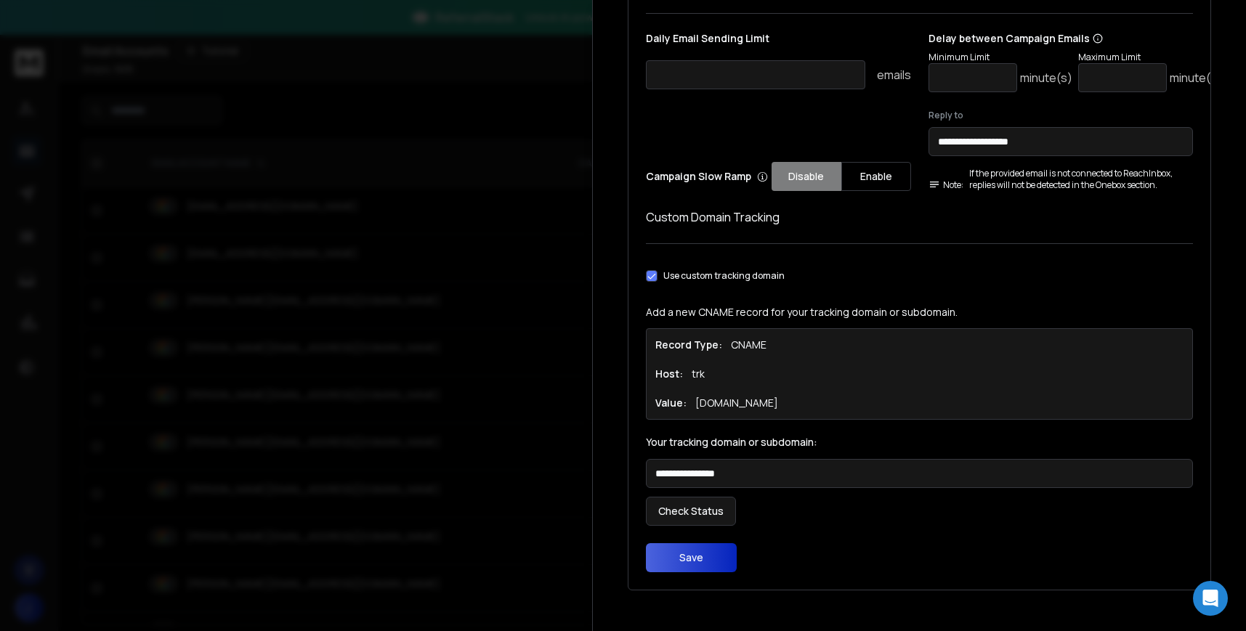
scroll to position [520, 0]
click at [688, 548] on button "Save" at bounding box center [691, 557] width 91 height 29
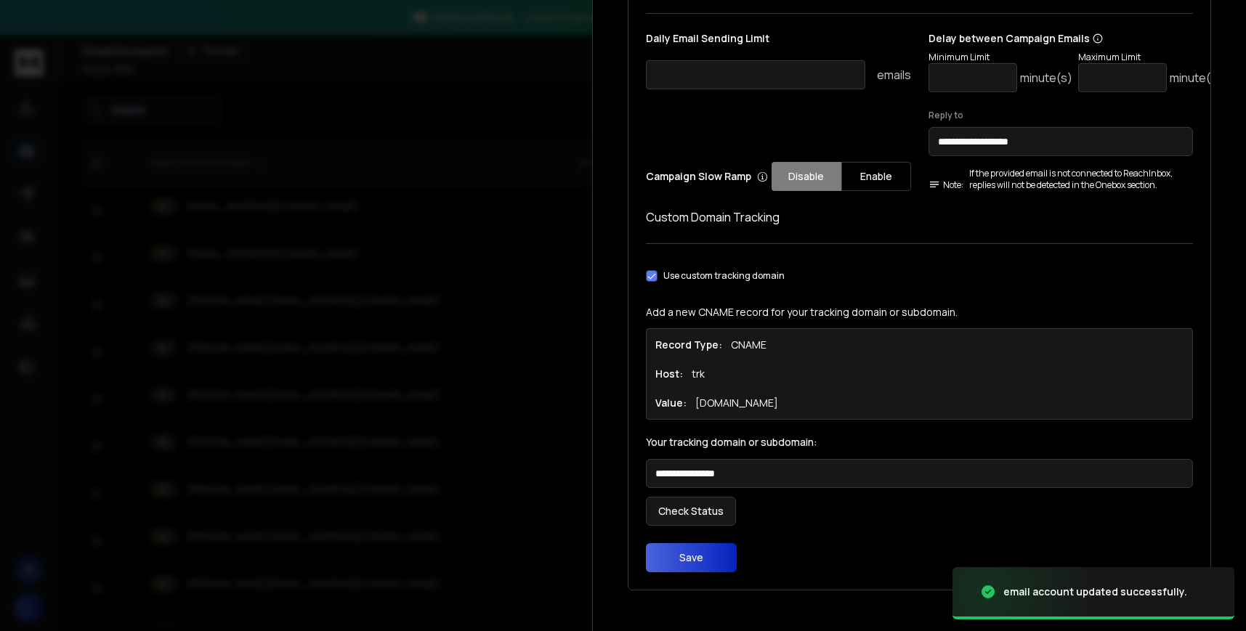
scroll to position [327, 0]
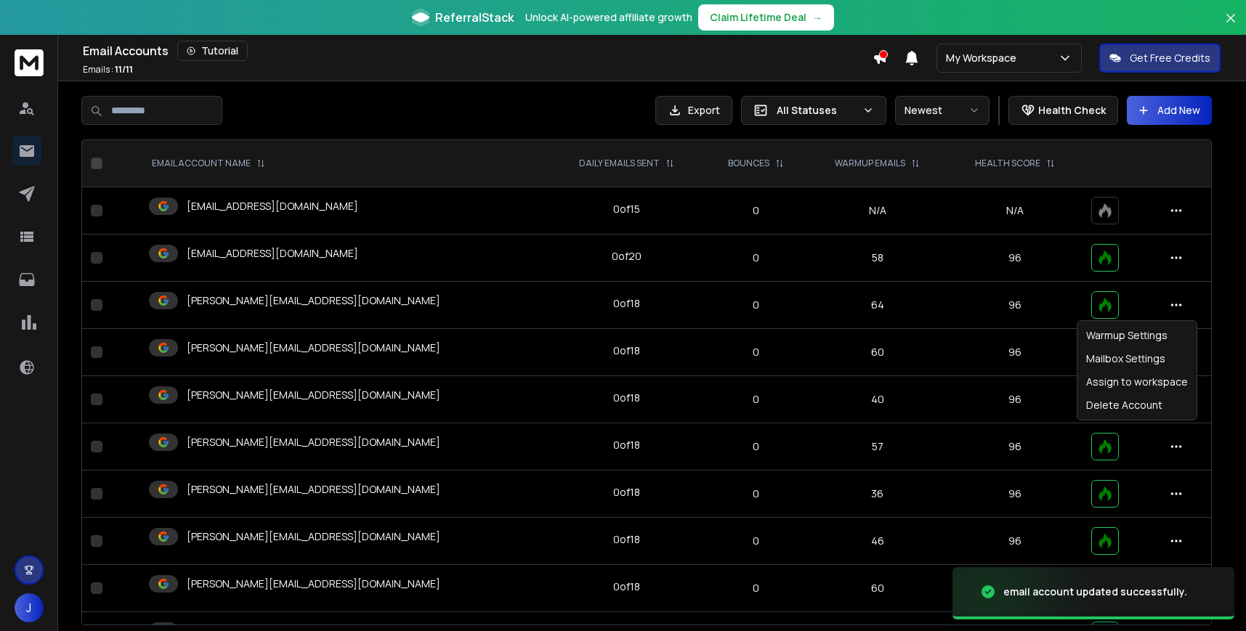
click at [1170, 304] on icon at bounding box center [1176, 305] width 13 height 13
click at [1127, 354] on div "Mailbox Settings" at bounding box center [1136, 358] width 113 height 23
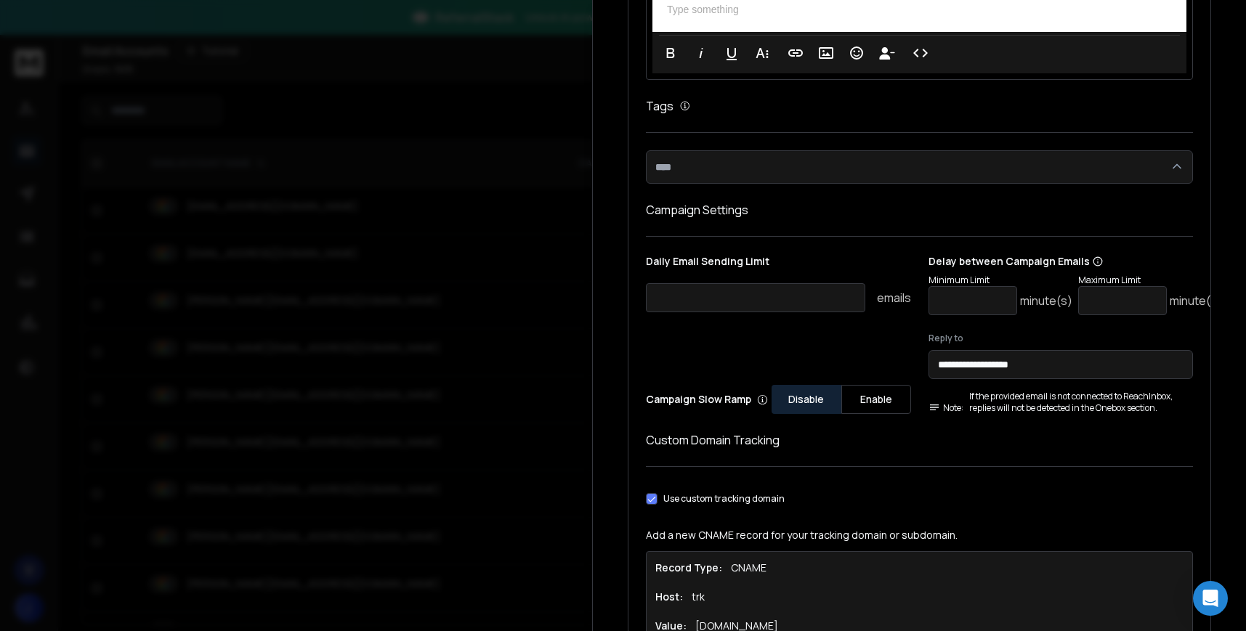
scroll to position [291, 0]
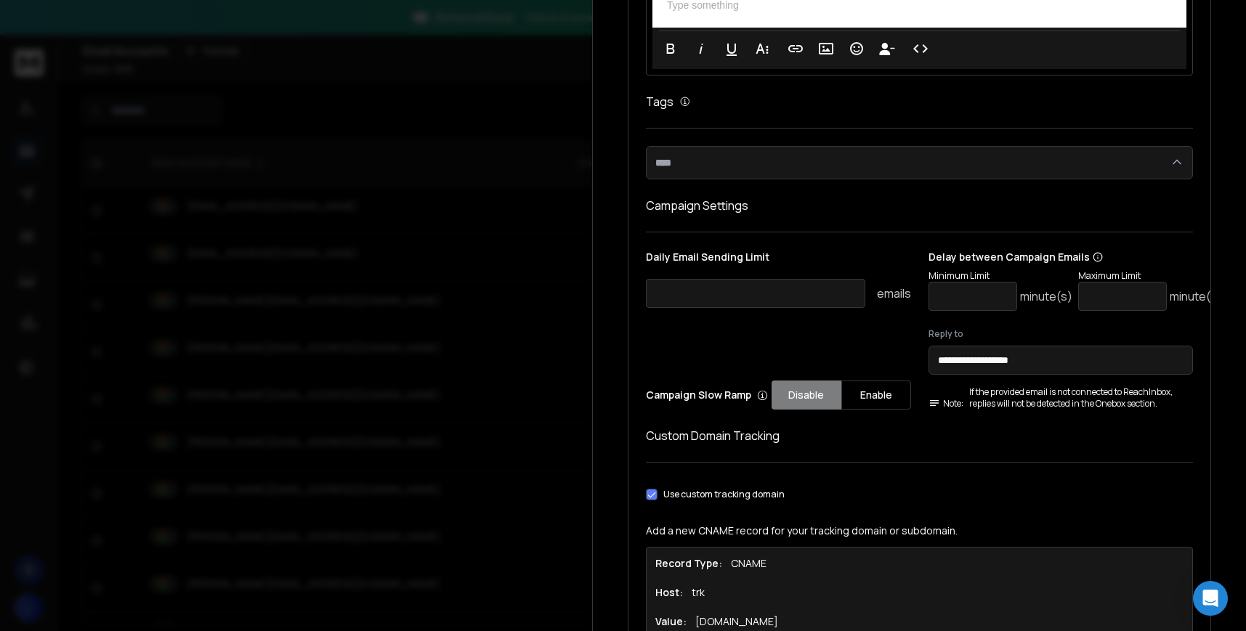
click at [694, 293] on input "**" at bounding box center [755, 293] width 219 height 29
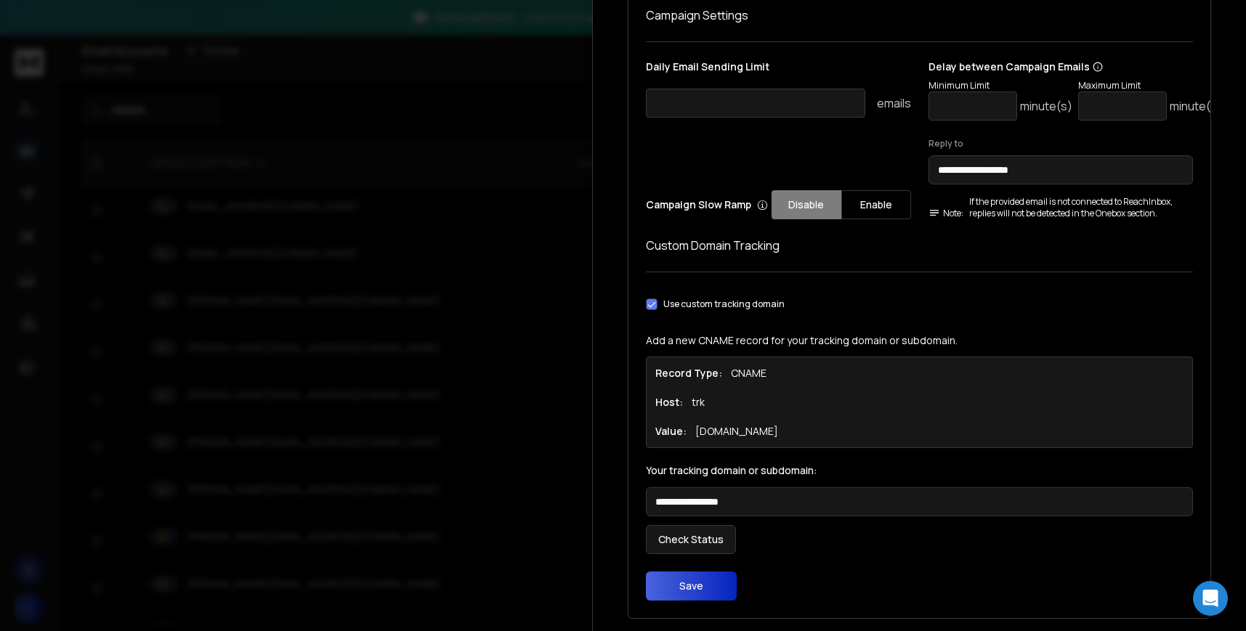
scroll to position [520, 0]
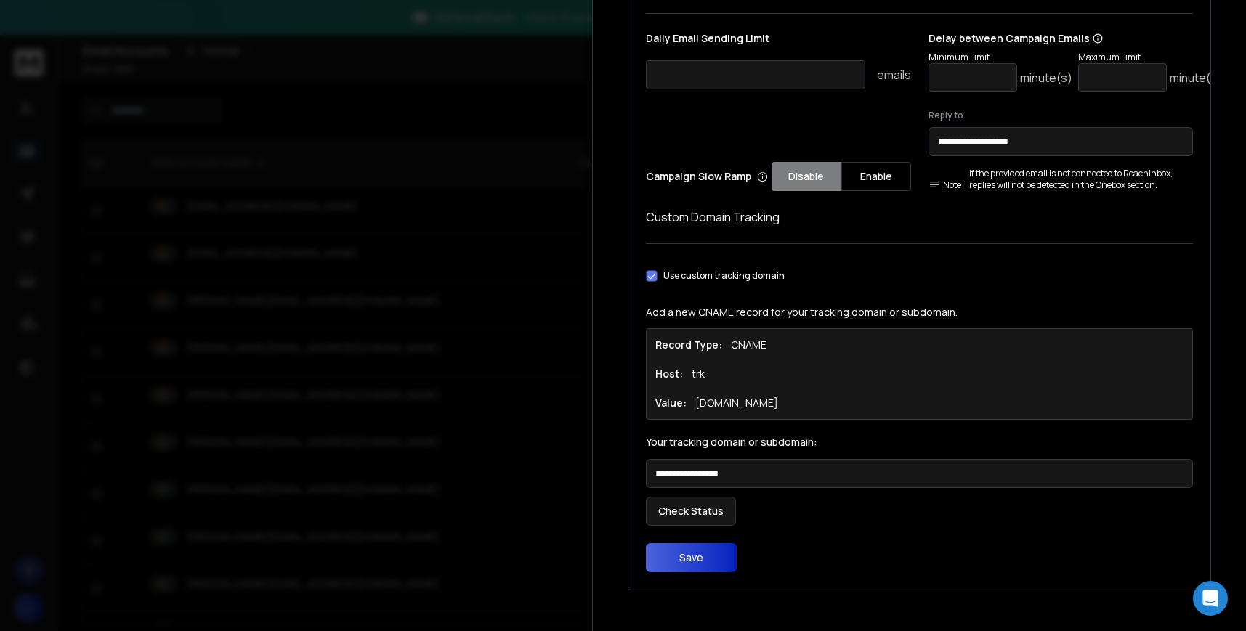
type input "**"
click at [707, 546] on button "Save" at bounding box center [691, 557] width 91 height 29
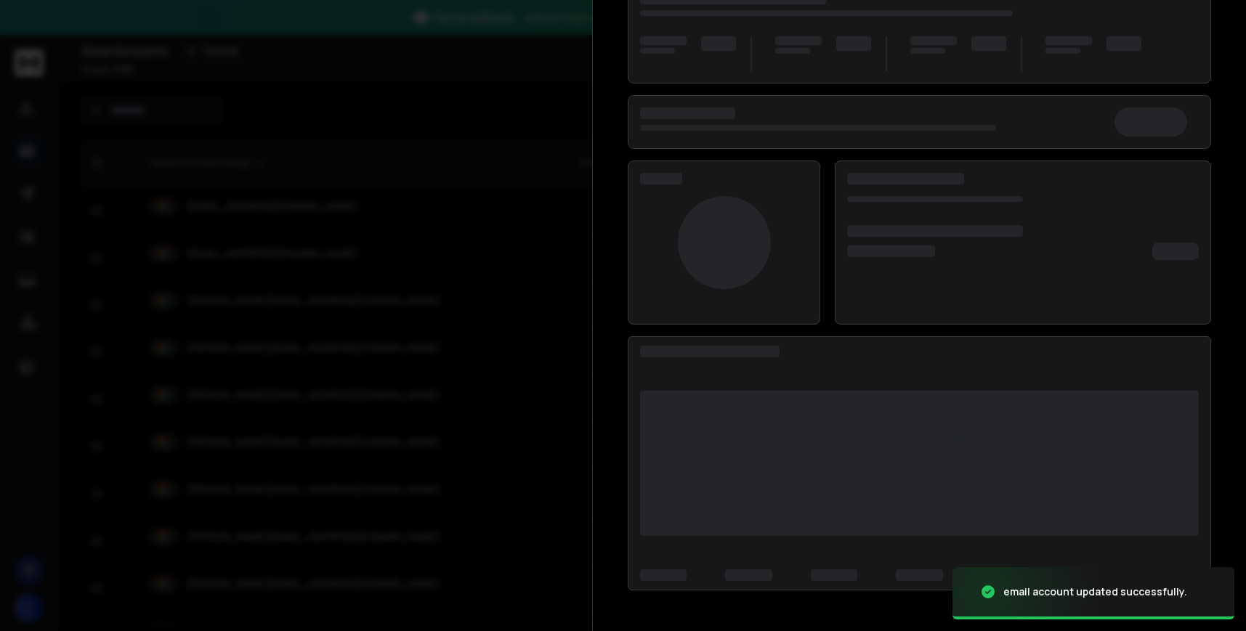
scroll to position [327, 0]
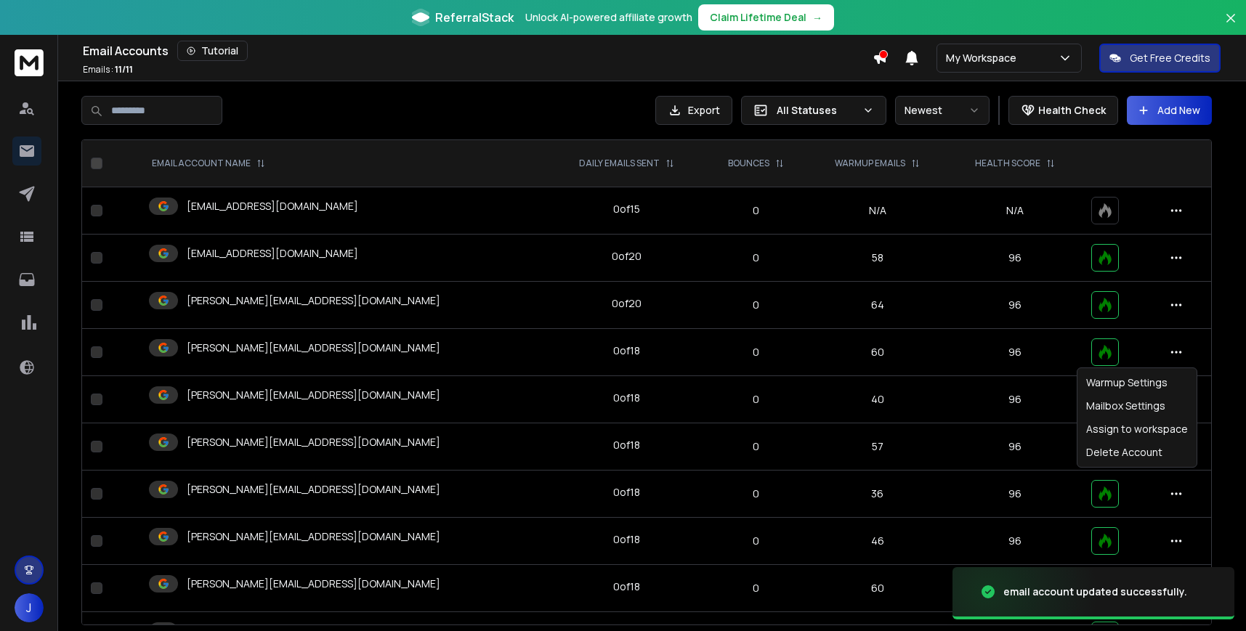
click at [1170, 348] on icon at bounding box center [1176, 352] width 13 height 13
click at [1110, 406] on div "Mailbox Settings" at bounding box center [1136, 405] width 113 height 23
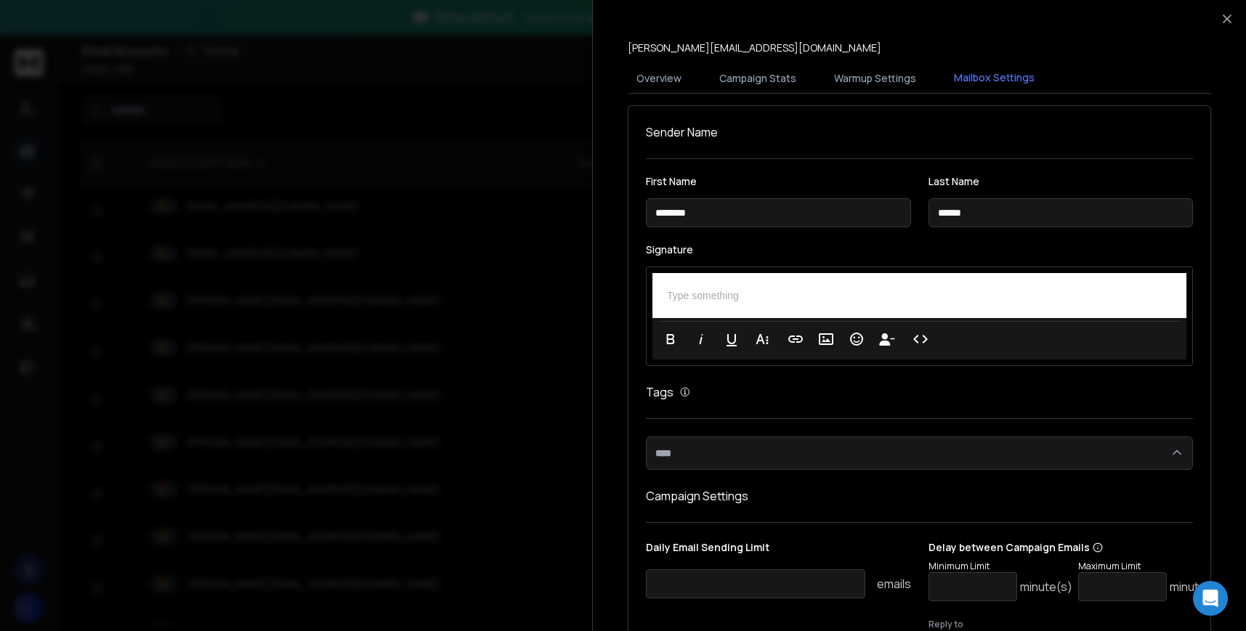
drag, startPoint x: 680, startPoint y: 589, endPoint x: 584, endPoint y: 577, distance: 96.7
click at [585, 577] on body "ReferralStack Unlock AI-powered affiliate growth Lifetime Deals available! Clai…" at bounding box center [617, 315] width 1235 height 631
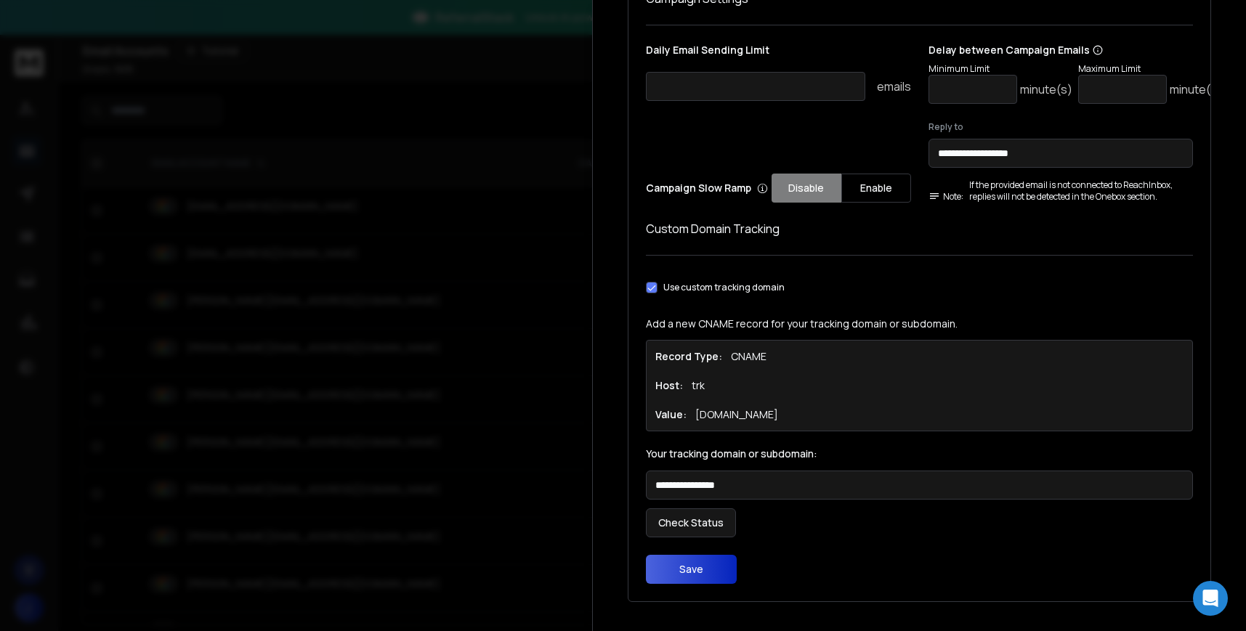
scroll to position [520, 0]
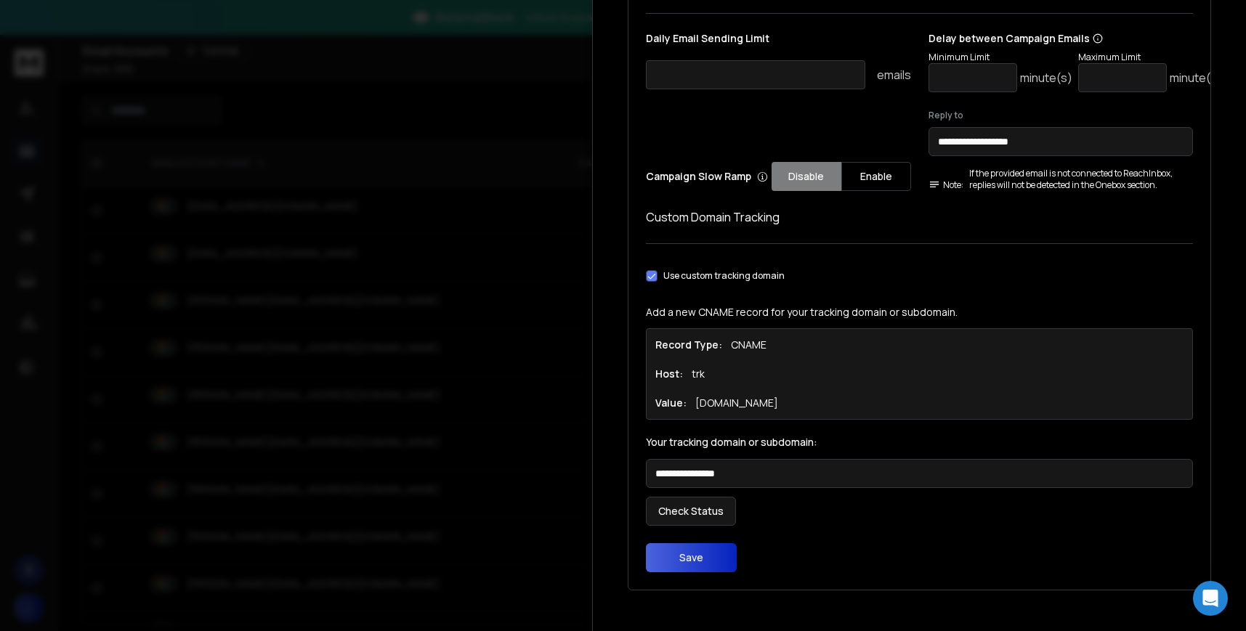
type input "**"
click at [705, 558] on button "Save" at bounding box center [691, 557] width 91 height 29
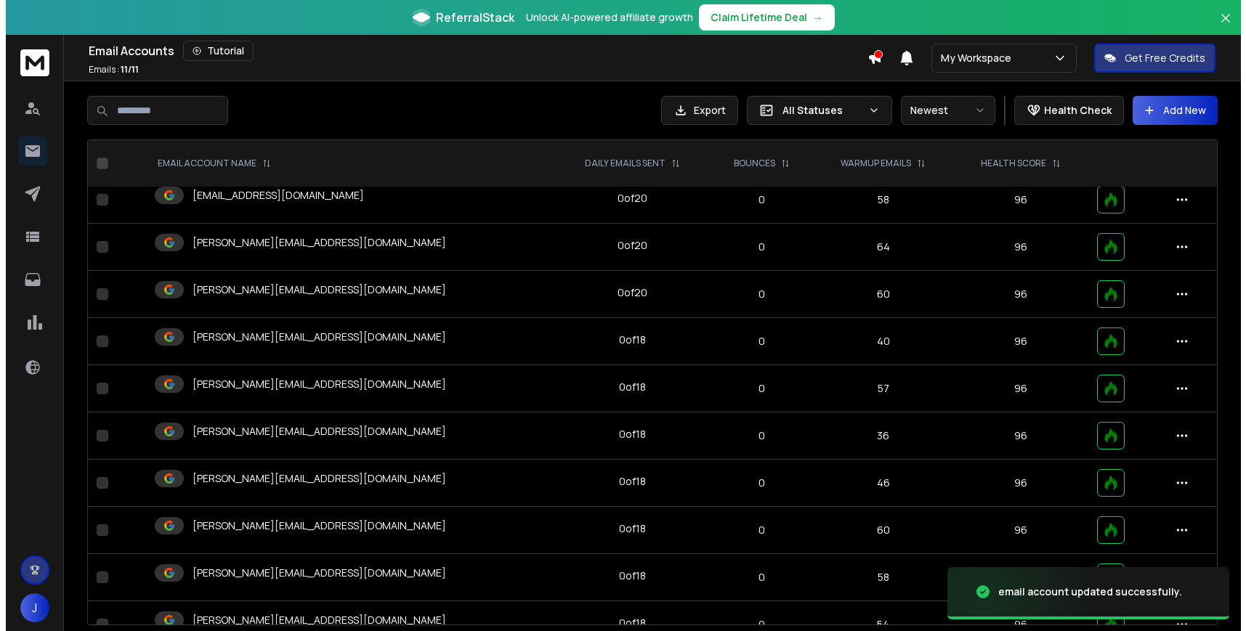
scroll to position [73, 0]
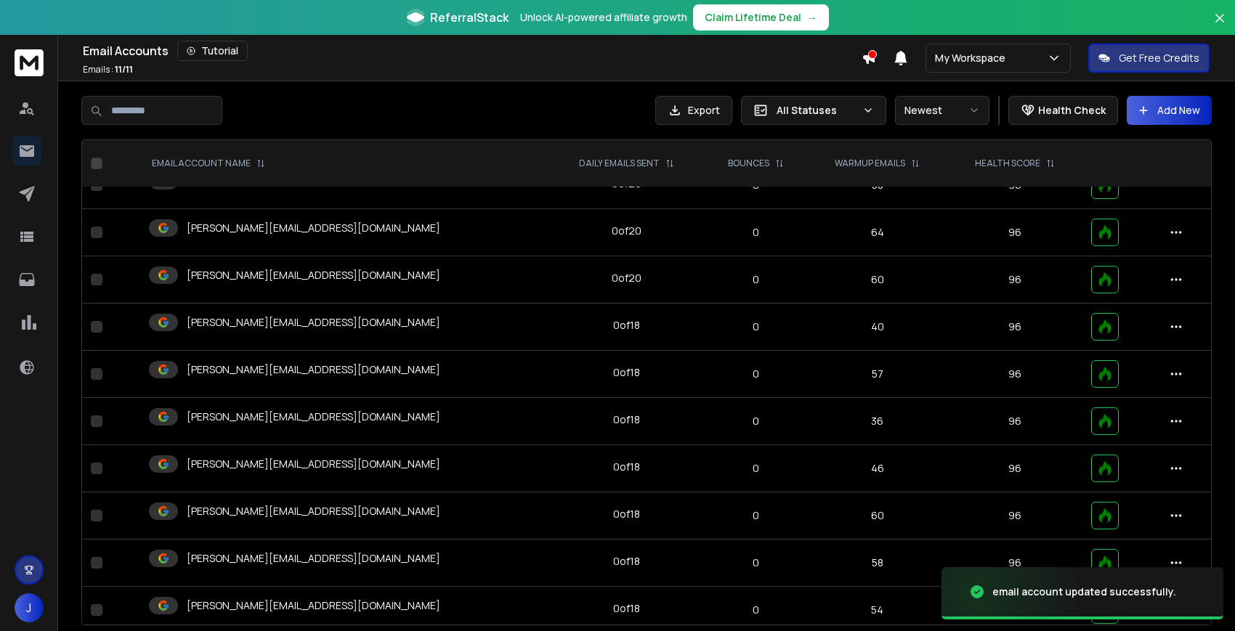
click at [1154, 319] on button at bounding box center [1176, 327] width 52 height 25
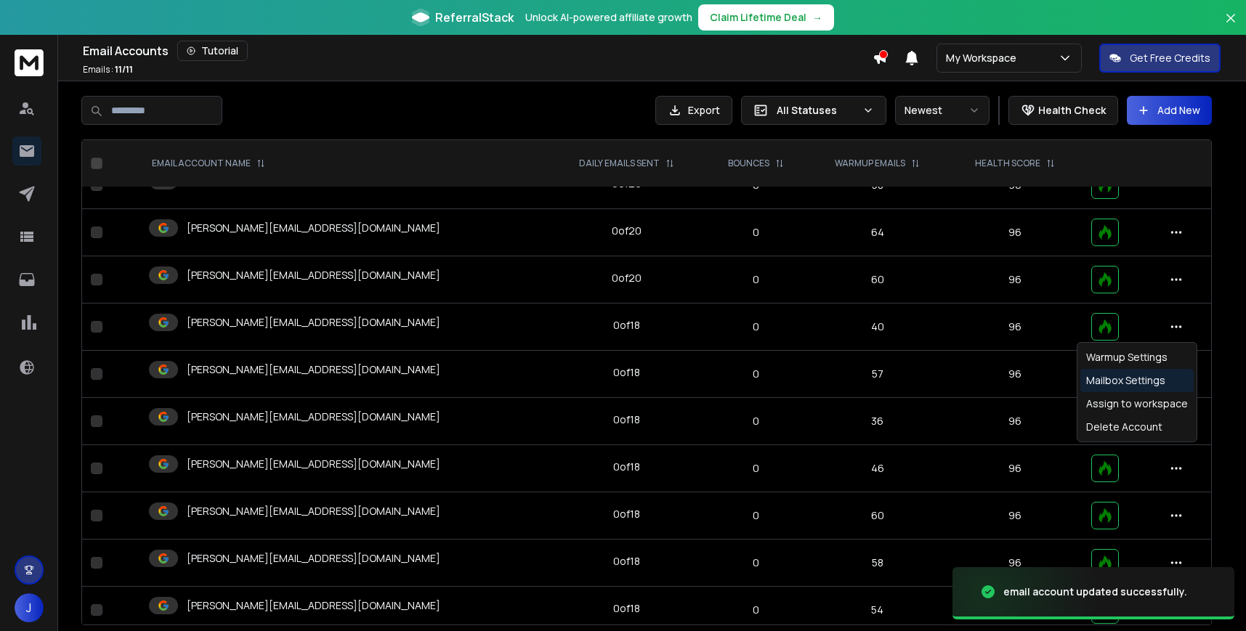
click at [1117, 376] on div "Mailbox Settings" at bounding box center [1136, 380] width 113 height 23
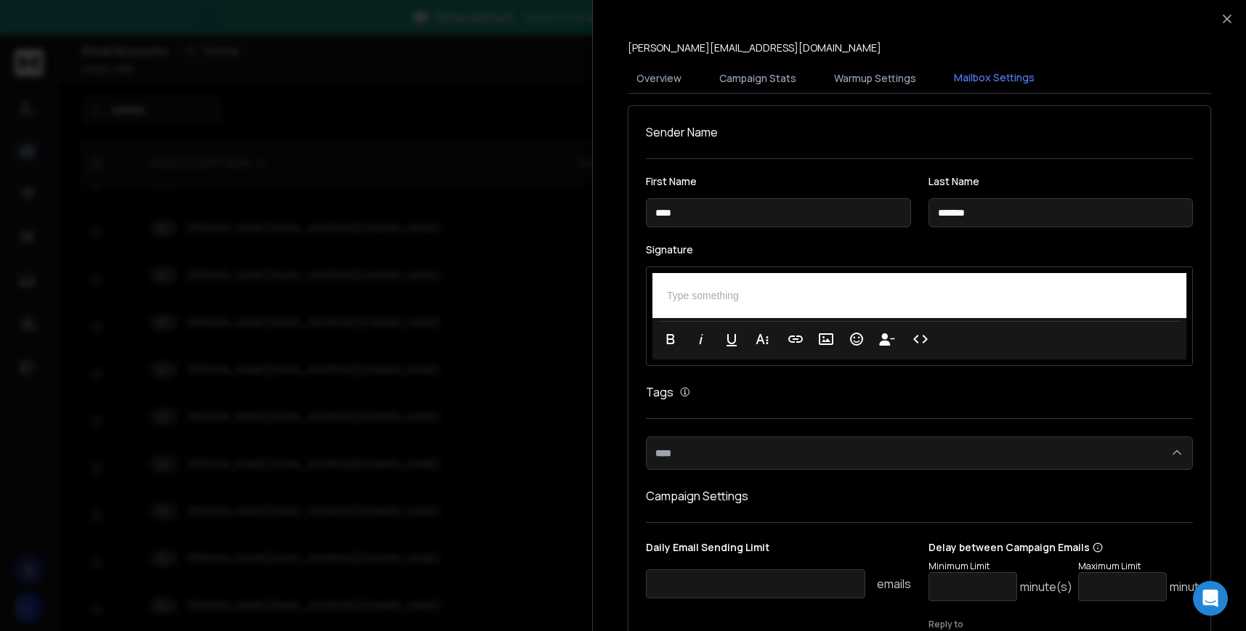
drag, startPoint x: 697, startPoint y: 583, endPoint x: 590, endPoint y: 577, distance: 106.9
click at [590, 577] on body "ReferralStack Unlock AI-powered affiliate growth Lifetime Deals available! Clai…" at bounding box center [617, 315] width 1235 height 631
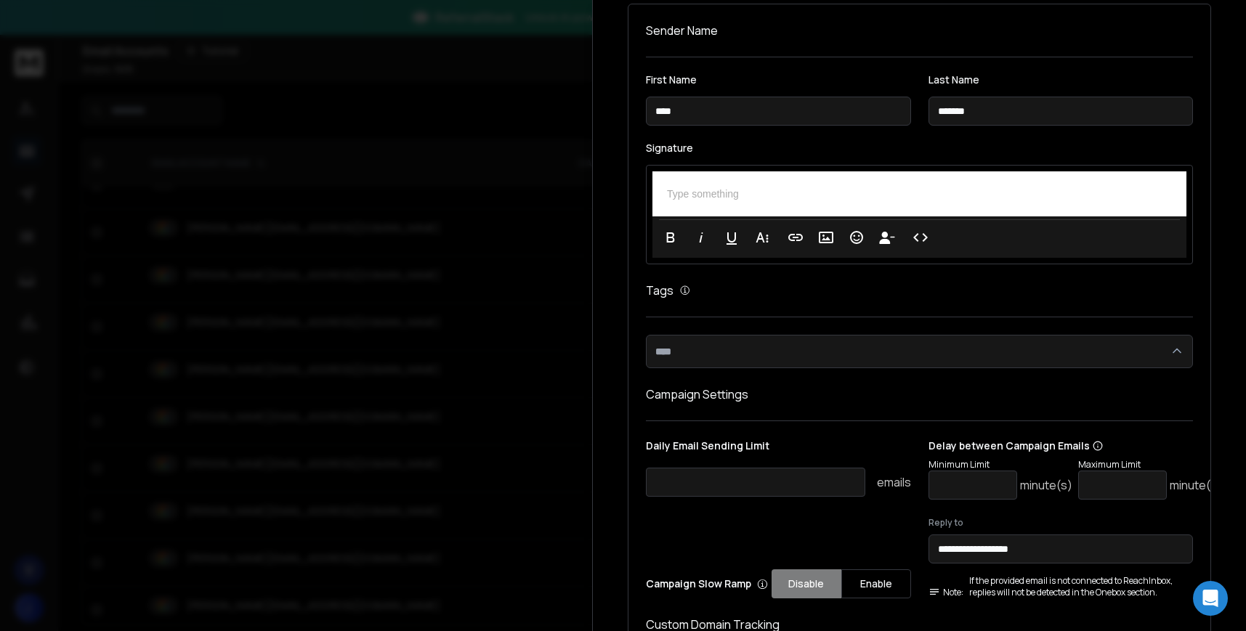
scroll to position [520, 0]
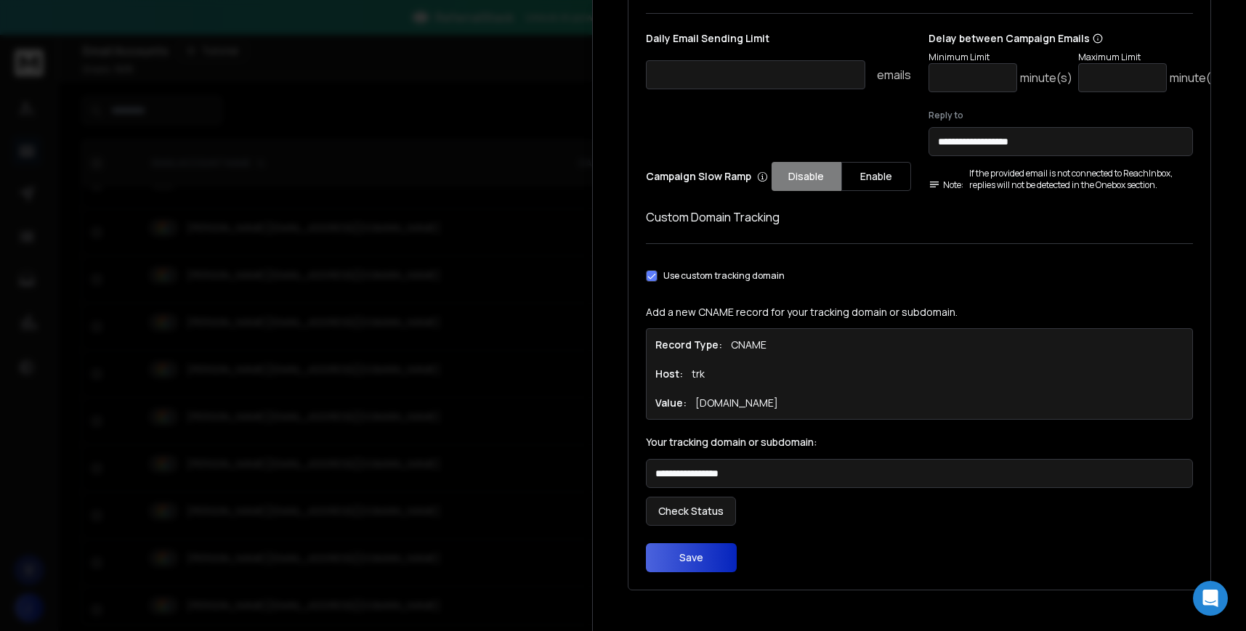
type input "**"
click at [686, 543] on button "Save" at bounding box center [691, 557] width 91 height 29
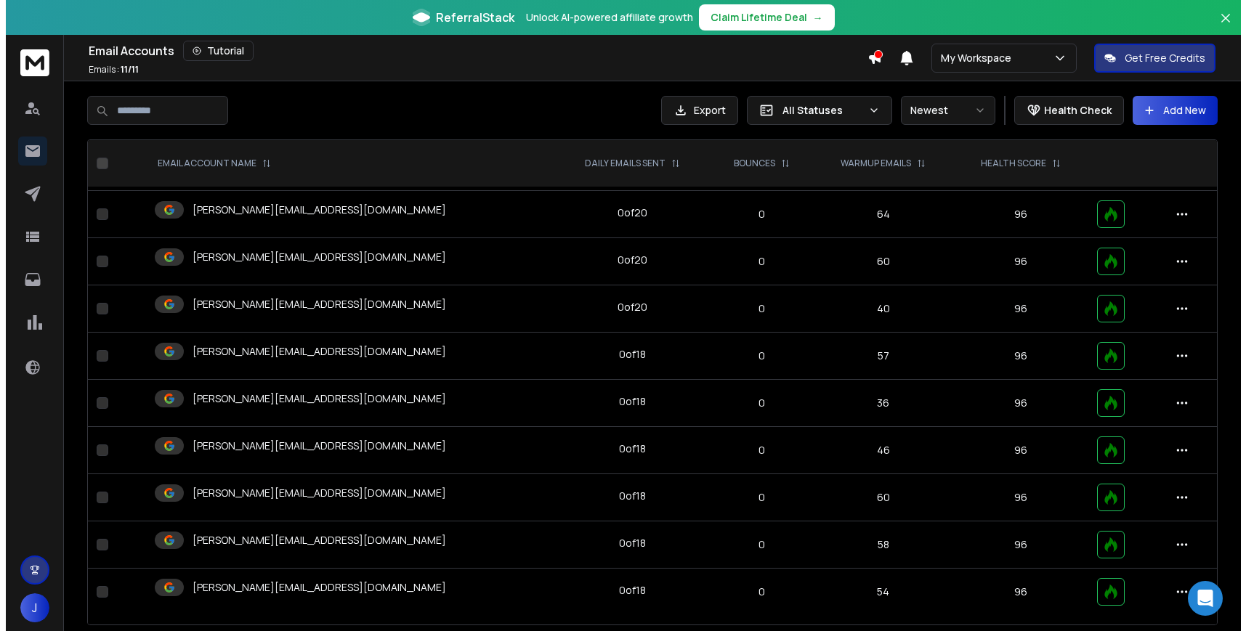
scroll to position [93, 0]
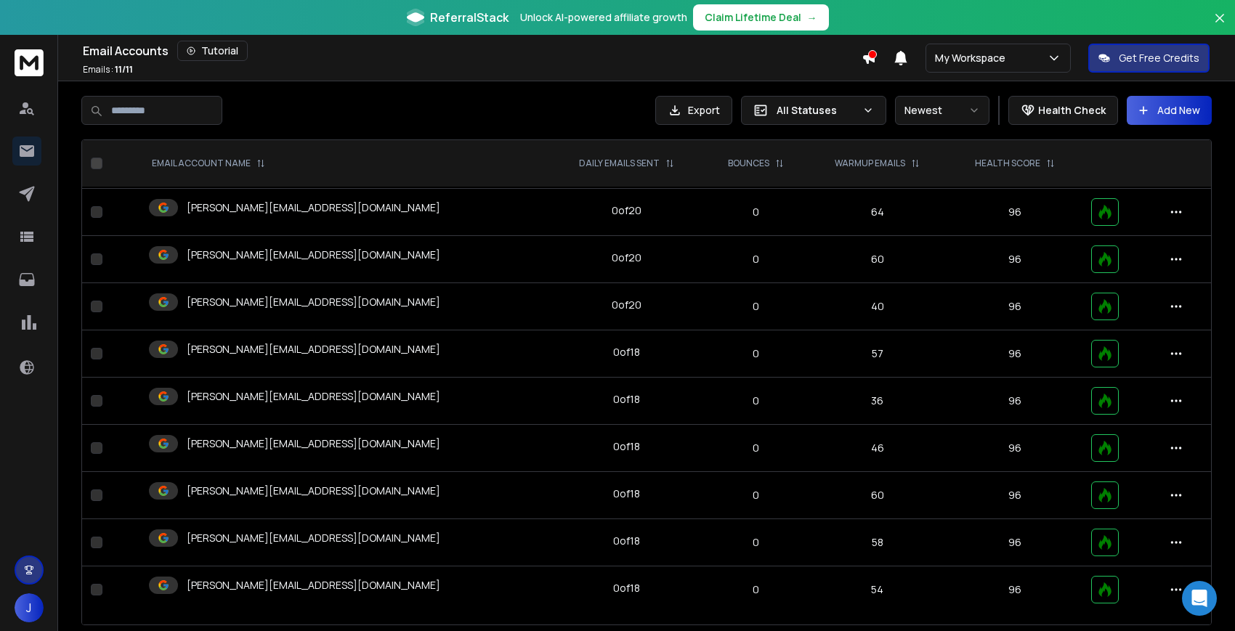
click at [1170, 354] on icon at bounding box center [1175, 353] width 11 height 2
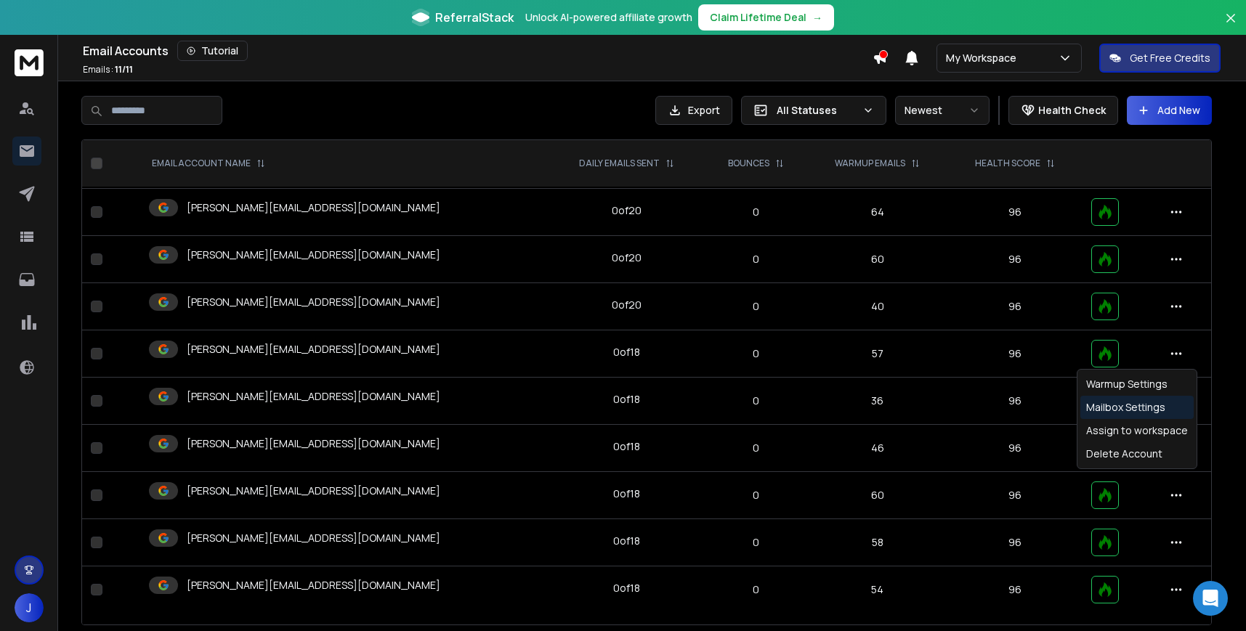
click at [1109, 397] on div "Mailbox Settings" at bounding box center [1136, 407] width 113 height 23
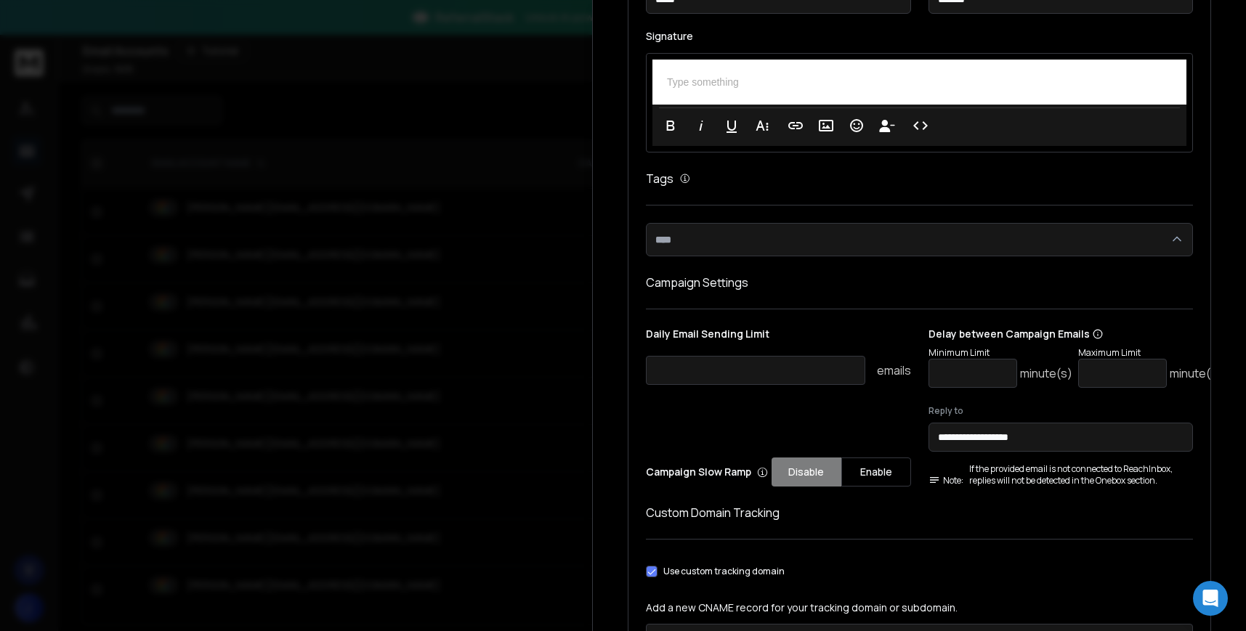
scroll to position [218, 0]
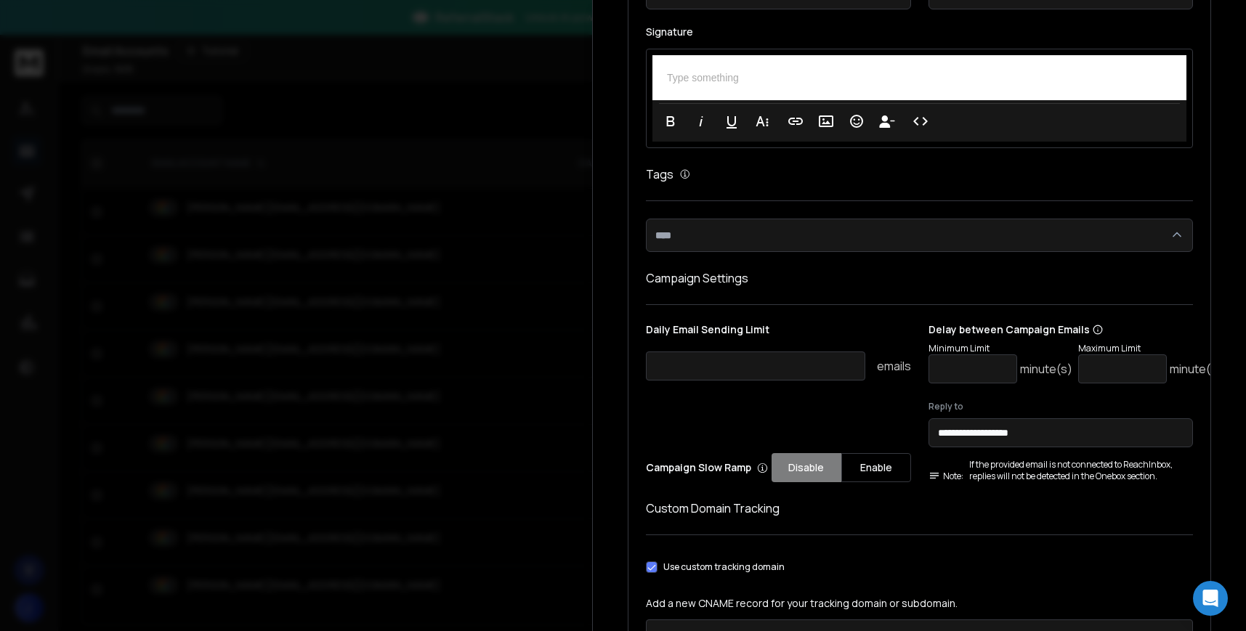
drag, startPoint x: 677, startPoint y: 355, endPoint x: 621, endPoint y: 358, distance: 56.0
click at [623, 358] on div "**********" at bounding box center [919, 353] width 618 height 1106
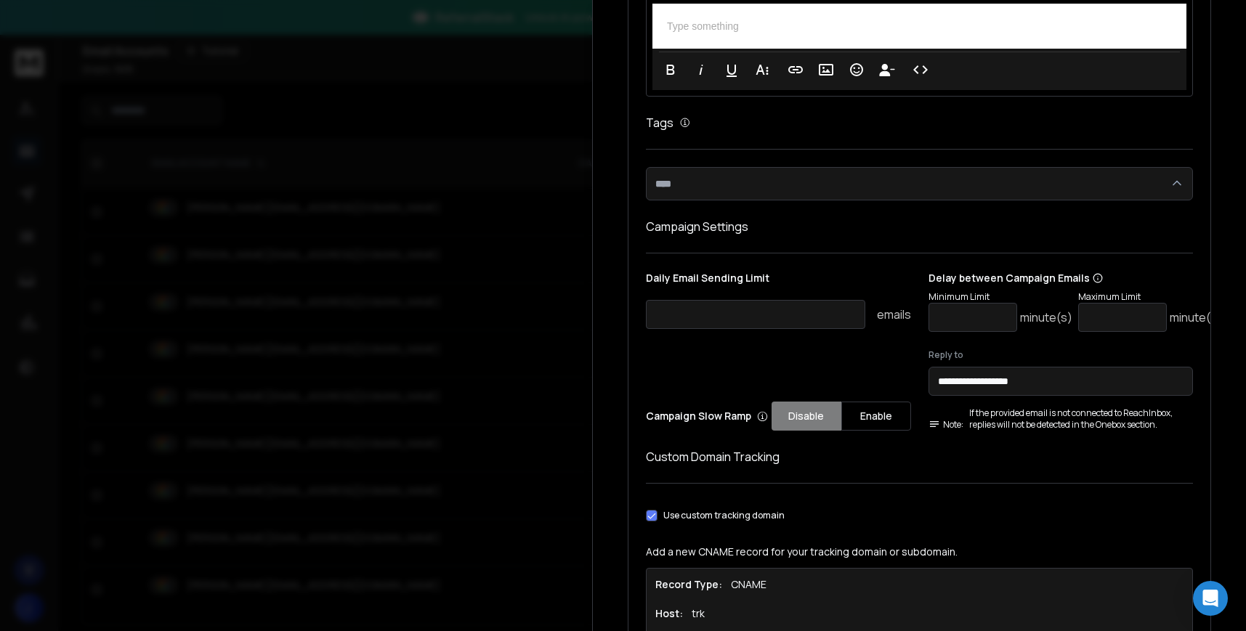
scroll to position [520, 0]
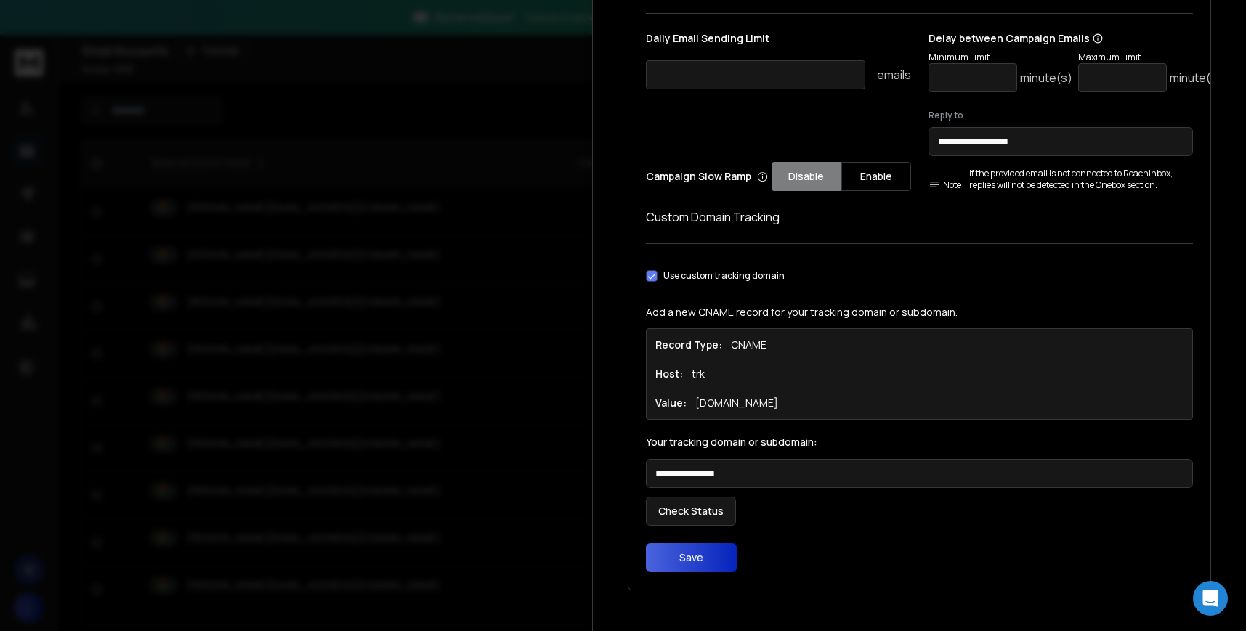
type input "**"
click at [663, 554] on button "Save" at bounding box center [691, 557] width 91 height 29
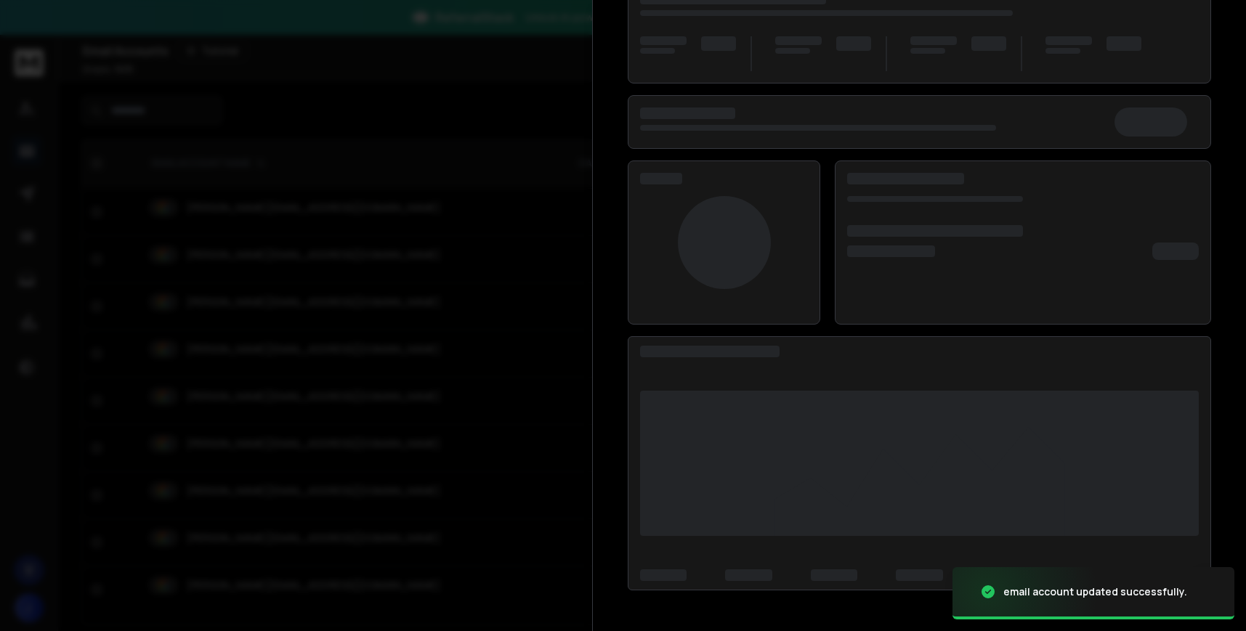
scroll to position [327, 0]
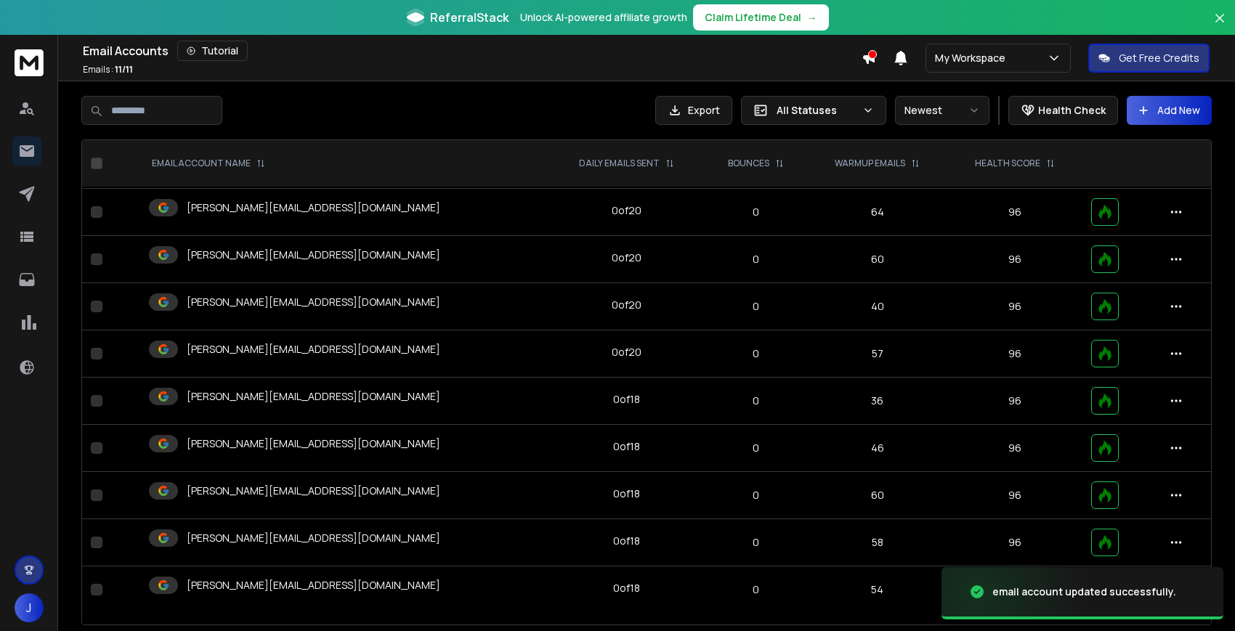
click at [1170, 403] on icon at bounding box center [1176, 400] width 13 height 13
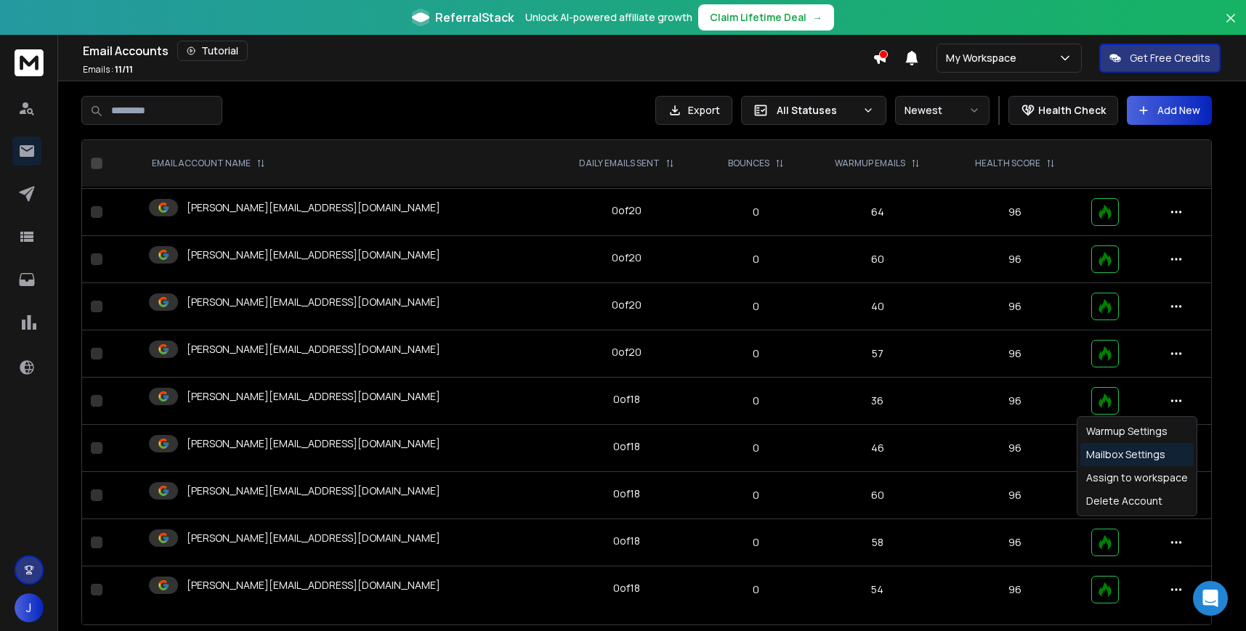
click at [1125, 450] on div "Mailbox Settings" at bounding box center [1136, 454] width 113 height 23
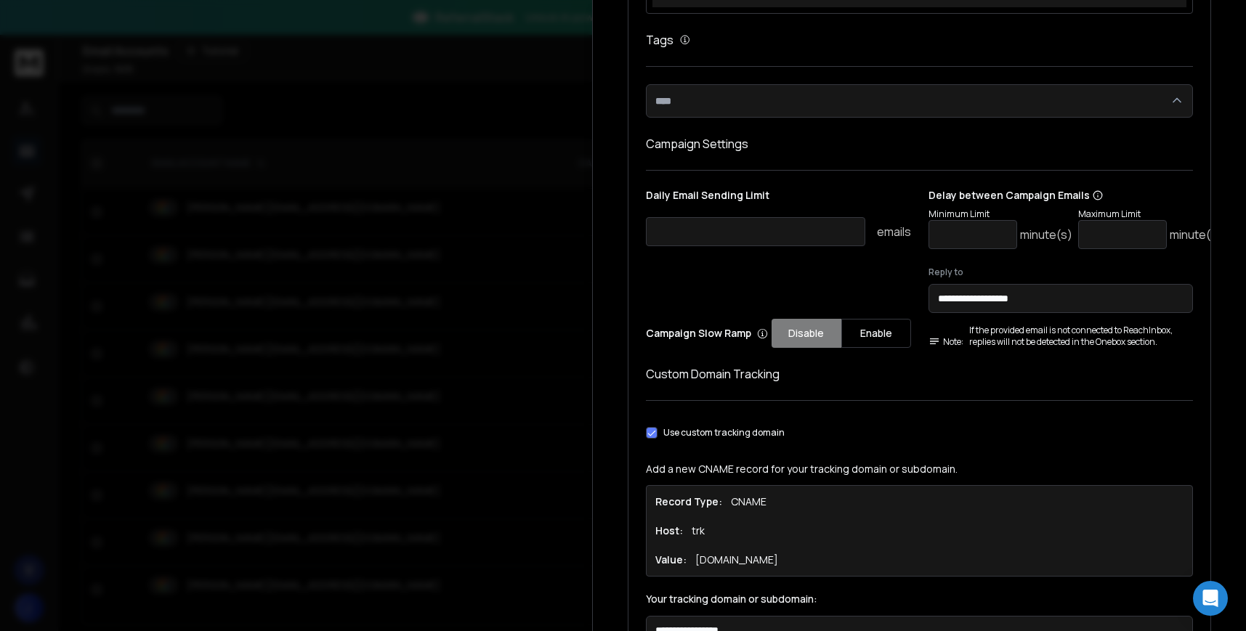
scroll to position [363, 0]
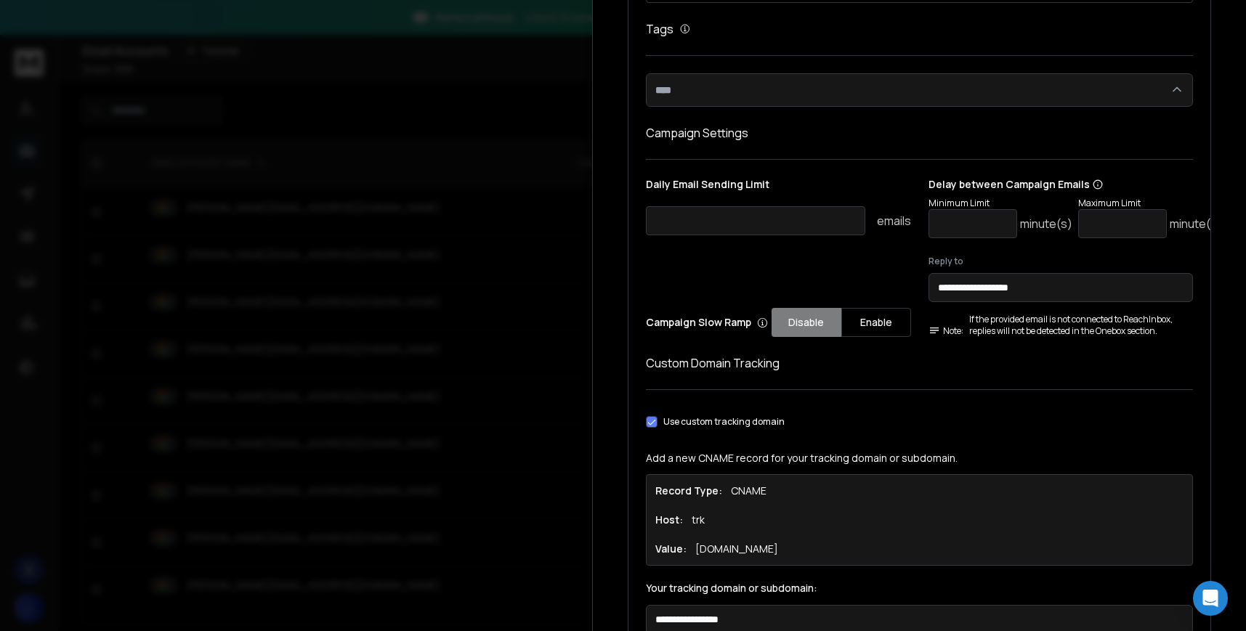
drag, startPoint x: 630, startPoint y: 224, endPoint x: 617, endPoint y: 224, distance: 12.3
click at [617, 224] on div "**********" at bounding box center [919, 207] width 618 height 1106
type input "**"
click at [759, 253] on div "**********" at bounding box center [919, 257] width 547 height 160
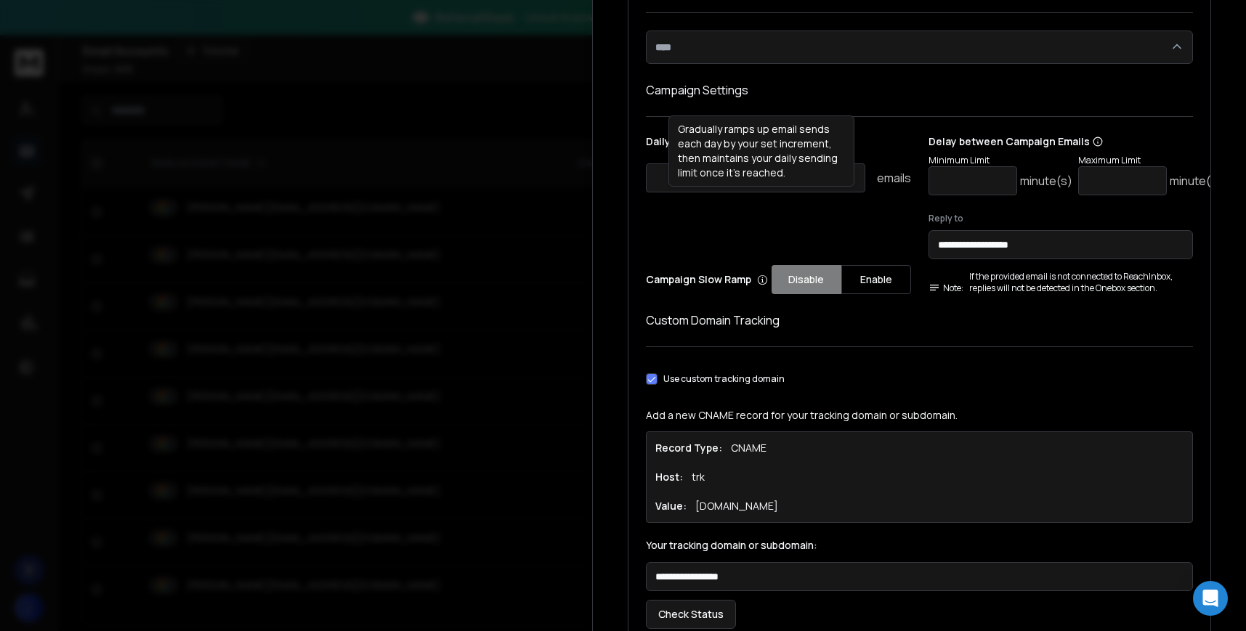
scroll to position [520, 0]
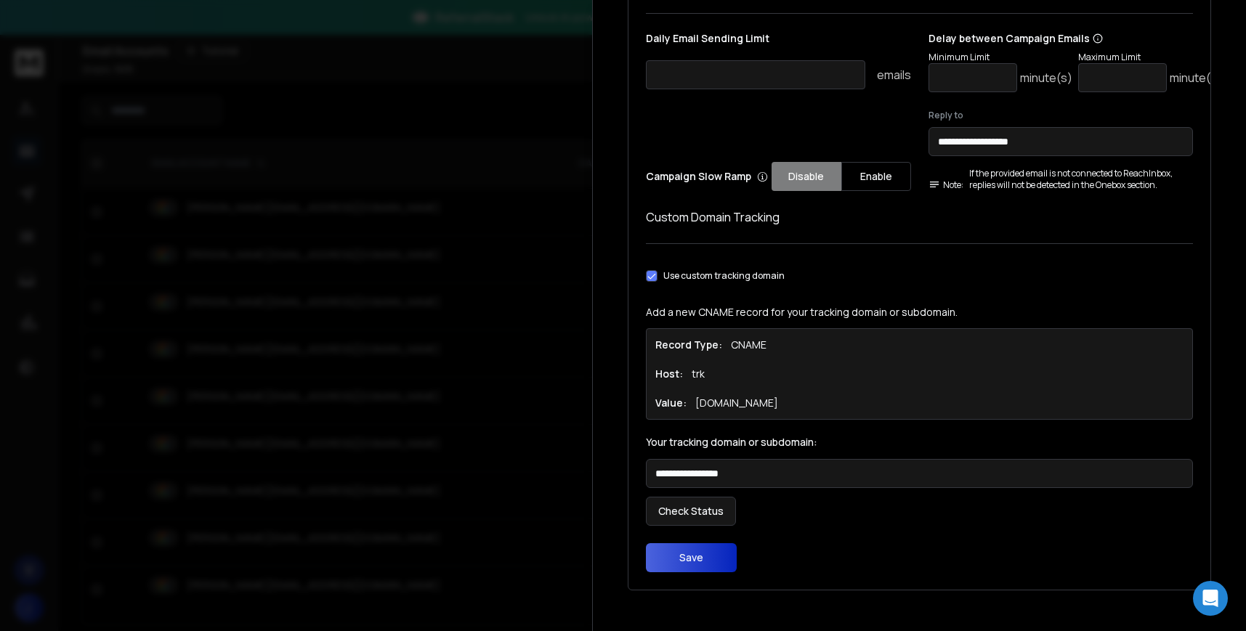
click at [713, 543] on button "Save" at bounding box center [691, 557] width 91 height 29
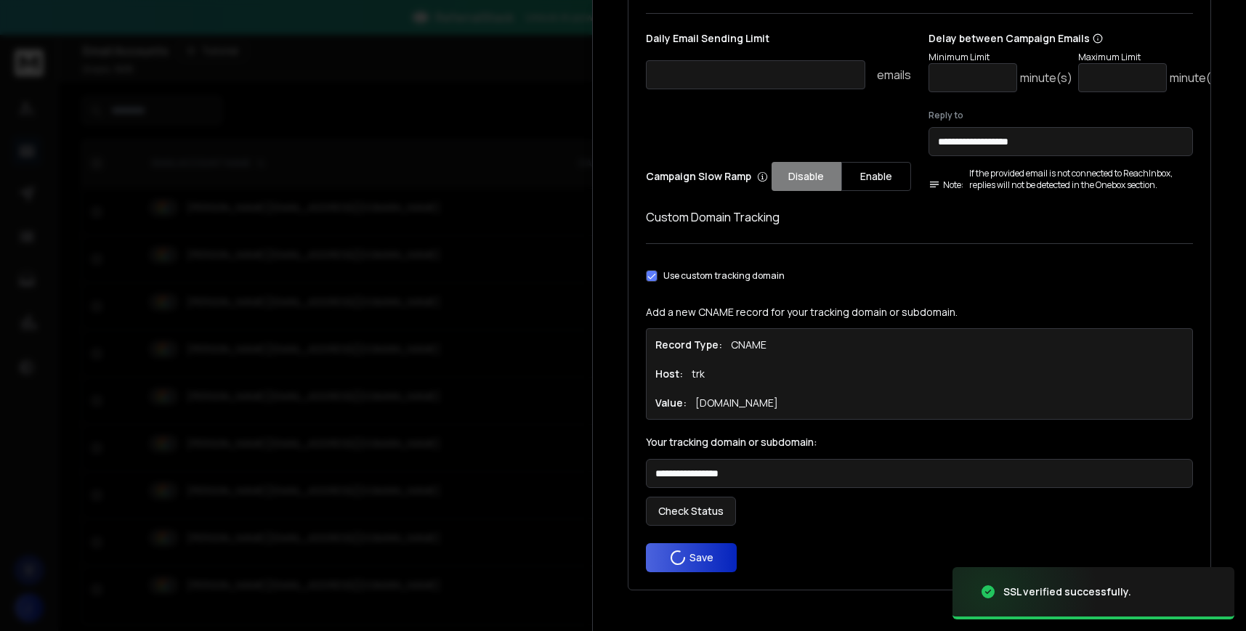
scroll to position [327, 0]
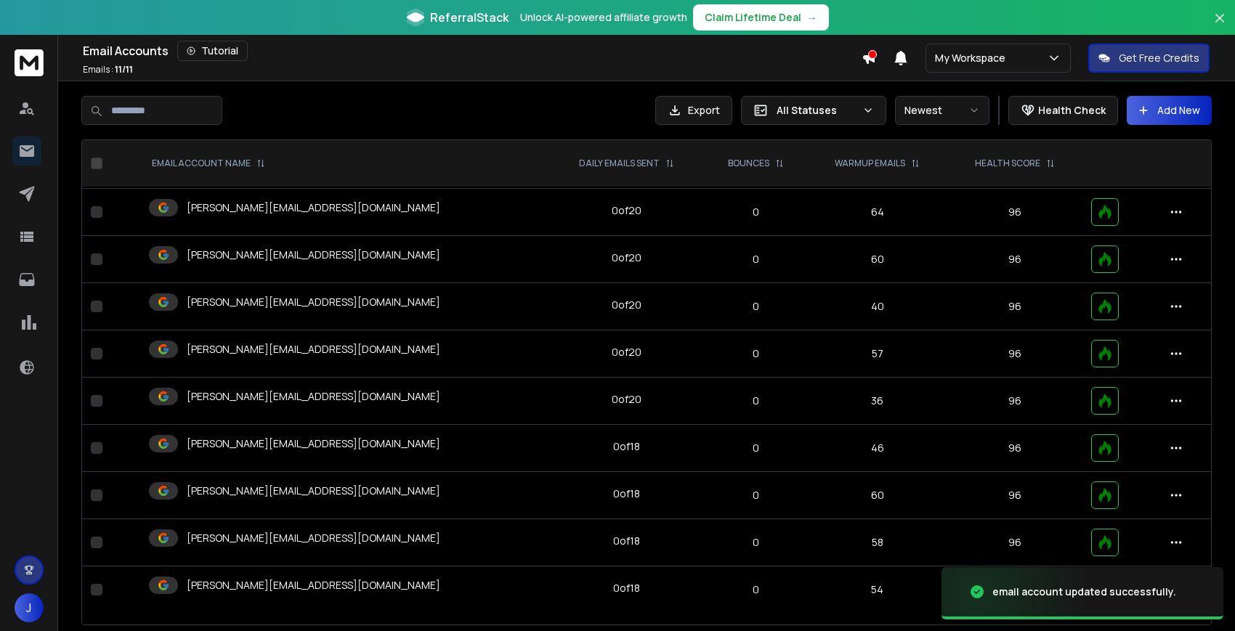
click at [1170, 447] on icon at bounding box center [1175, 448] width 11 height 2
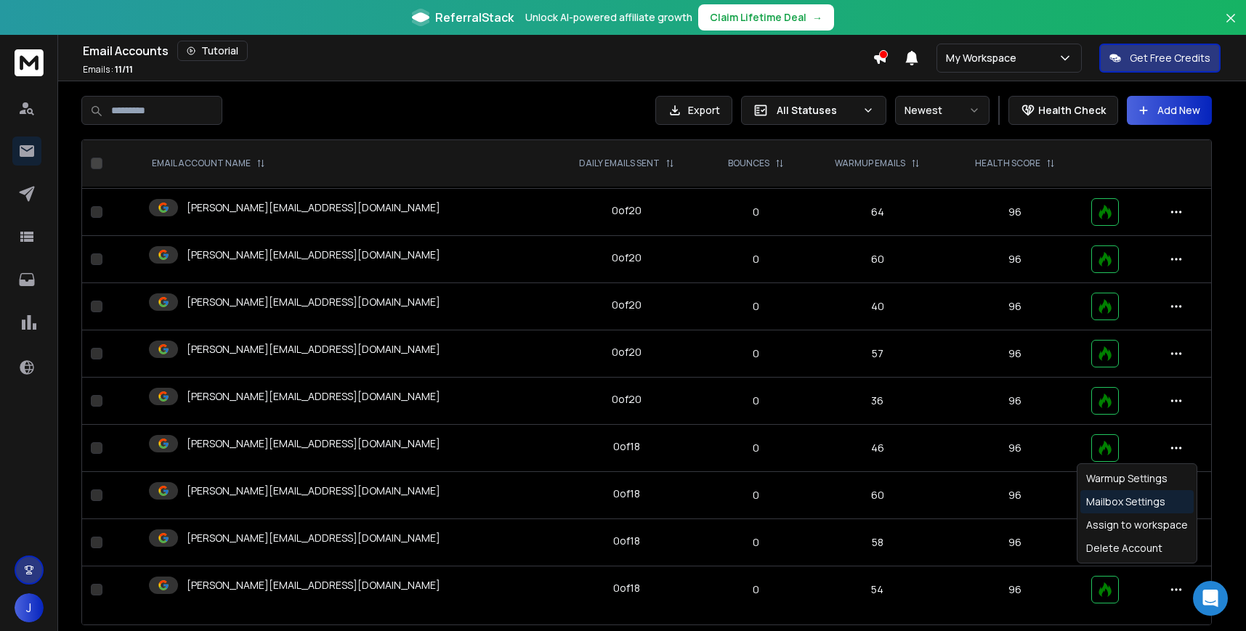
click at [1119, 498] on div "Mailbox Settings" at bounding box center [1136, 501] width 113 height 23
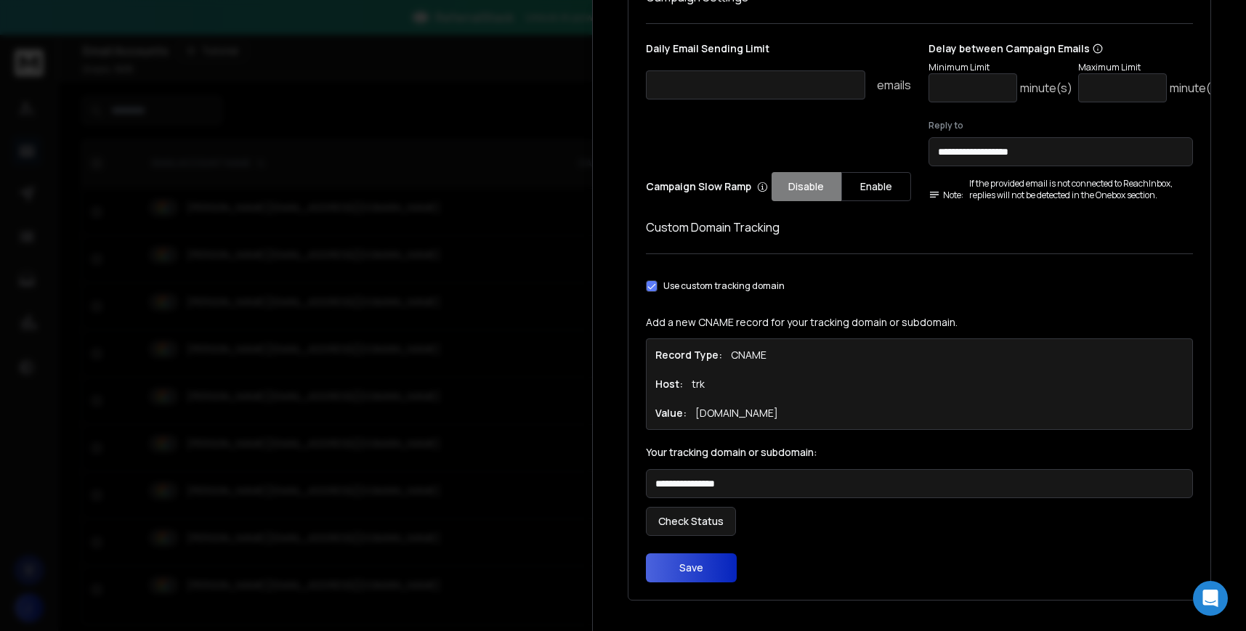
scroll to position [447, 0]
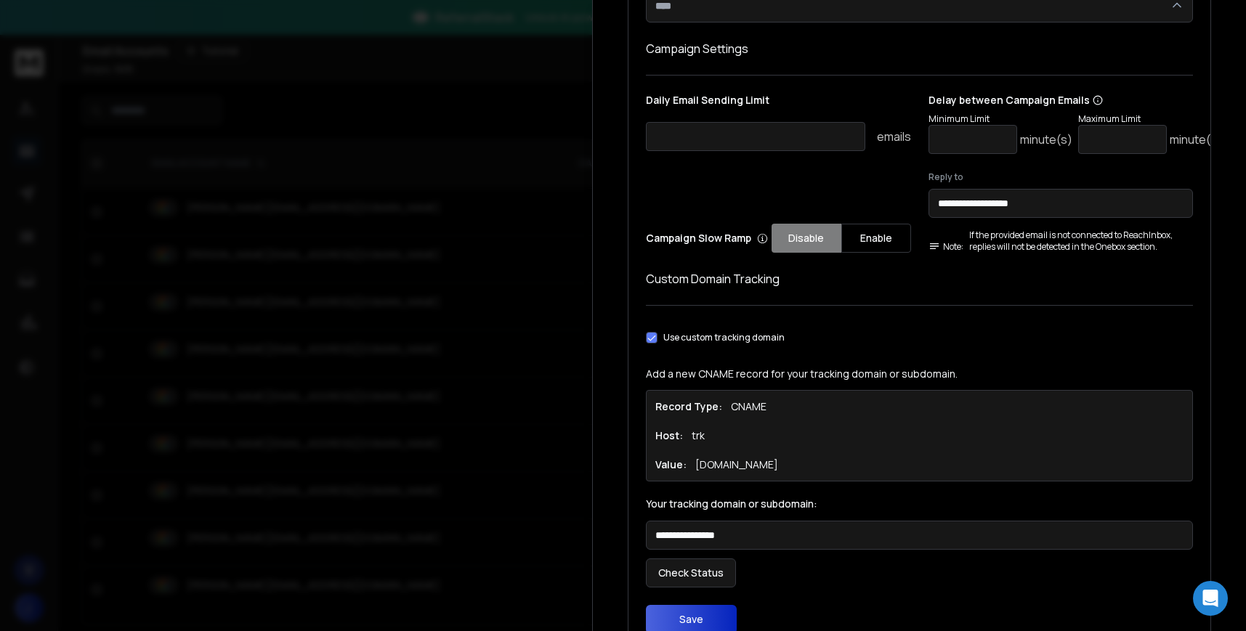
drag, startPoint x: 687, startPoint y: 133, endPoint x: 608, endPoint y: 139, distance: 79.4
click at [628, 140] on div "**********" at bounding box center [919, 155] width 583 height 994
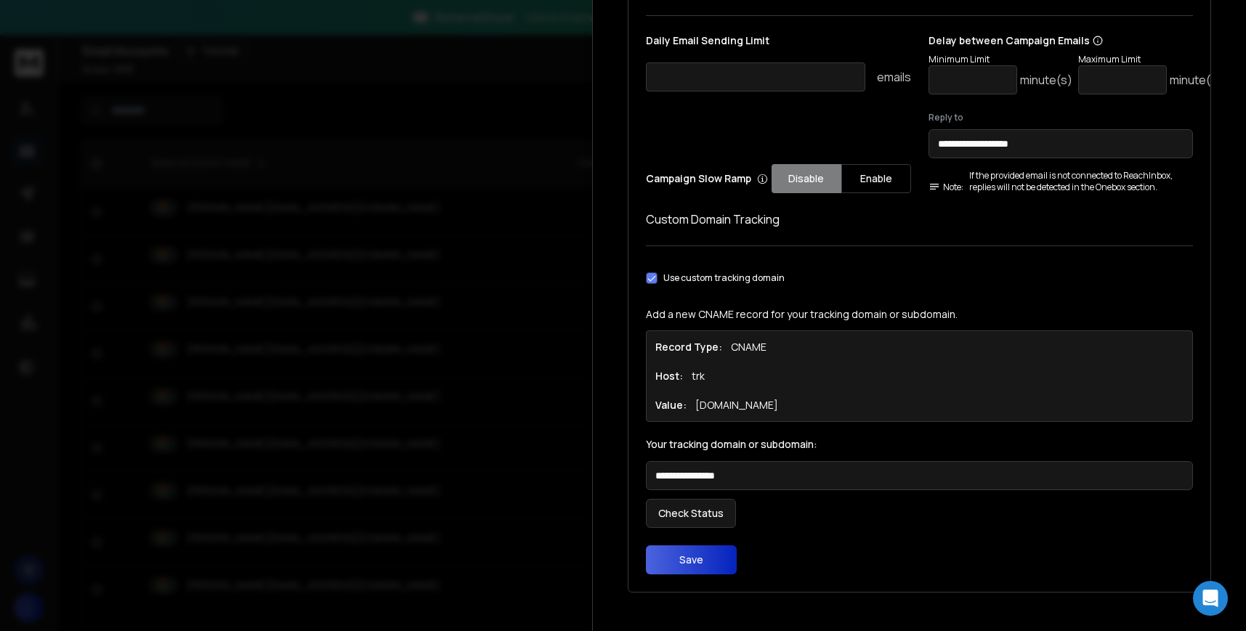
scroll to position [520, 0]
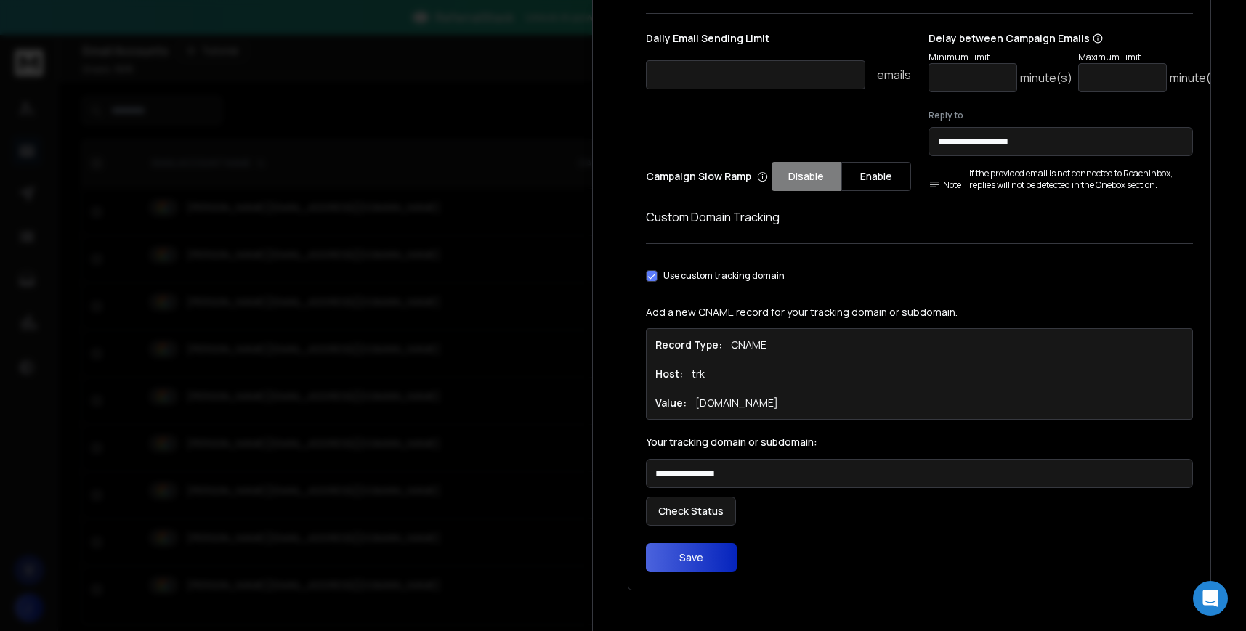
type input "**"
click at [678, 562] on div "**********" at bounding box center [919, 93] width 583 height 994
click at [666, 552] on button "Save" at bounding box center [691, 557] width 91 height 29
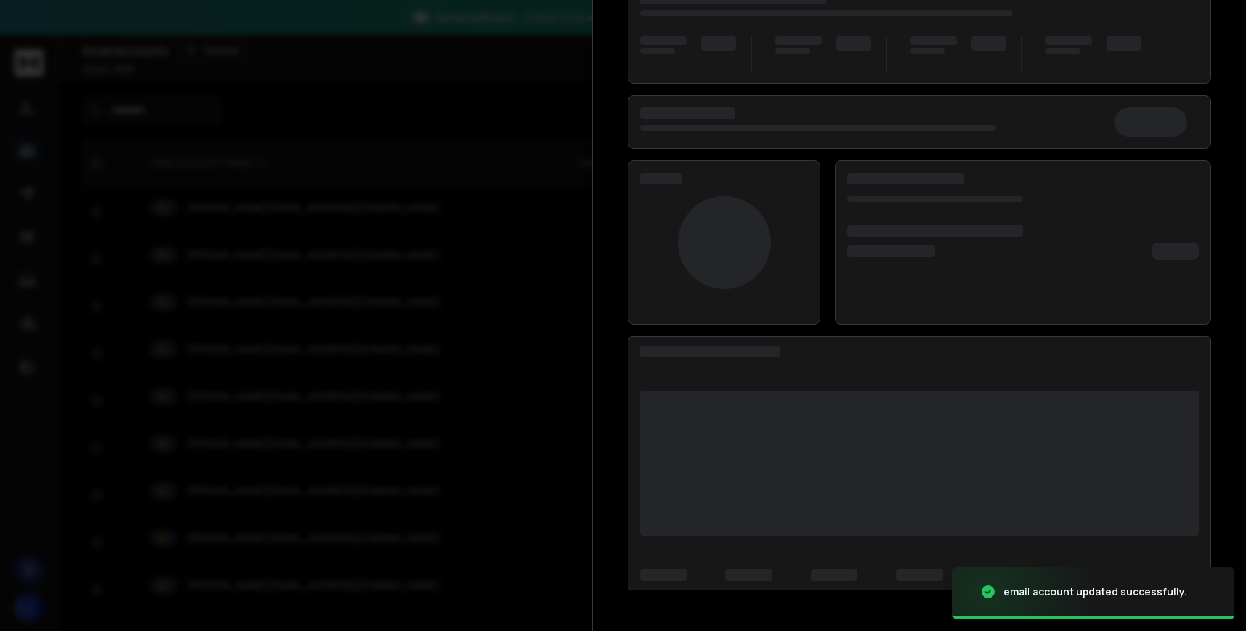
scroll to position [327, 0]
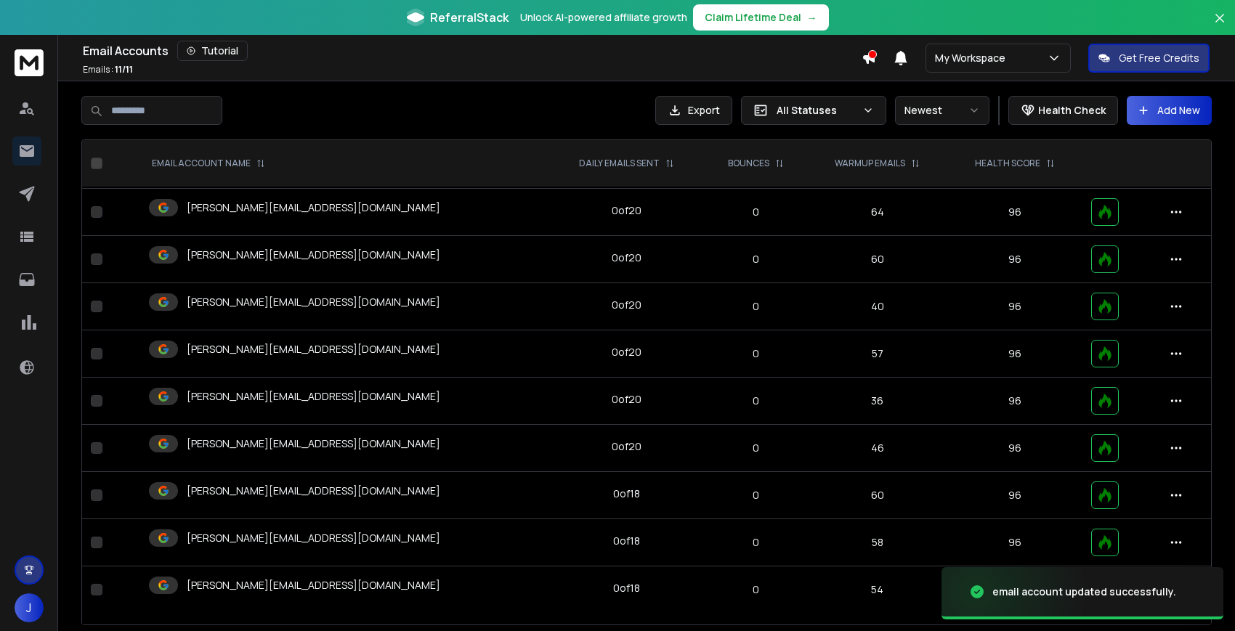
click at [1170, 495] on icon at bounding box center [1176, 495] width 13 height 13
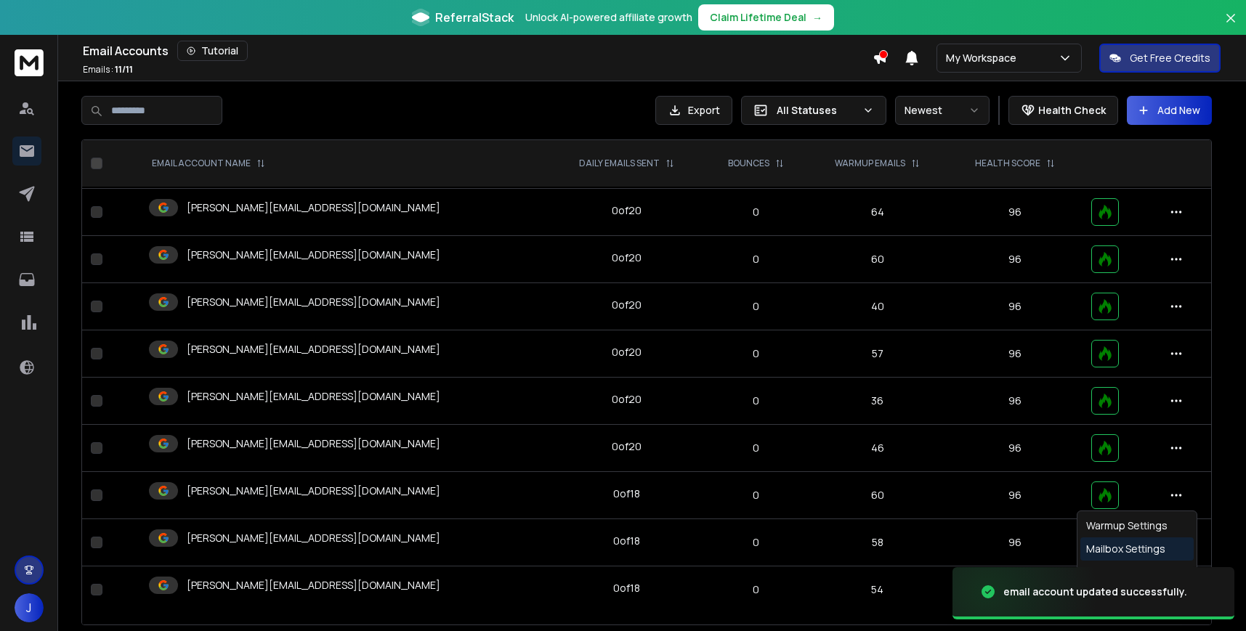
click at [1107, 541] on div "Mailbox Settings" at bounding box center [1136, 549] width 113 height 23
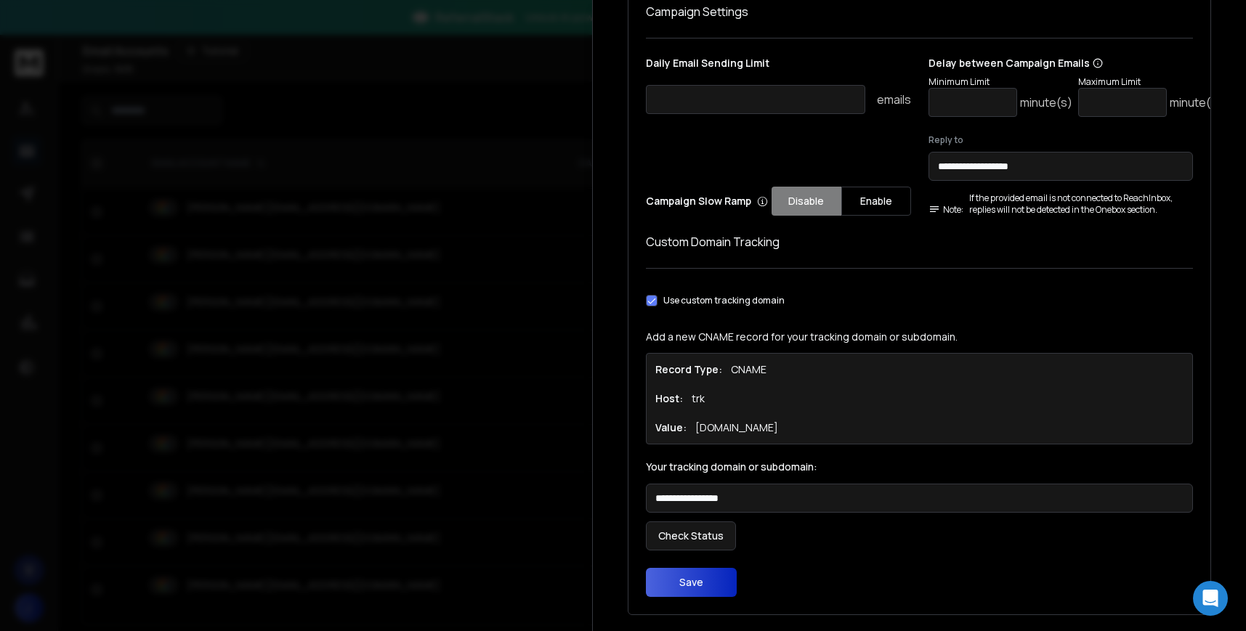
scroll to position [363, 0]
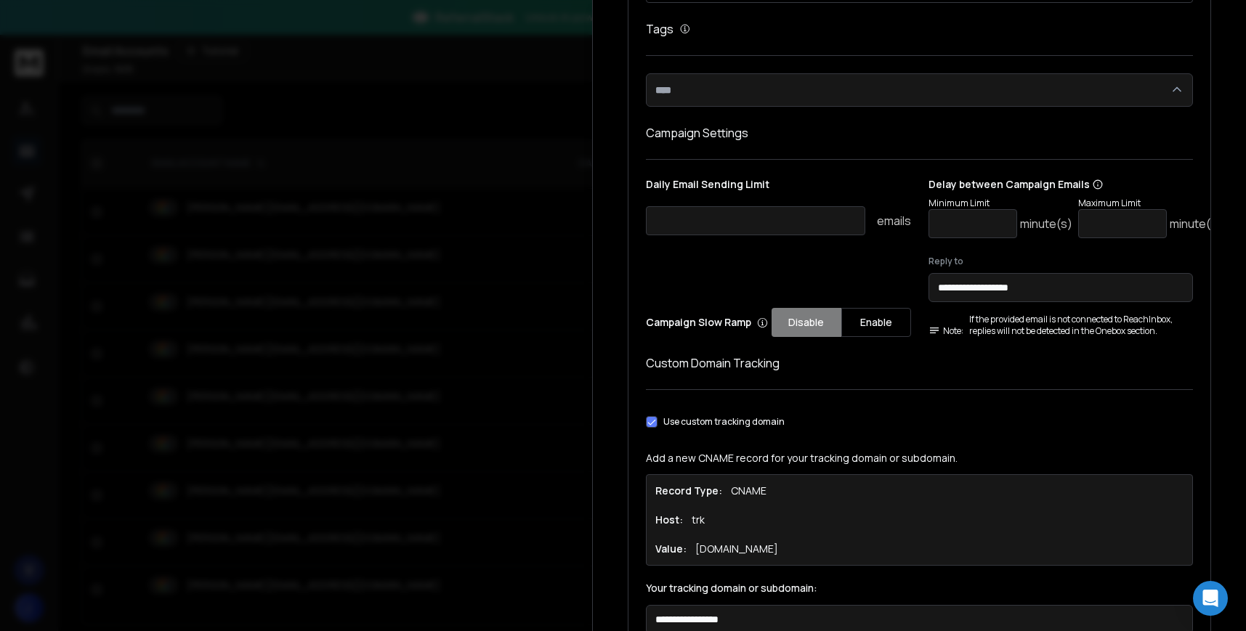
drag, startPoint x: 693, startPoint y: 246, endPoint x: 665, endPoint y: 234, distance: 30.9
click at [663, 238] on div "**********" at bounding box center [919, 257] width 547 height 160
drag, startPoint x: 673, startPoint y: 222, endPoint x: 649, endPoint y: 222, distance: 23.3
click at [650, 222] on input "**" at bounding box center [755, 220] width 219 height 29
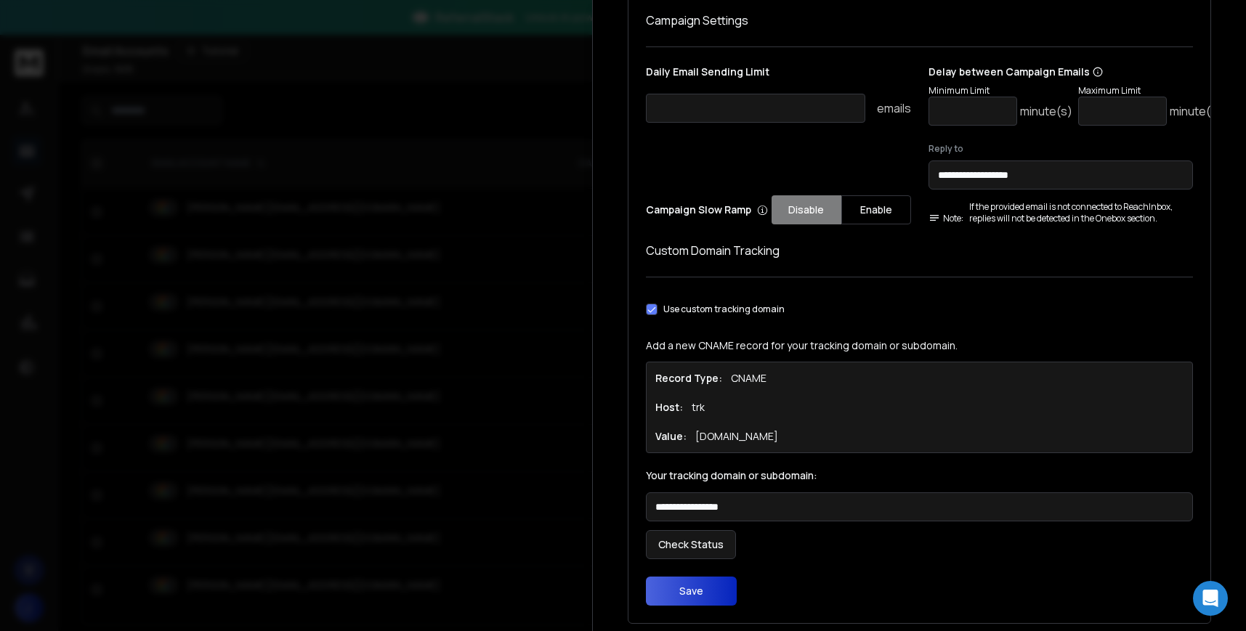
scroll to position [520, 0]
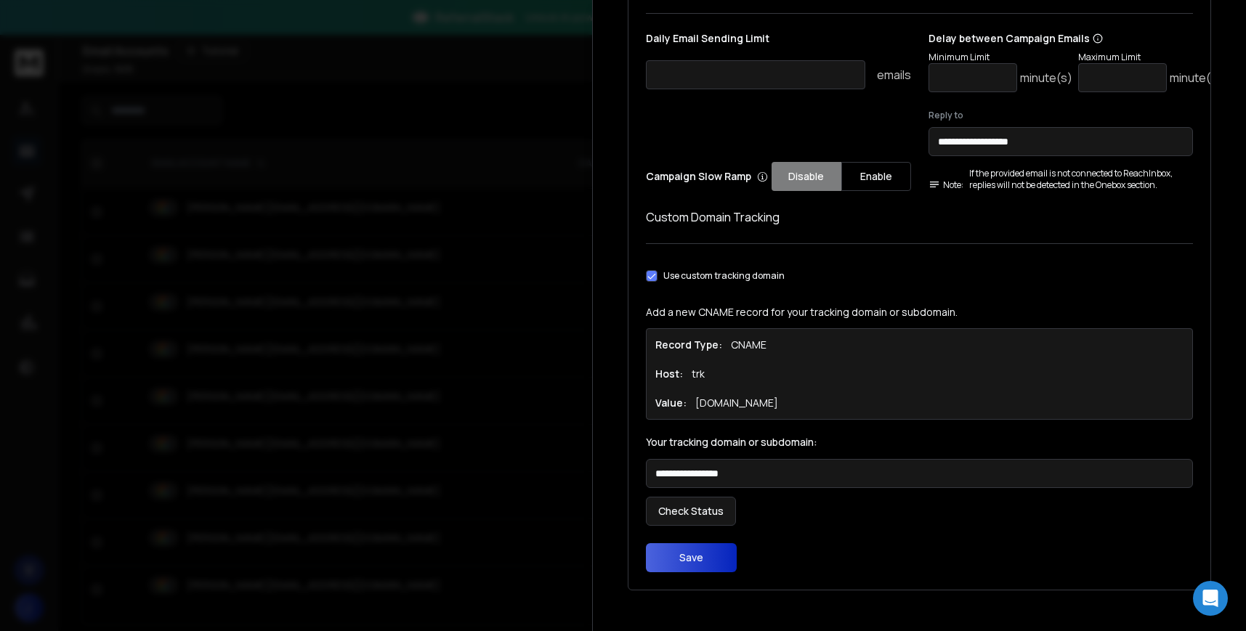
type input "**"
click at [667, 554] on button "Save" at bounding box center [691, 557] width 91 height 29
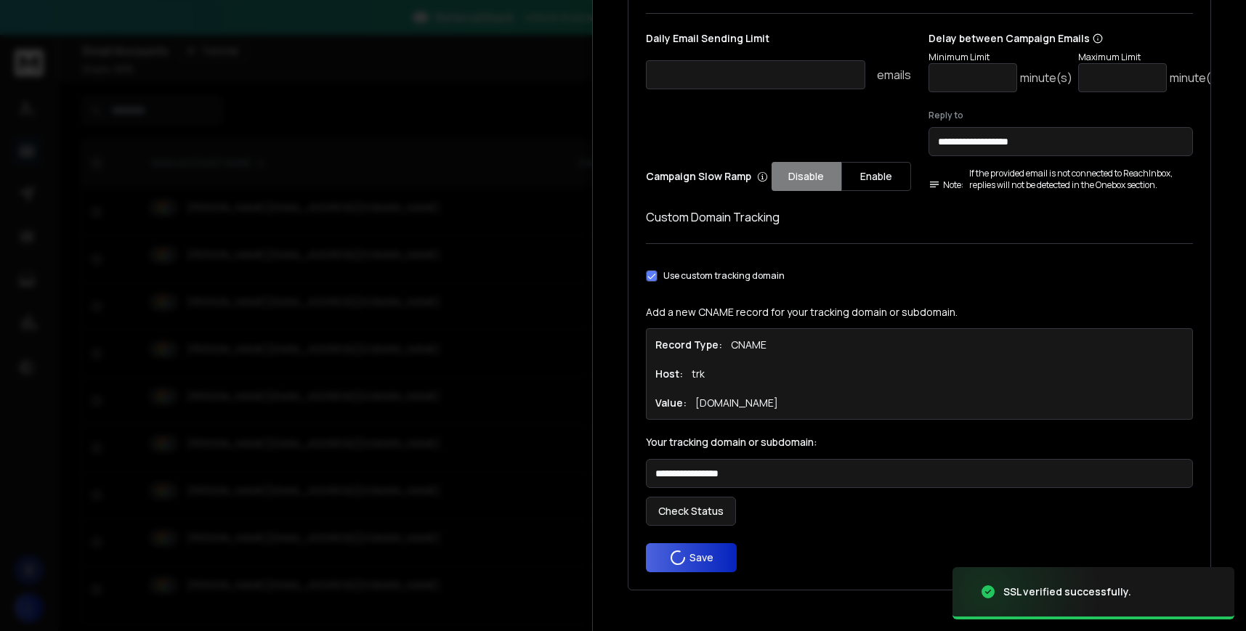
scroll to position [327, 0]
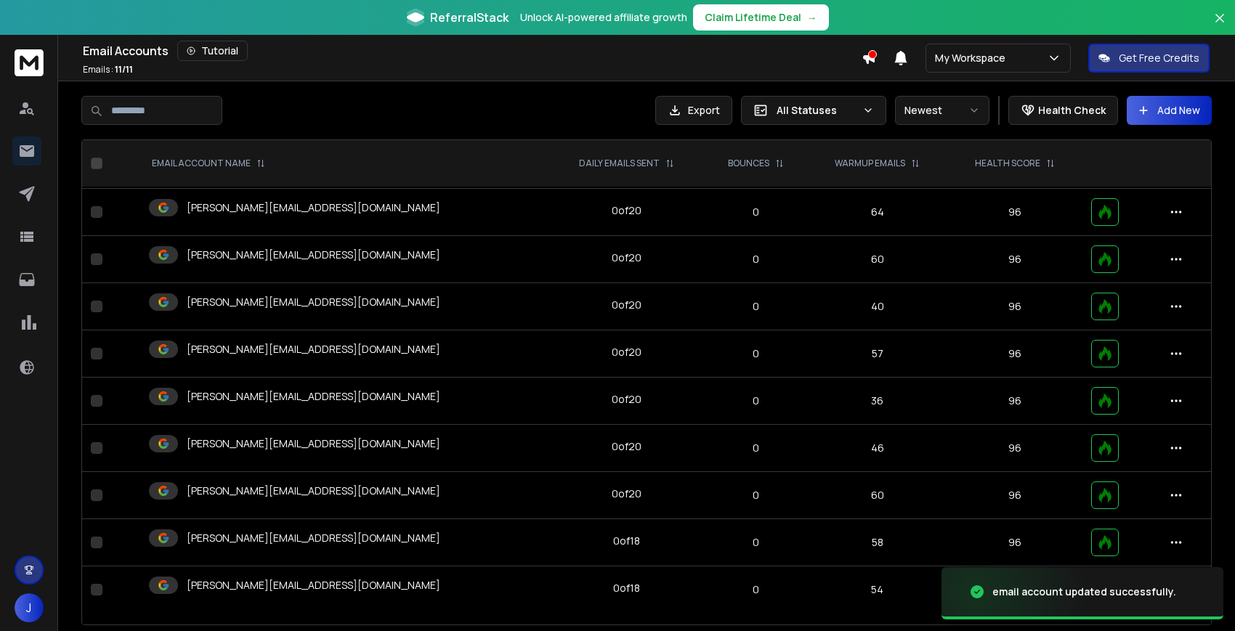
click at [1170, 543] on icon at bounding box center [1176, 542] width 13 height 13
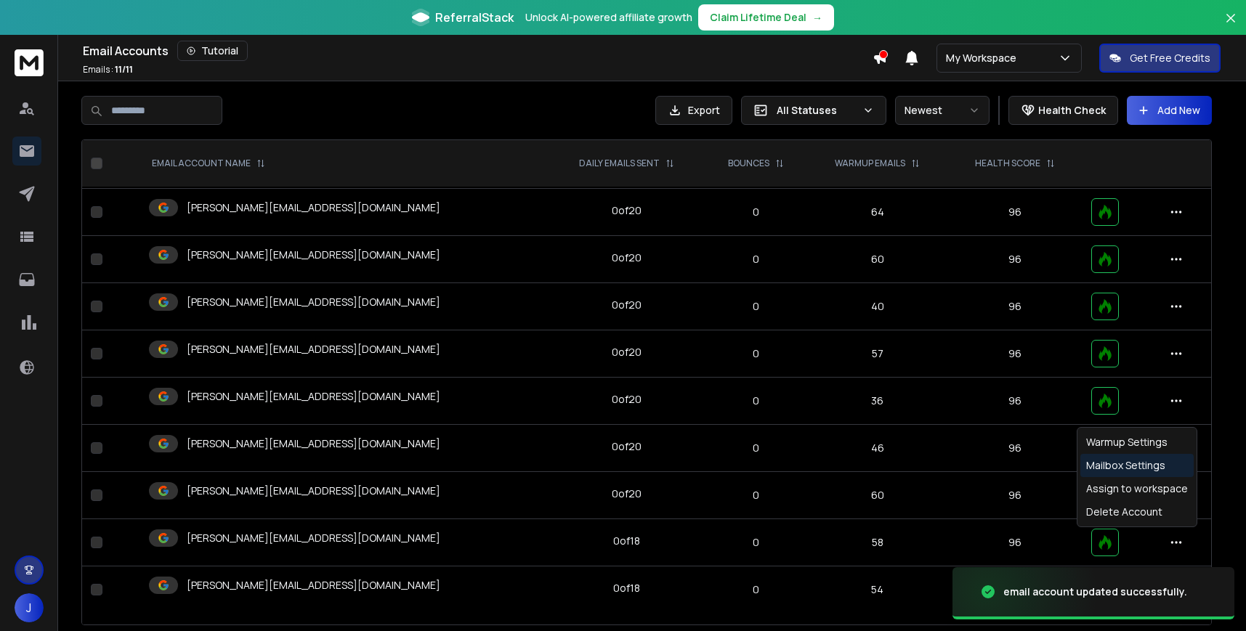
click at [1105, 461] on div "Mailbox Settings" at bounding box center [1136, 465] width 113 height 23
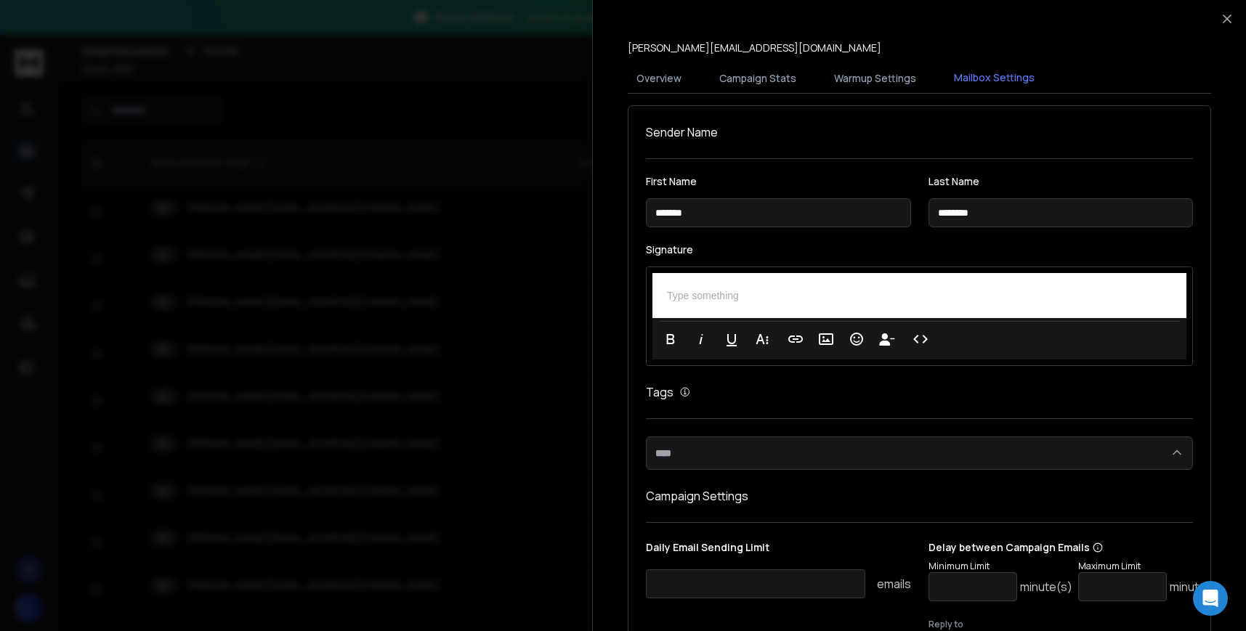
drag, startPoint x: 643, startPoint y: 578, endPoint x: 591, endPoint y: 569, distance: 53.0
click at [598, 571] on div "**********" at bounding box center [919, 315] width 654 height 631
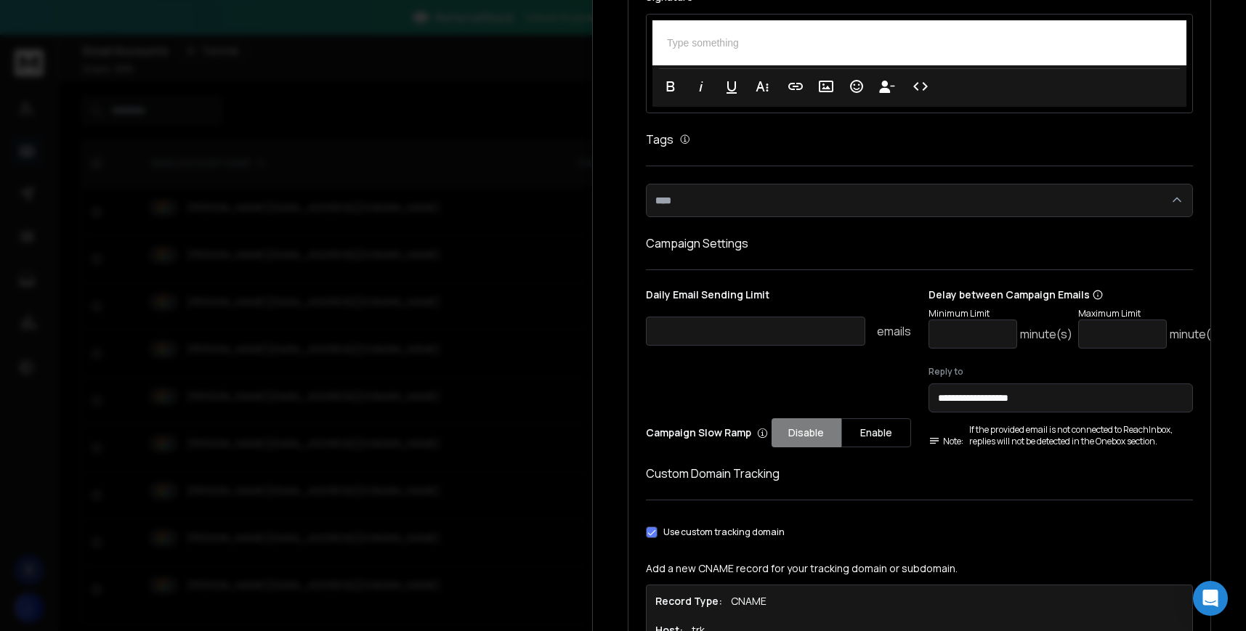
scroll to position [436, 0]
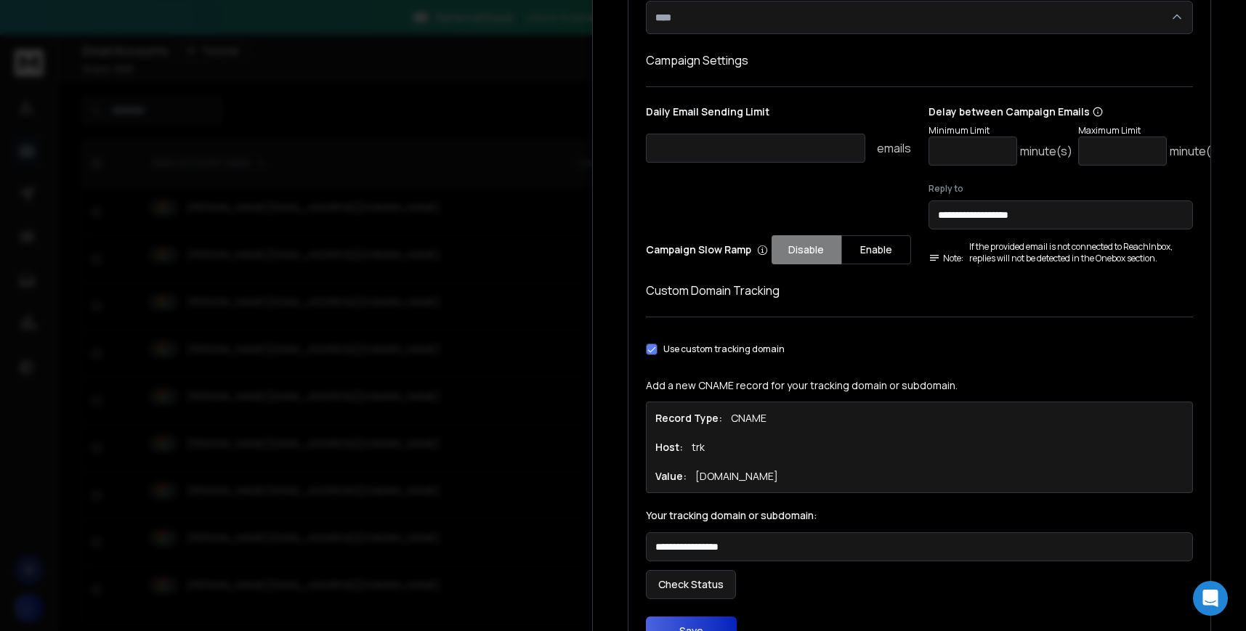
type input "**"
click at [694, 629] on button "Save" at bounding box center [691, 631] width 91 height 29
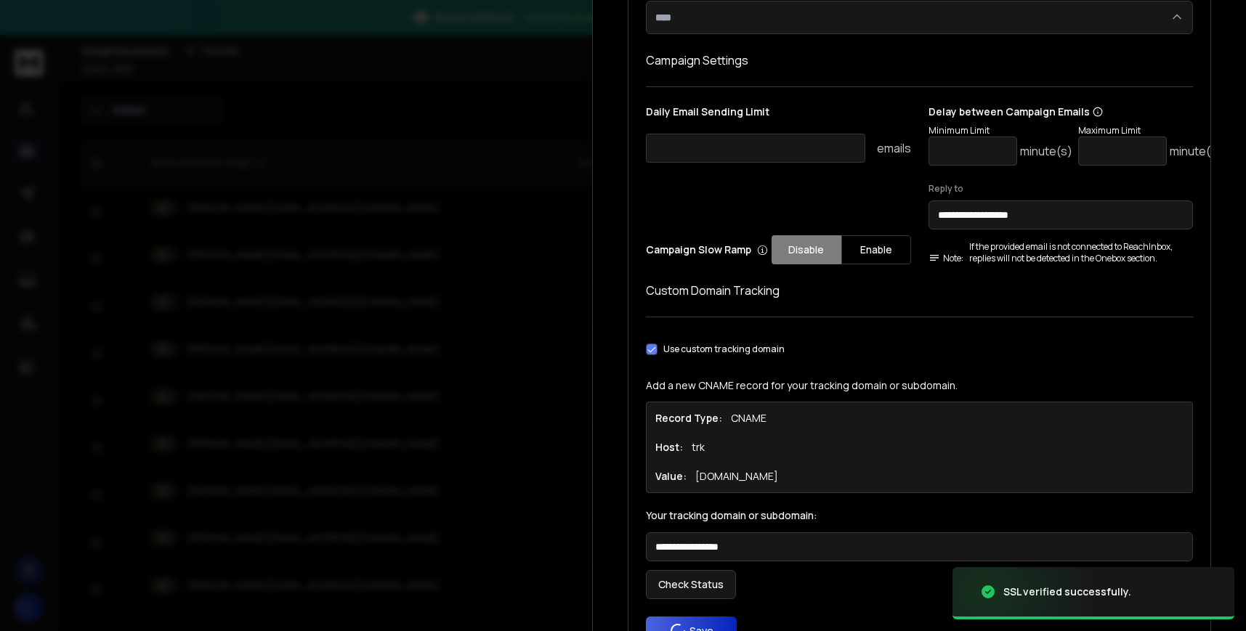
scroll to position [327, 0]
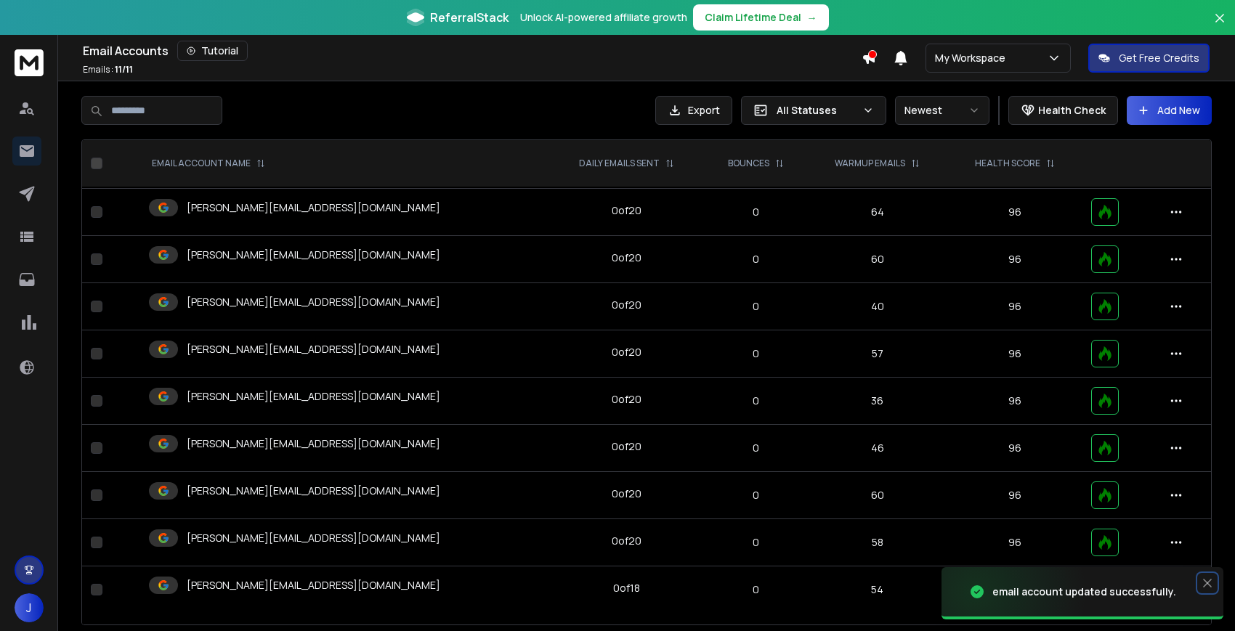
click at [1208, 580] on icon "Notifications (F8)" at bounding box center [1207, 583] width 15 height 15
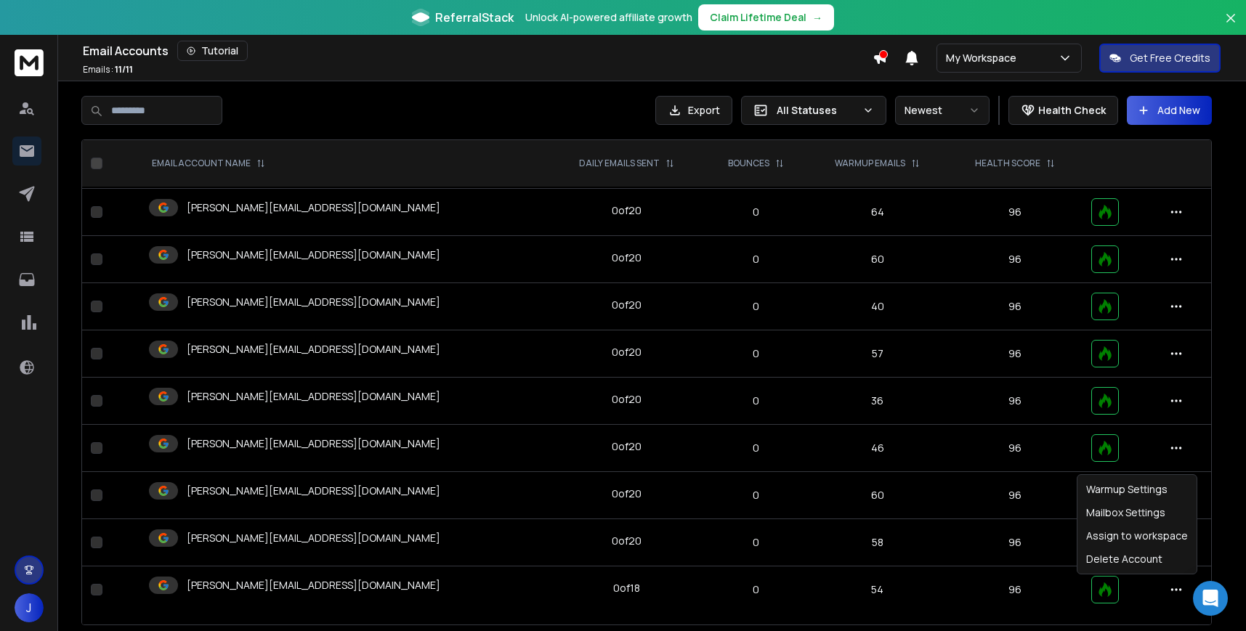
click at [1170, 587] on icon at bounding box center [1176, 589] width 13 height 13
click at [1101, 513] on div "Mailbox Settings" at bounding box center [1136, 512] width 113 height 23
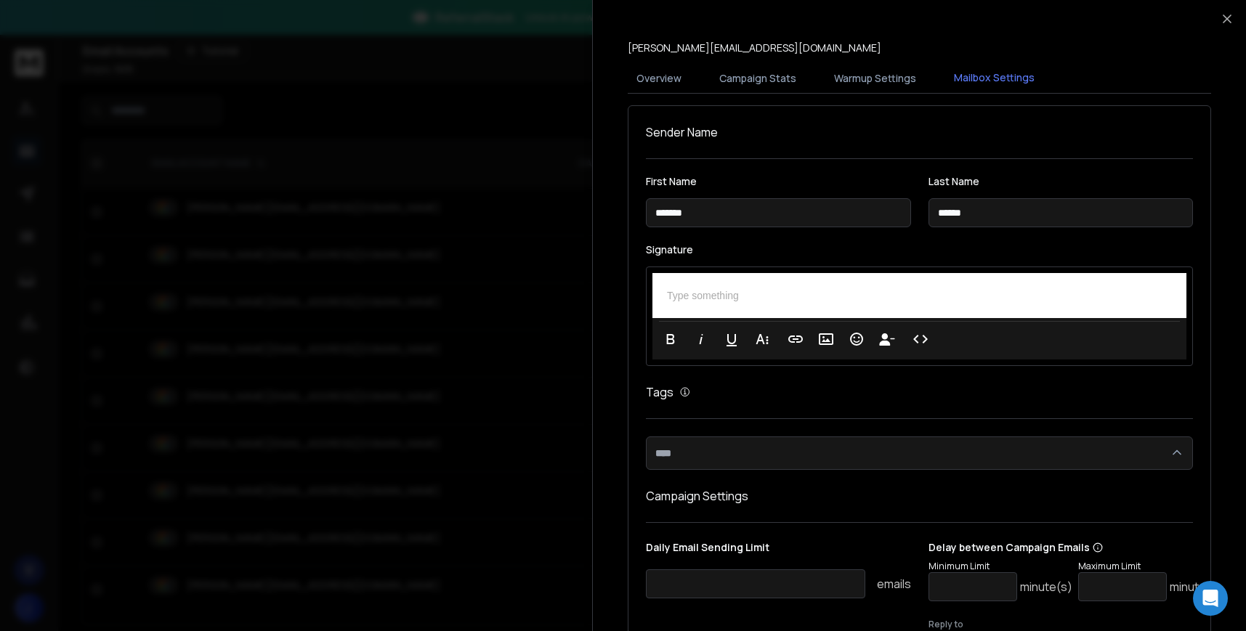
drag, startPoint x: 681, startPoint y: 585, endPoint x: 626, endPoint y: 587, distance: 55.3
click at [628, 587] on div "**********" at bounding box center [919, 602] width 583 height 994
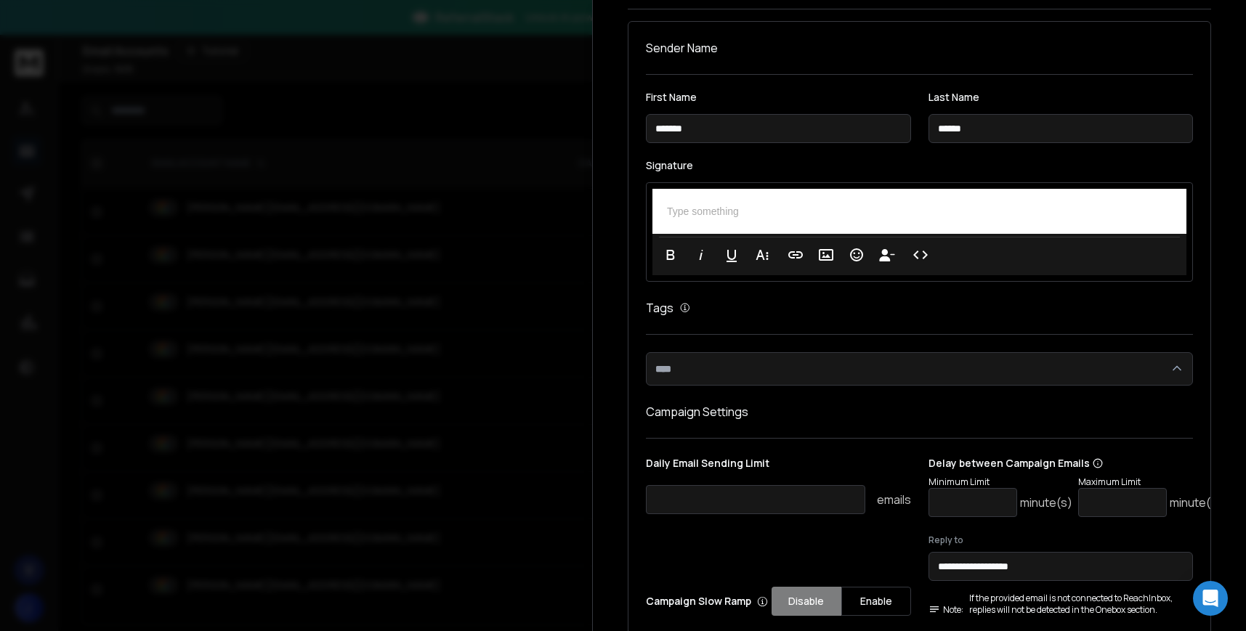
scroll to position [520, 0]
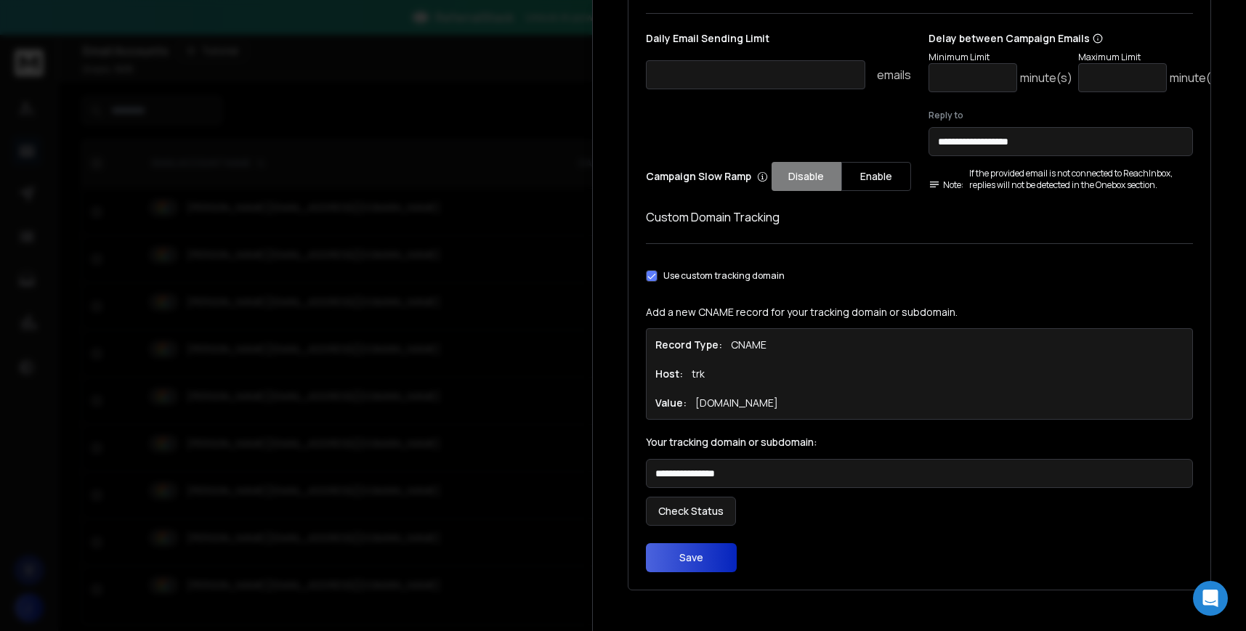
type input "**"
click at [680, 549] on button "Save" at bounding box center [691, 557] width 91 height 29
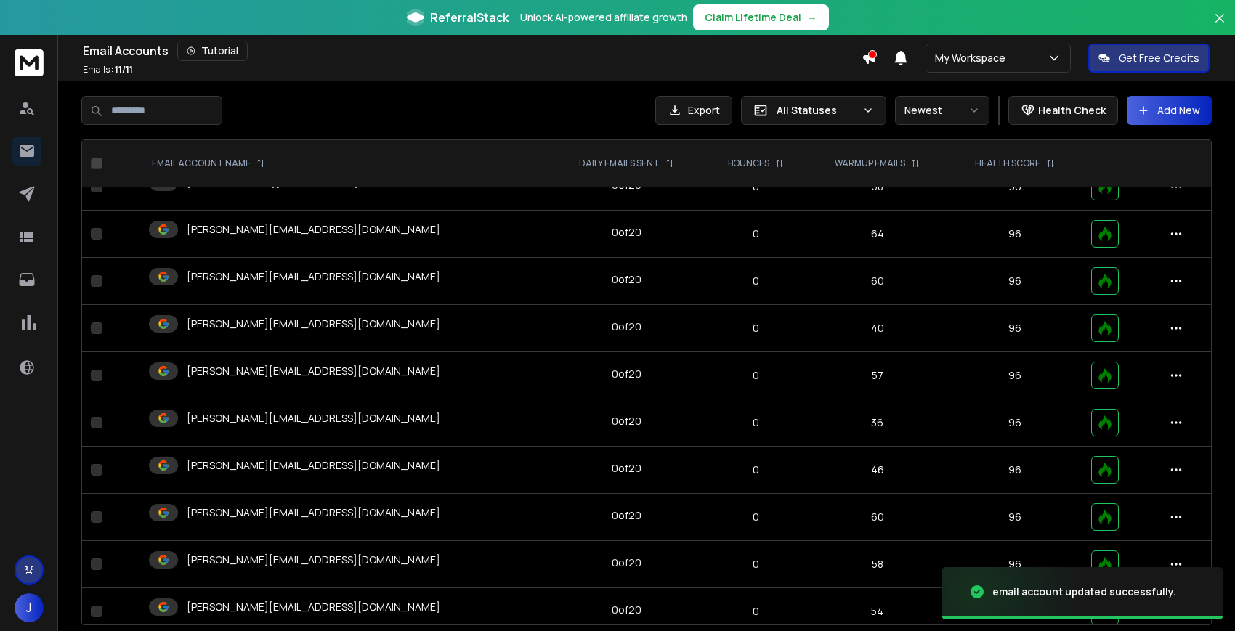
scroll to position [0, 0]
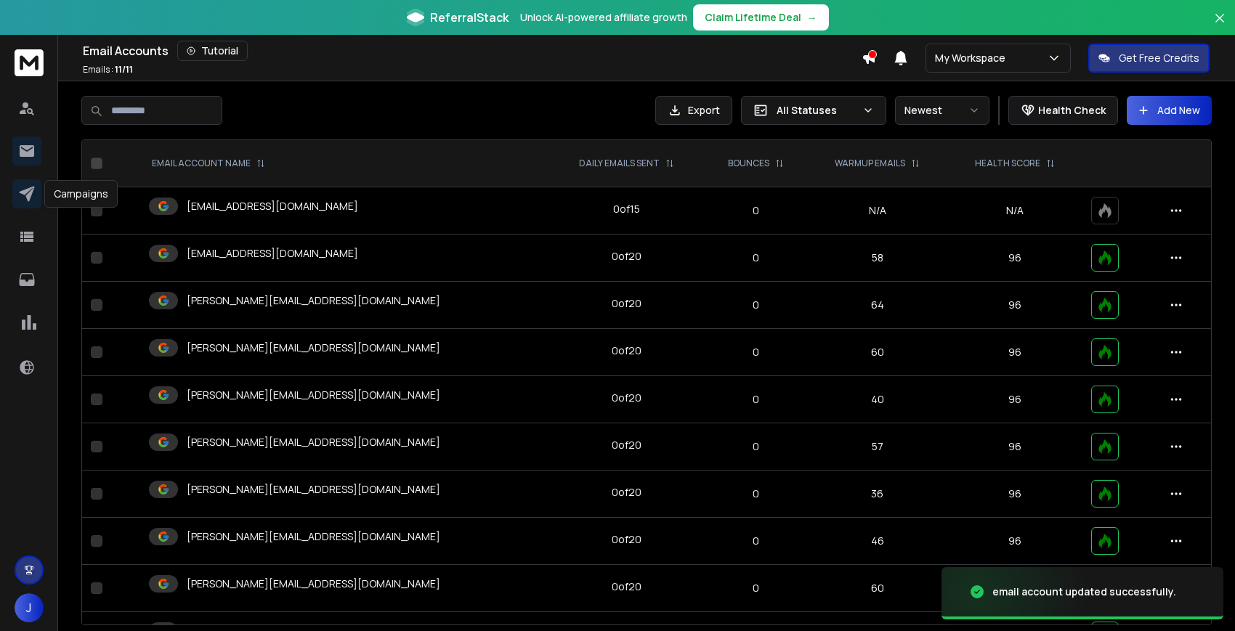
click at [27, 205] on link at bounding box center [26, 193] width 29 height 29
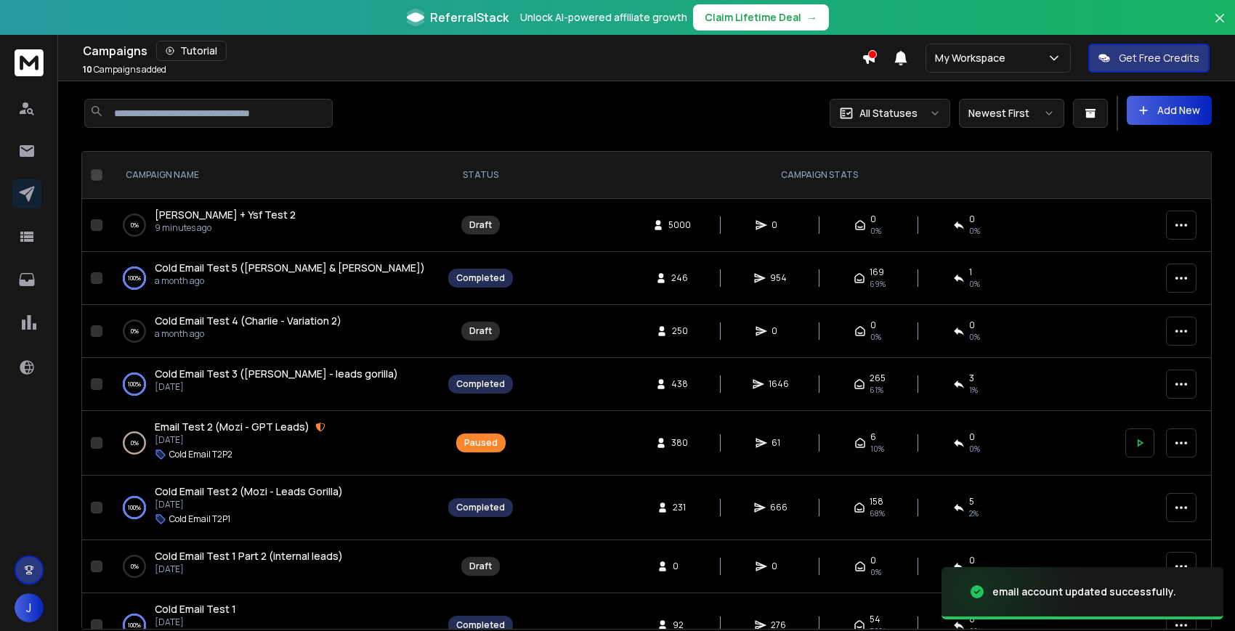
click at [530, 227] on div "5000 0 0 0% 0 0%" at bounding box center [819, 225] width 578 height 23
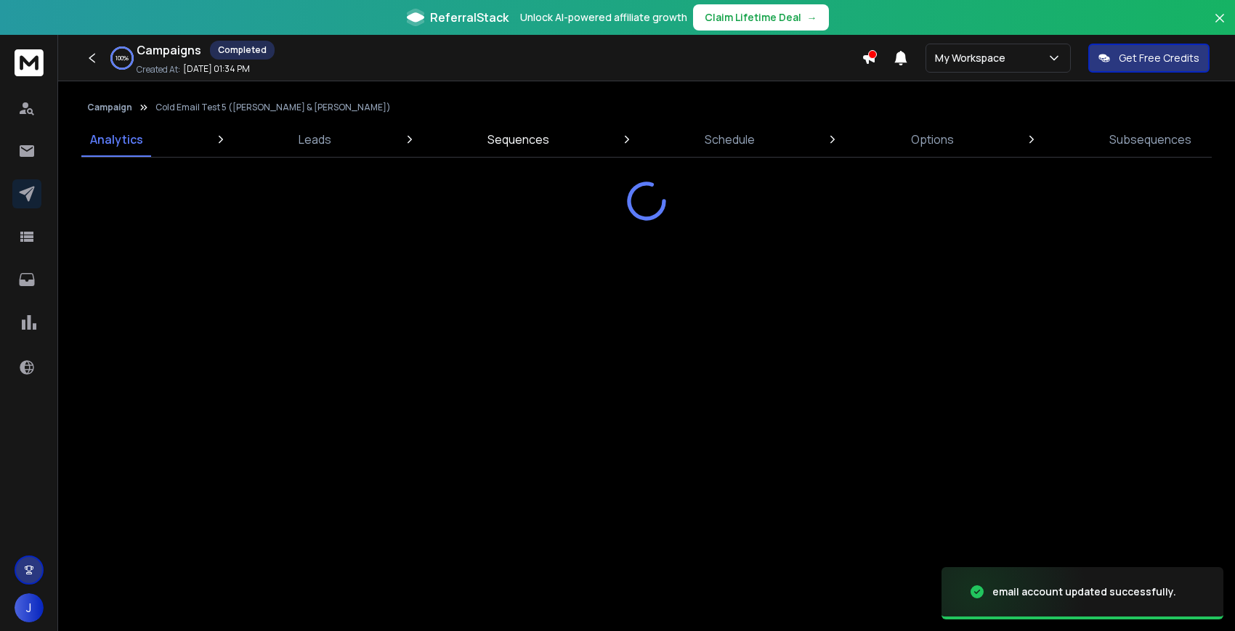
click at [485, 151] on link "Sequences" at bounding box center [518, 139] width 79 height 35
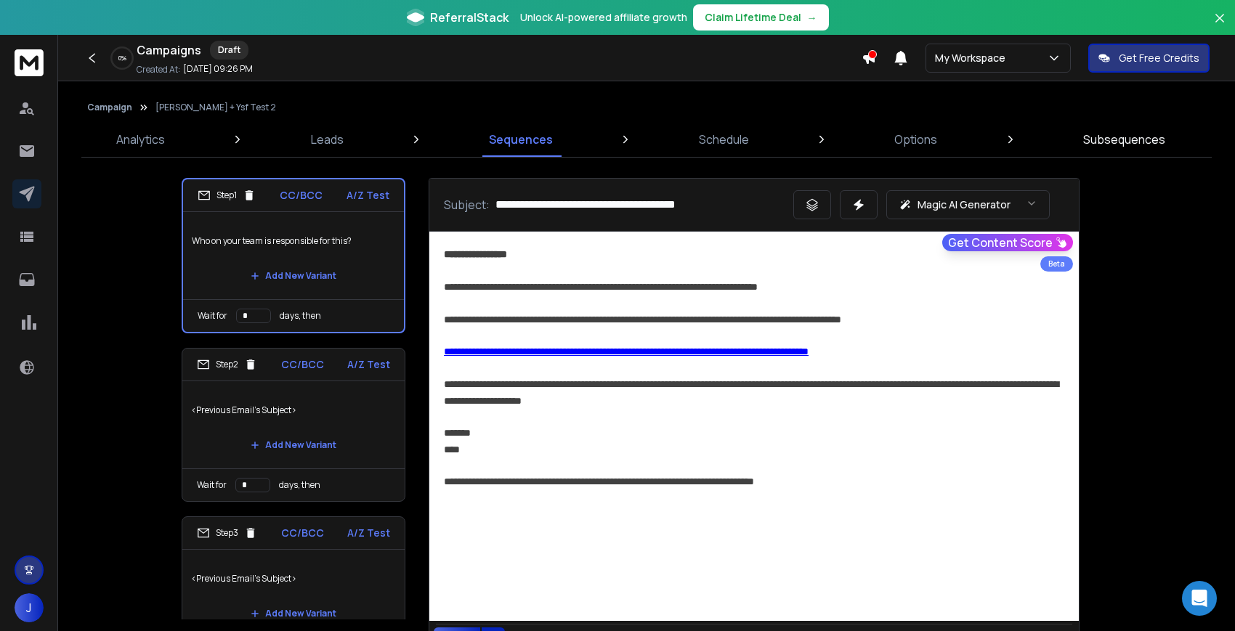
click at [1119, 139] on p "Subsequences" at bounding box center [1124, 139] width 82 height 17
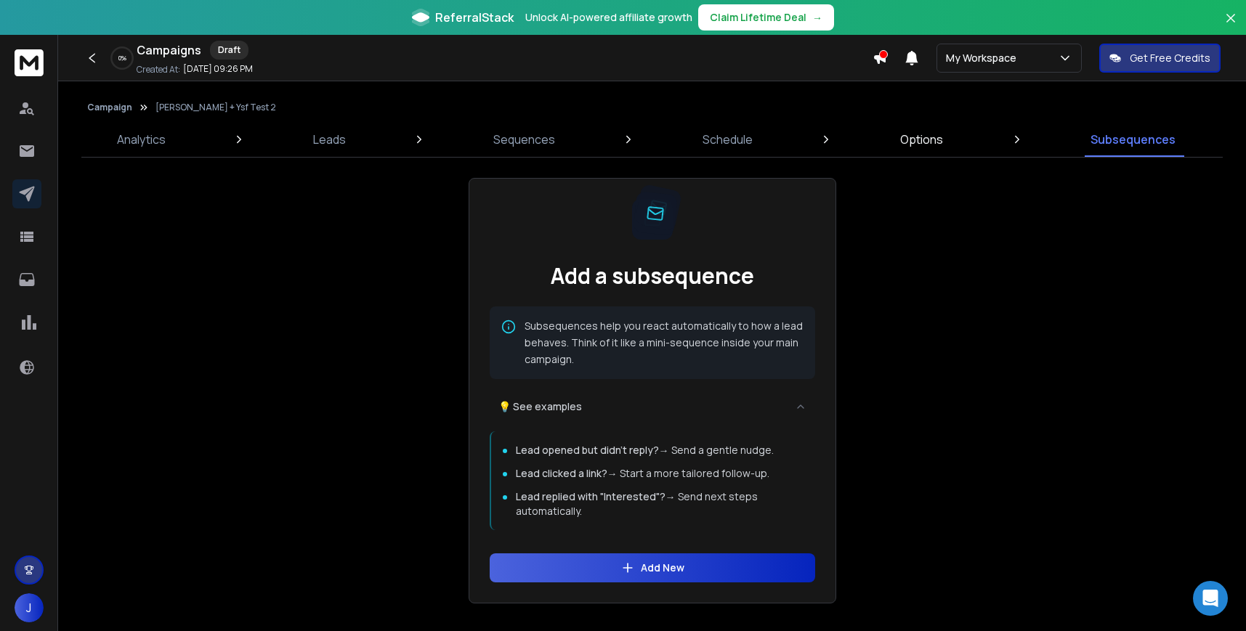
click at [920, 142] on p "Options" at bounding box center [921, 139] width 43 height 17
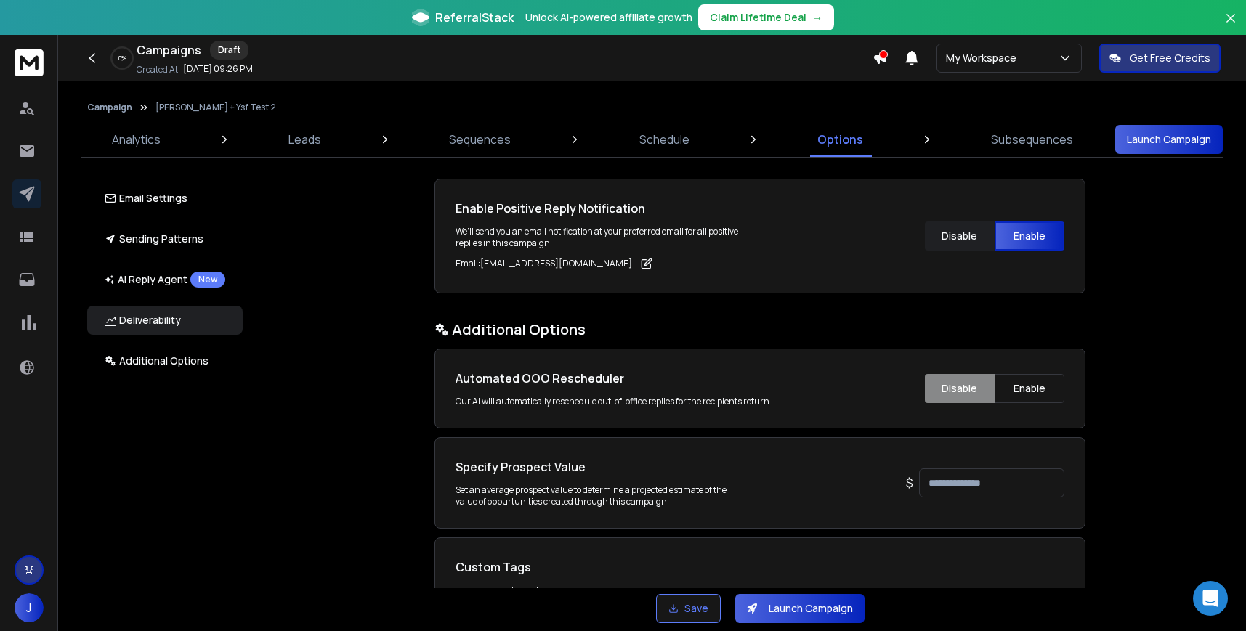
scroll to position [2845, 0]
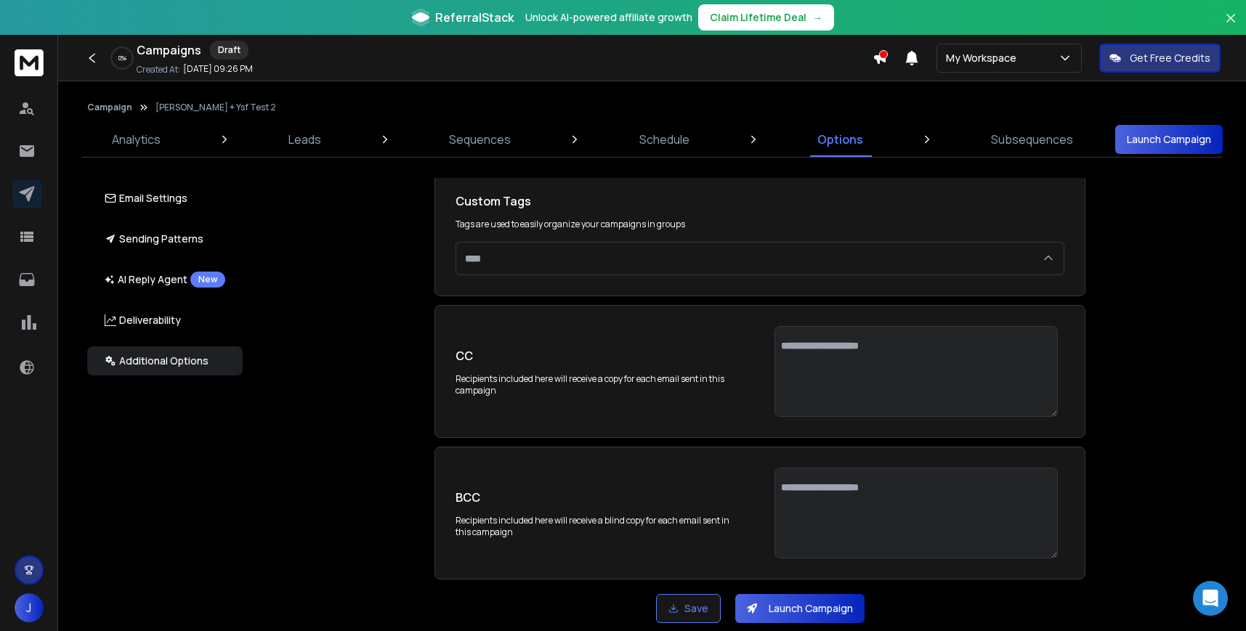
click at [790, 612] on button "Launch Campaign" at bounding box center [799, 608] width 129 height 29
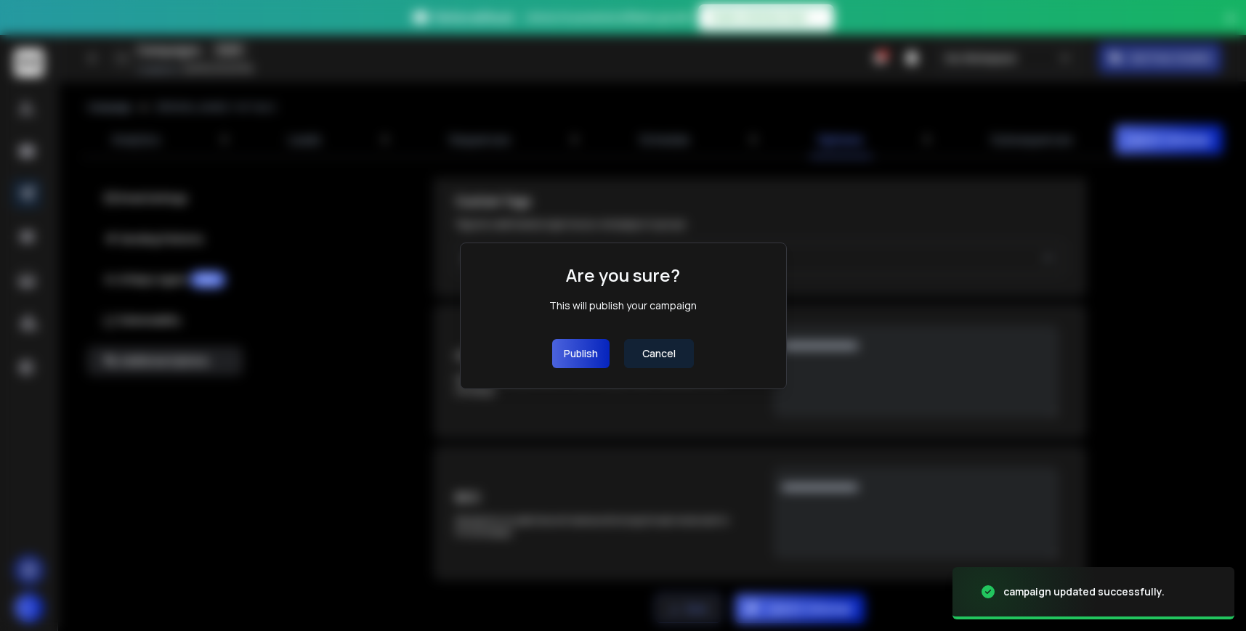
click at [585, 354] on button "Publish" at bounding box center [580, 353] width 57 height 29
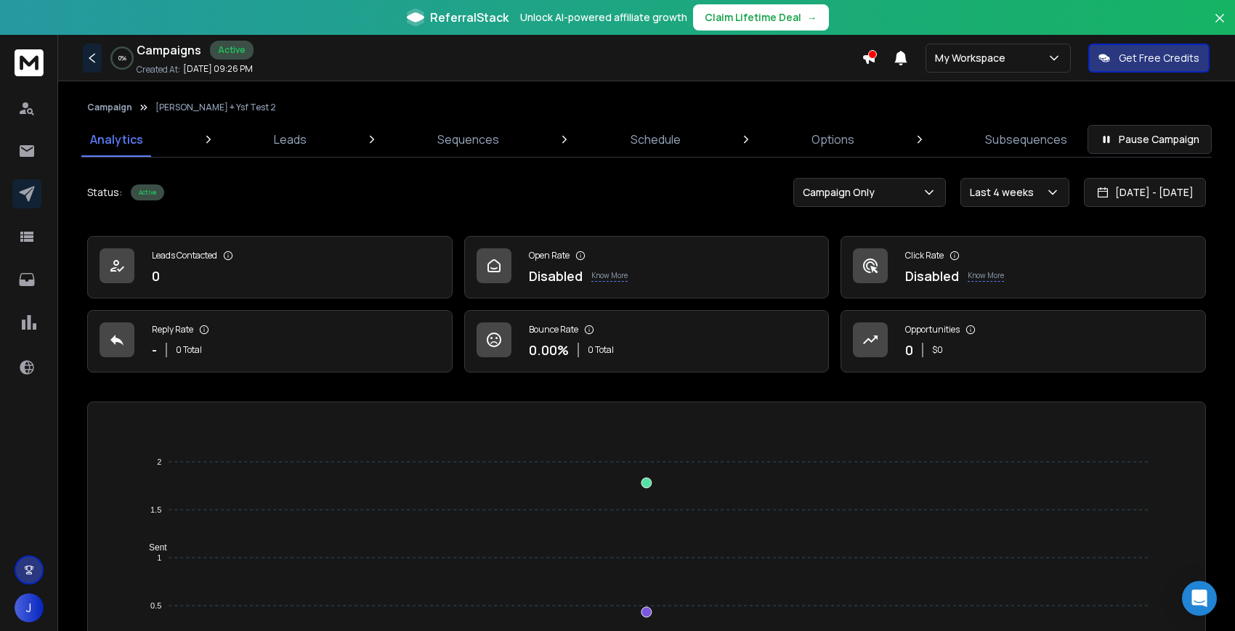
click at [87, 54] on icon at bounding box center [92, 58] width 13 height 13
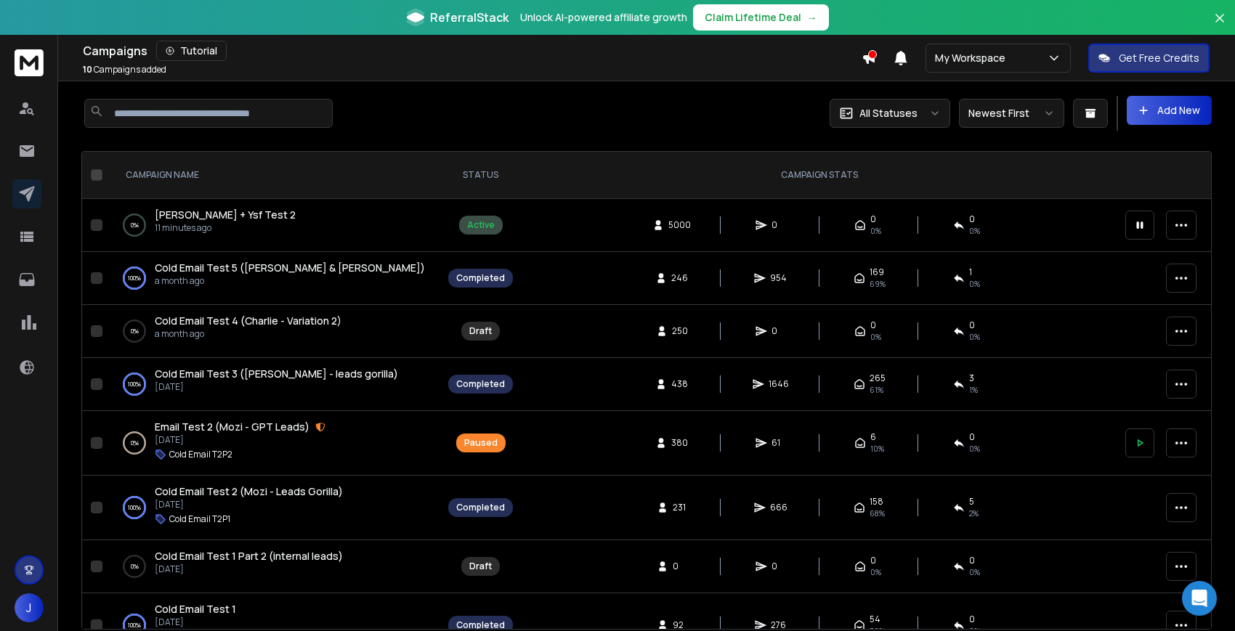
click at [530, 225] on div "5000 0 0 0% 0 0%" at bounding box center [819, 225] width 578 height 23
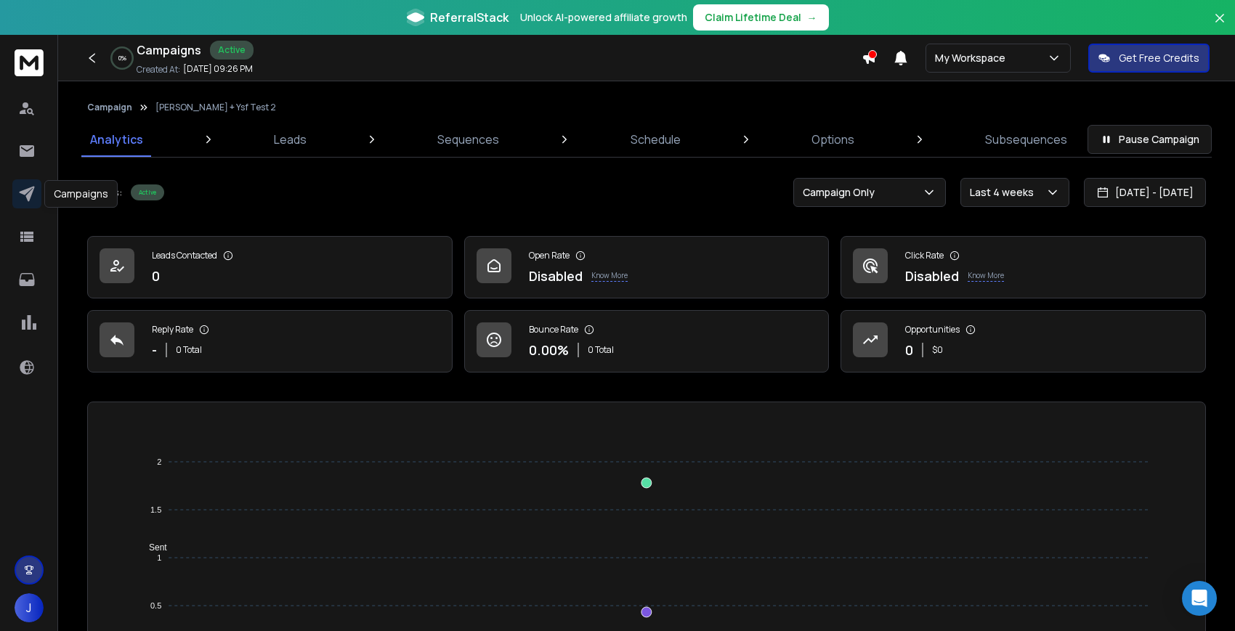
click at [35, 193] on icon at bounding box center [26, 193] width 17 height 17
